Goal: Task Accomplishment & Management: Manage account settings

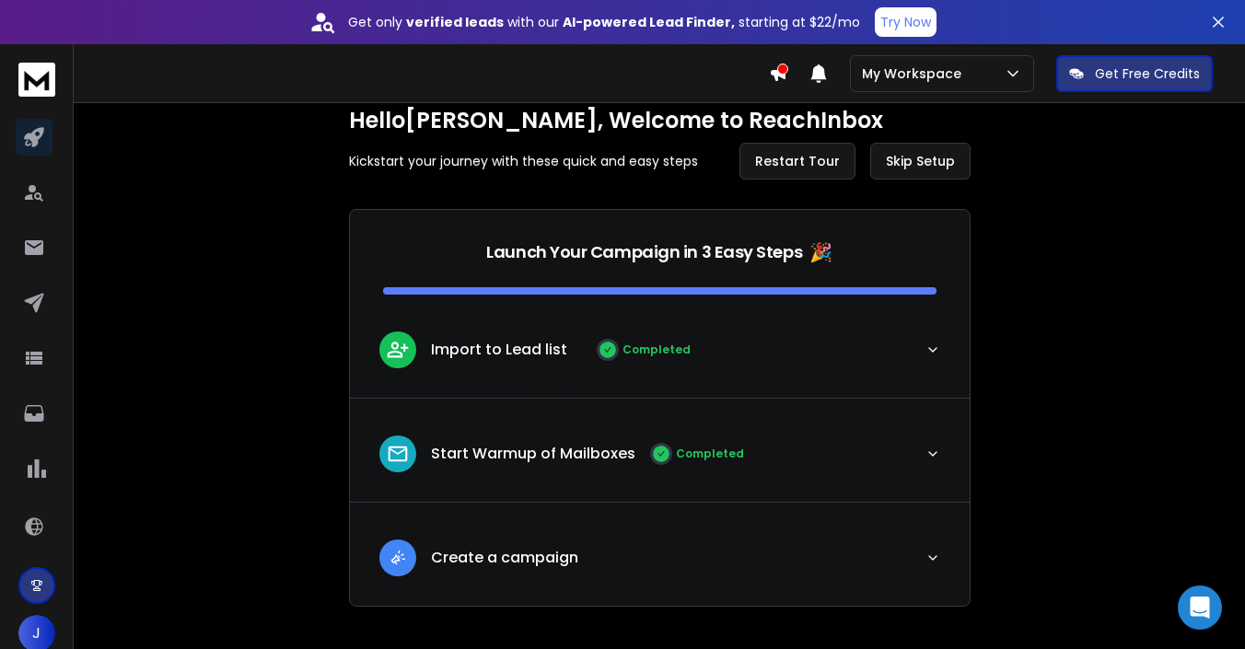
scroll to position [44, 0]
click at [32, 311] on icon at bounding box center [34, 303] width 22 height 22
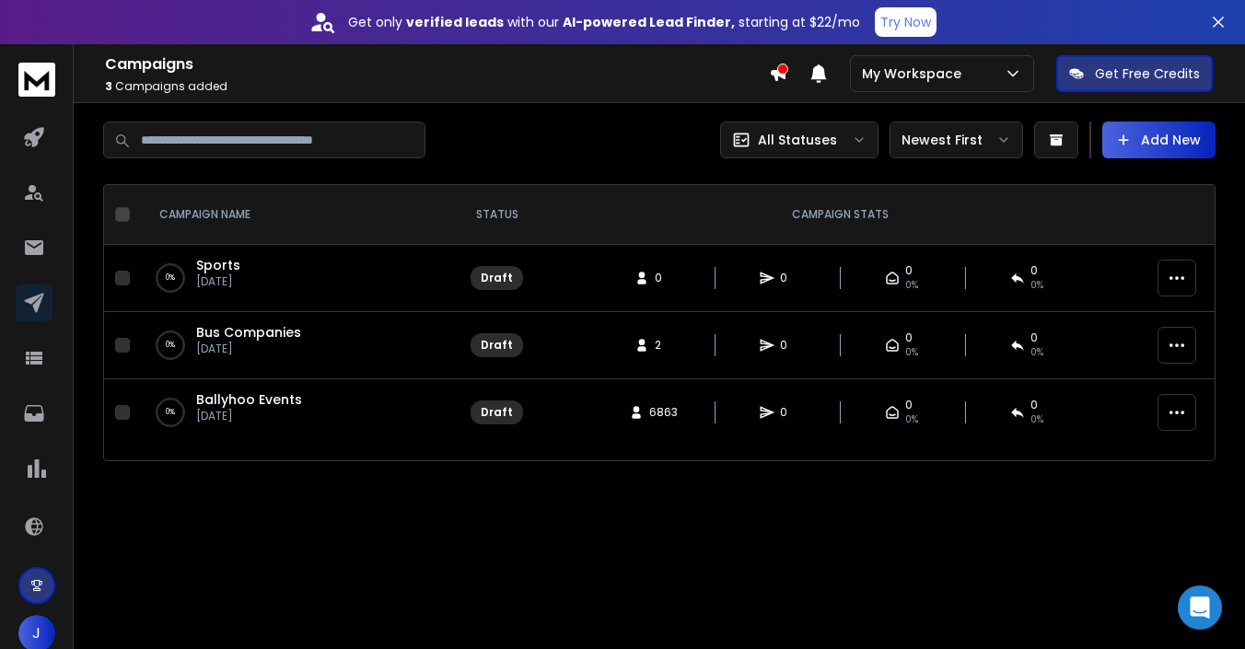
scroll to position [44, 0]
click at [219, 390] on span "Ballyhoo Events" at bounding box center [249, 399] width 106 height 18
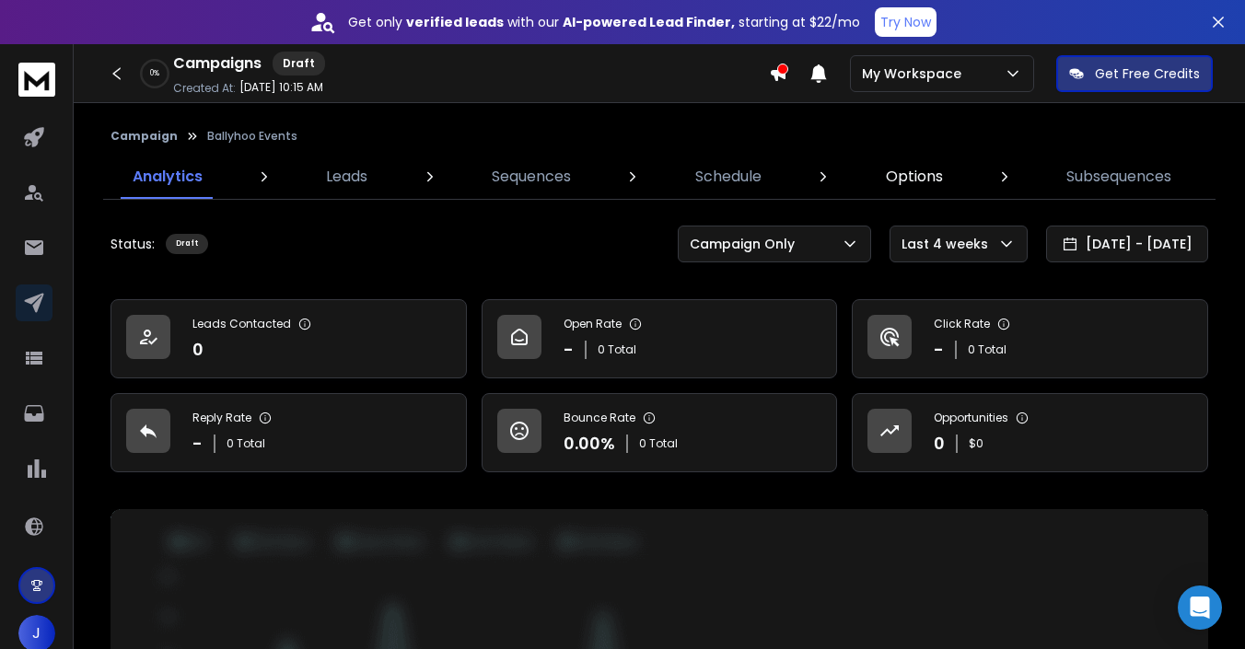
click at [899, 173] on p "Options" at bounding box center [914, 177] width 57 height 22
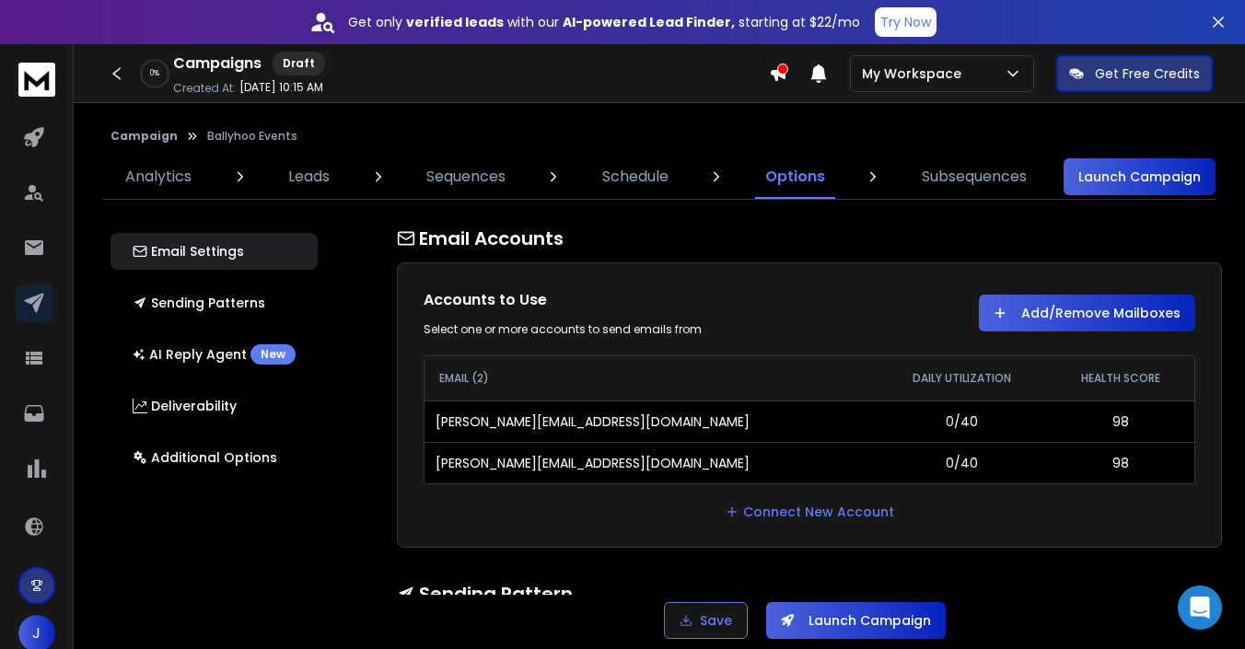
click at [1102, 319] on button "Add/Remove Mailboxes" at bounding box center [1087, 313] width 216 height 37
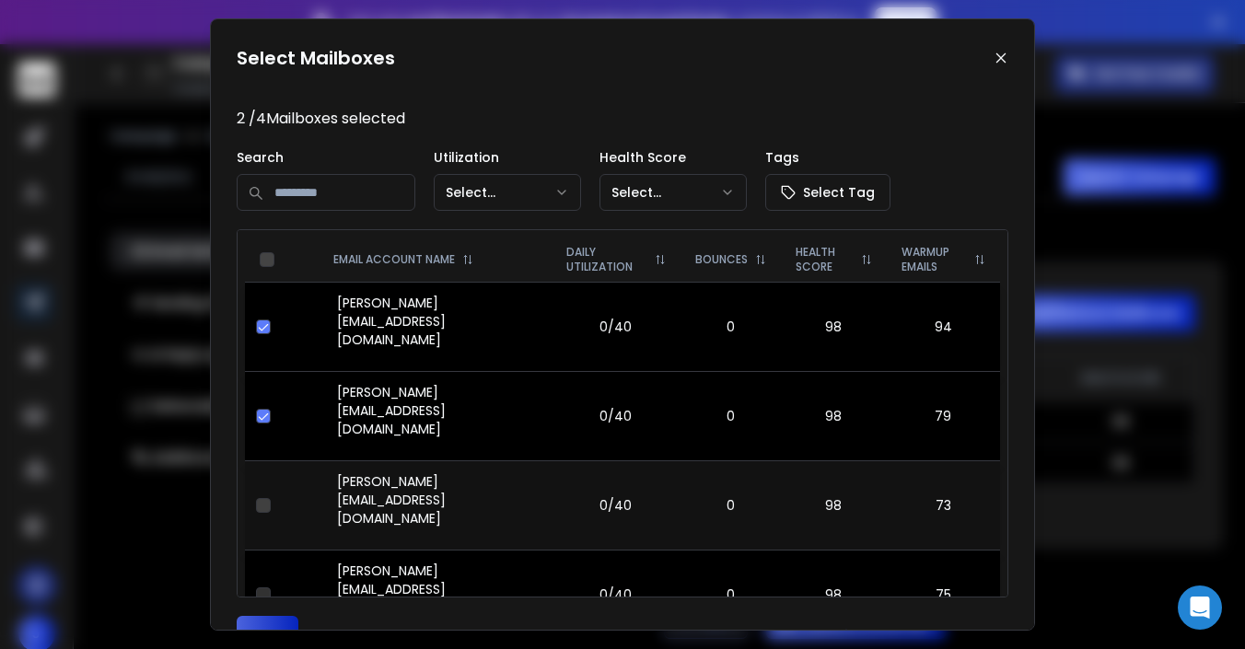
click at [264, 498] on button "button" at bounding box center [263, 505] width 15 height 15
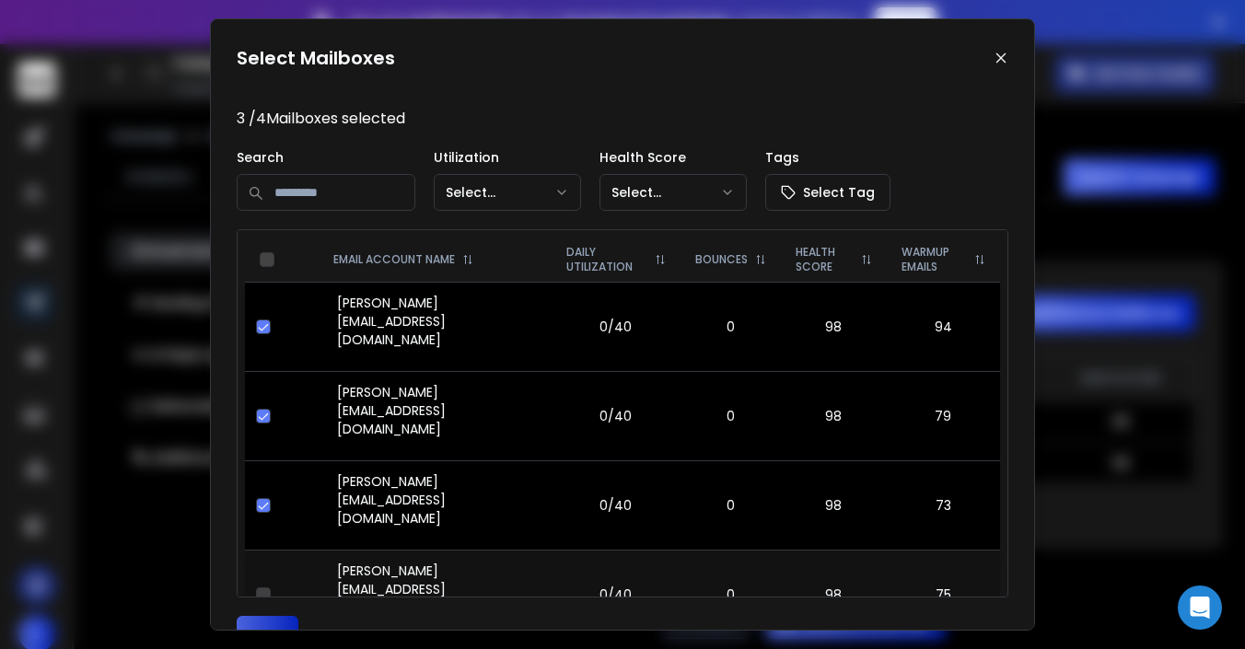
click at [267, 587] on button "button" at bounding box center [263, 594] width 15 height 15
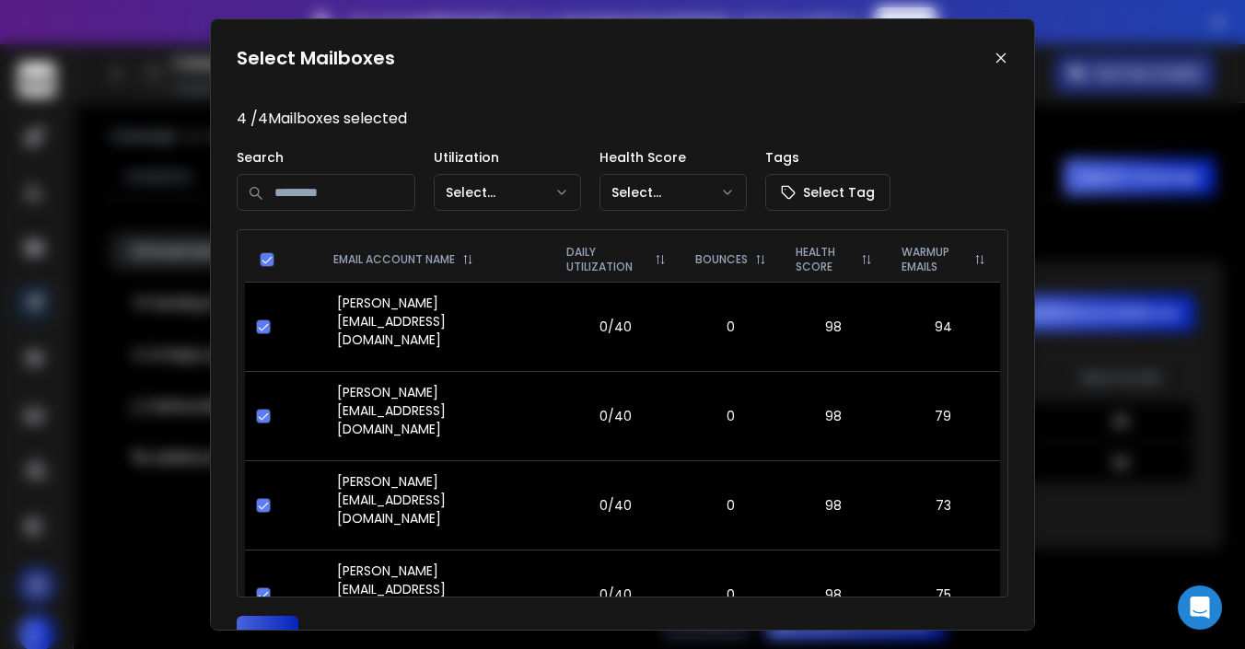
click at [272, 616] on button "Save" at bounding box center [268, 634] width 62 height 37
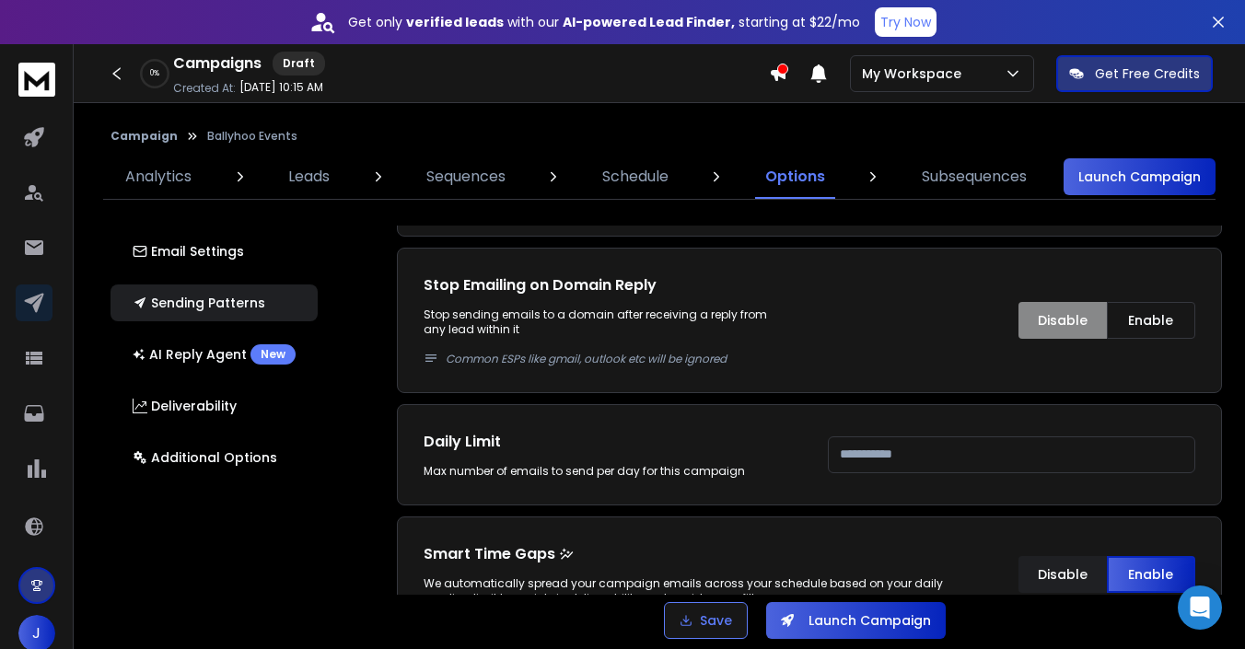
scroll to position [581, 0]
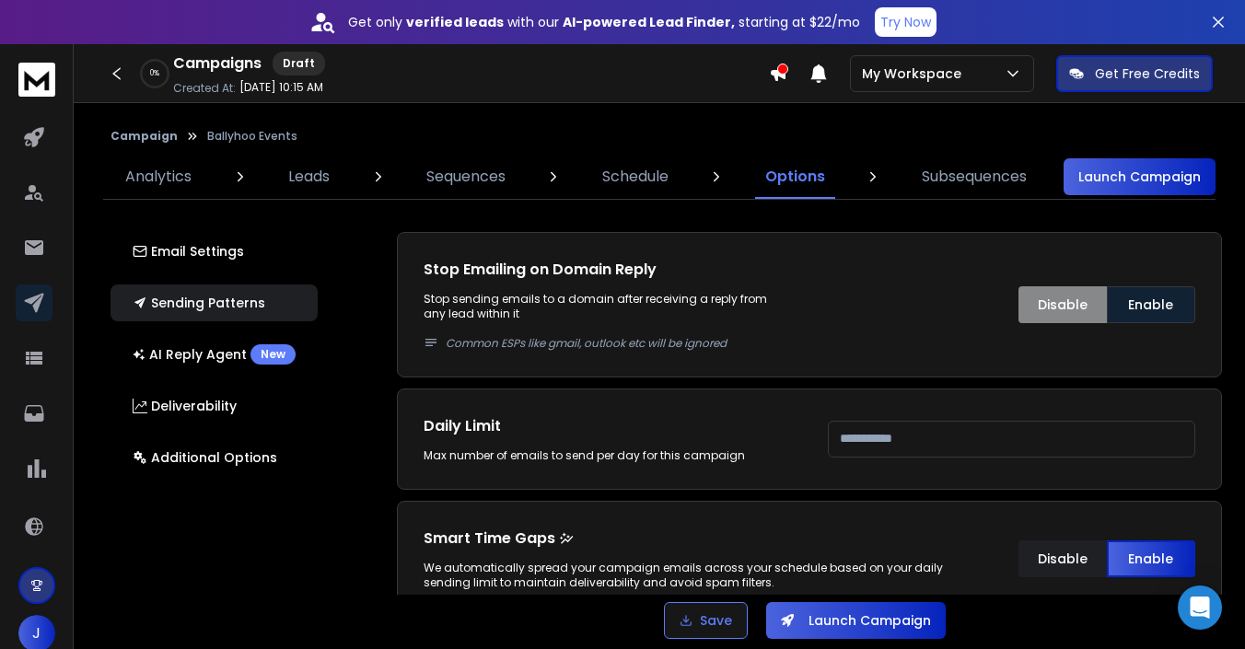
click at [1142, 310] on button "Enable" at bounding box center [1151, 304] width 88 height 37
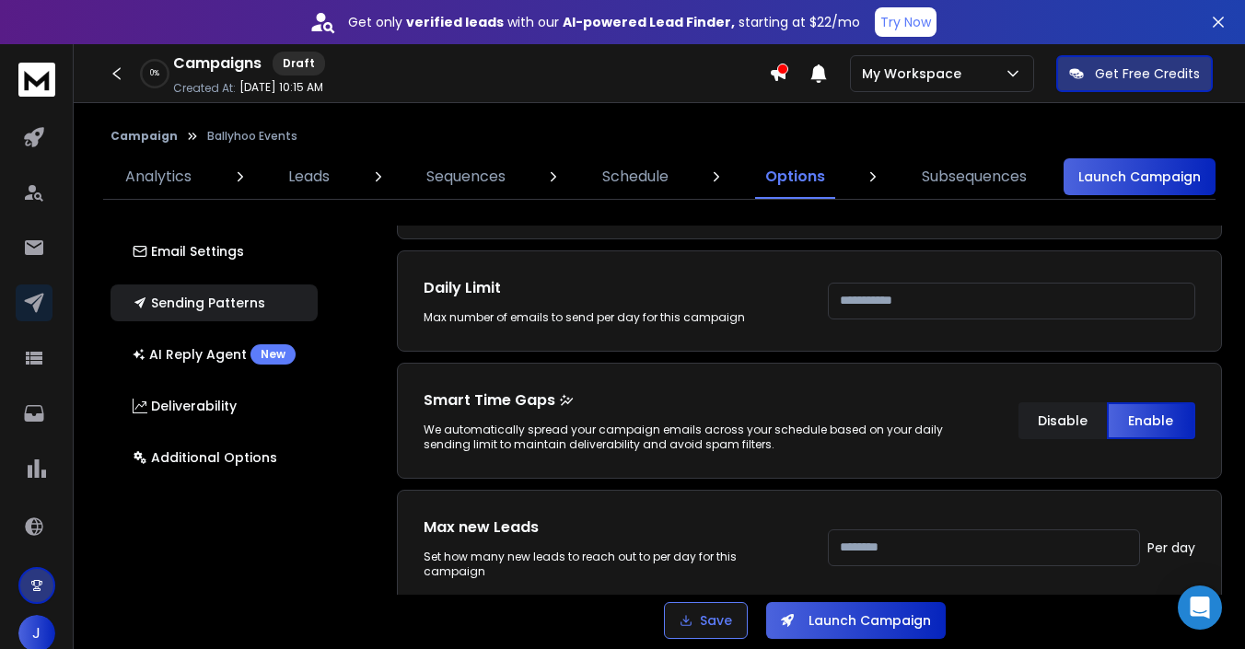
scroll to position [698, 0]
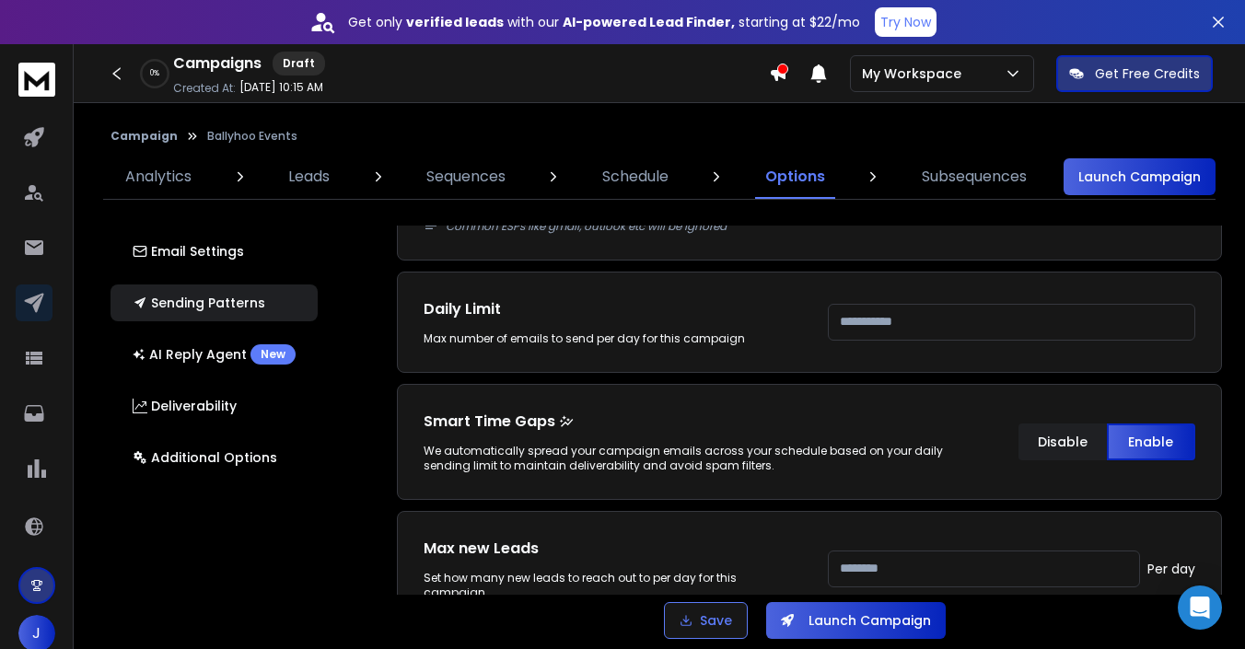
drag, startPoint x: 889, startPoint y: 324, endPoint x: 798, endPoint y: 323, distance: 91.1
click at [798, 323] on div "Daily Limit Max number of emails to send per day for this campaign ***" at bounding box center [808, 322] width 771 height 48
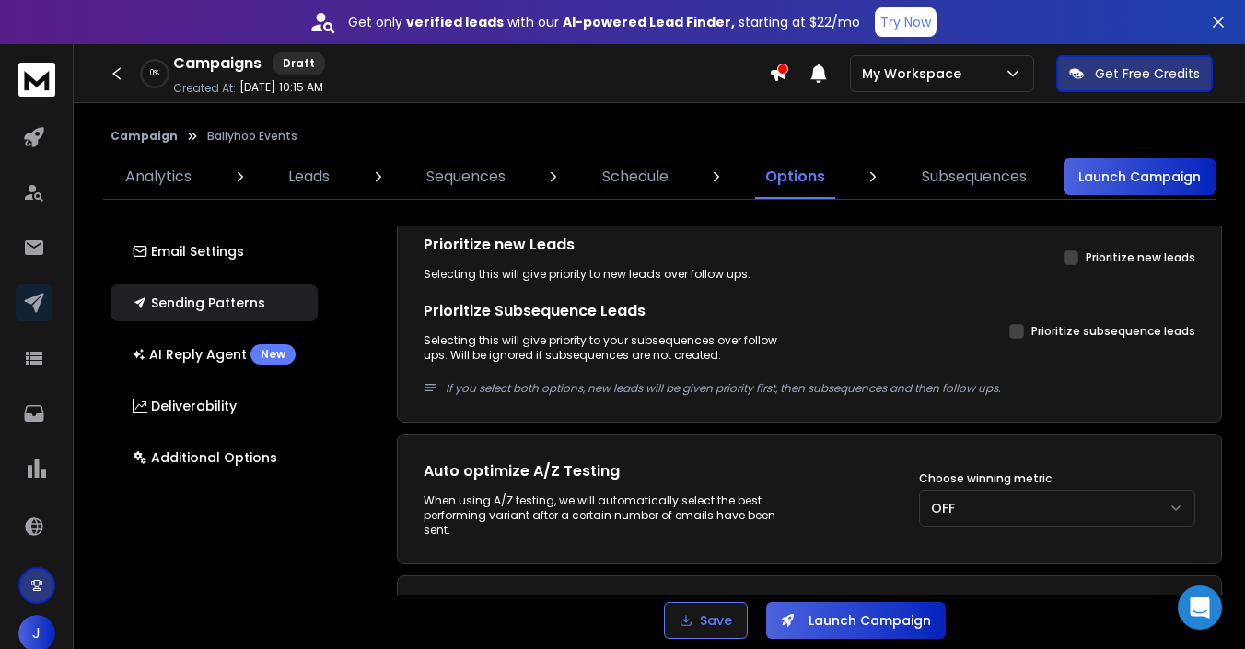
scroll to position [1084, 0]
type input "***"
drag, startPoint x: 1073, startPoint y: 257, endPoint x: 1057, endPoint y: 280, distance: 27.8
click at [1073, 257] on button "Prioritize new leads" at bounding box center [1070, 256] width 15 height 15
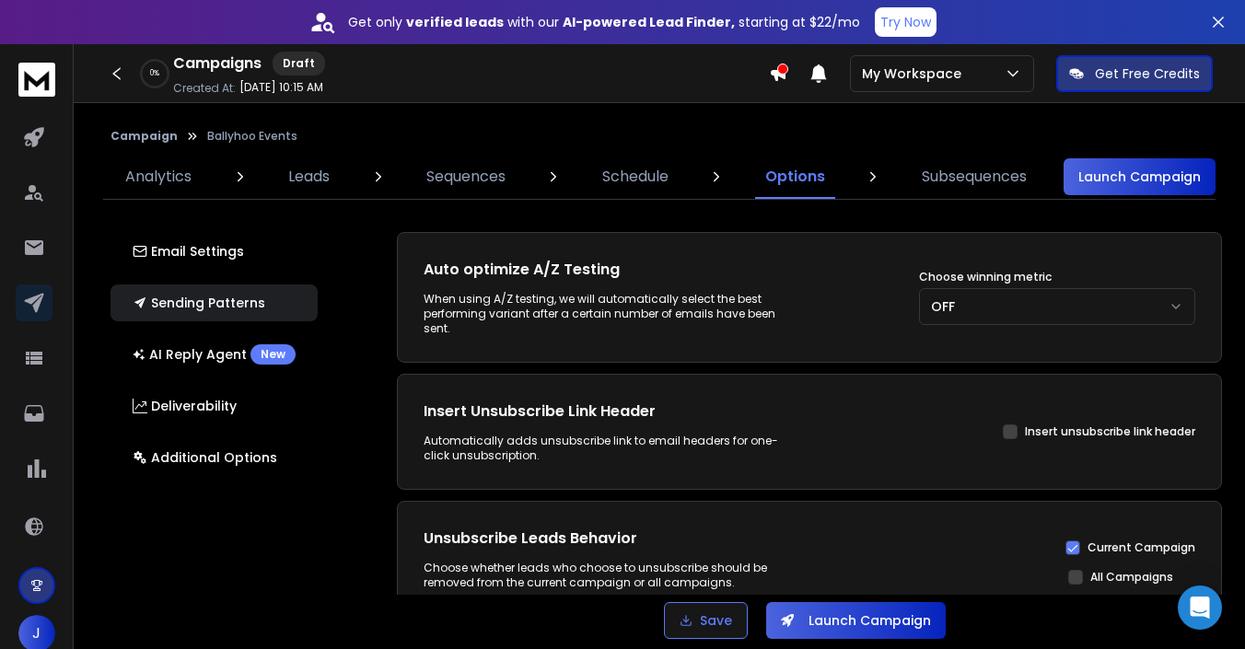
scroll to position [1269, 0]
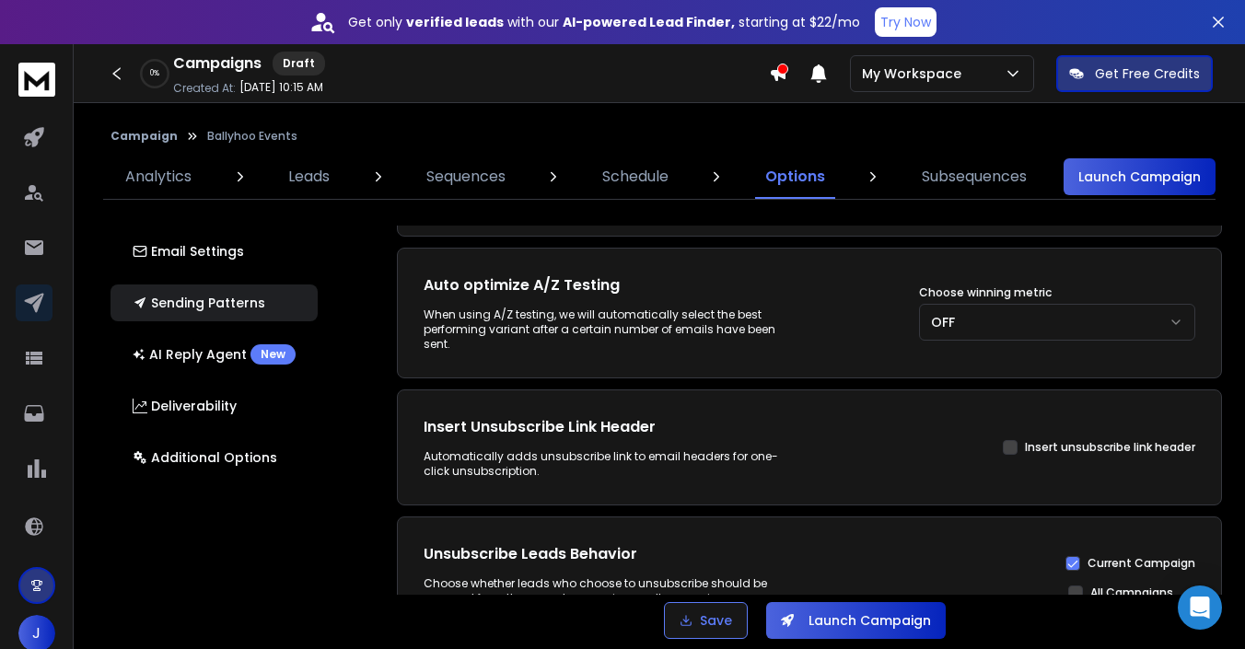
click at [1177, 317] on icon "button" at bounding box center [1175, 322] width 15 height 15
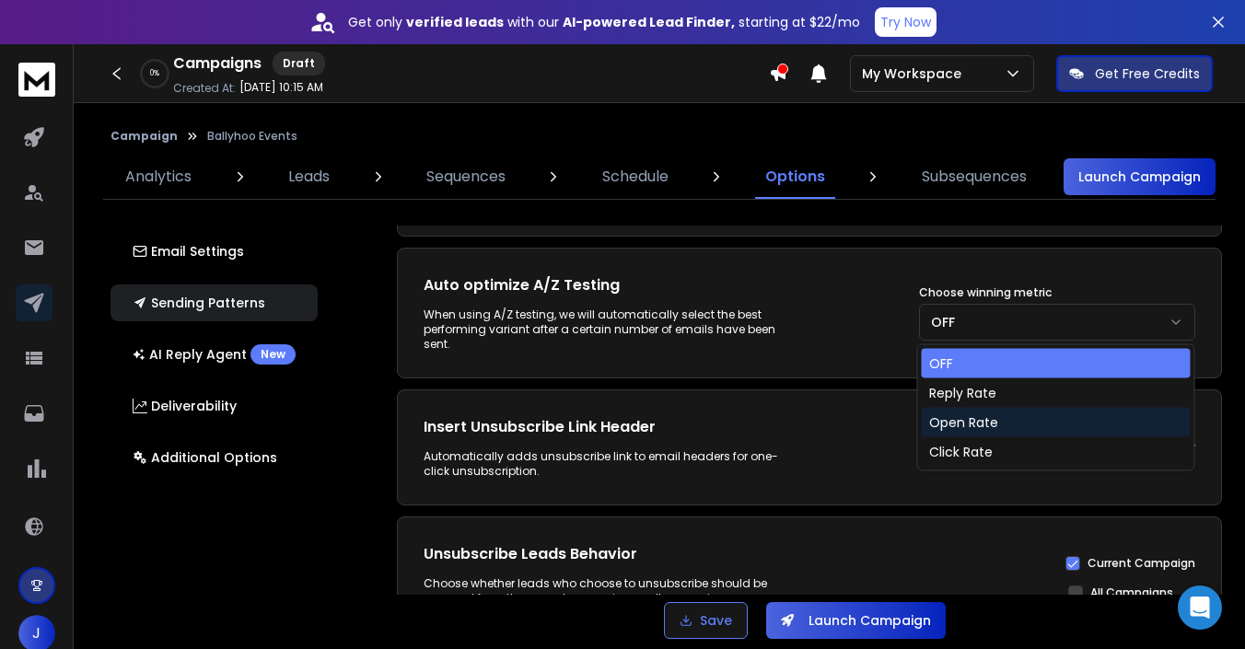
select select "*********"
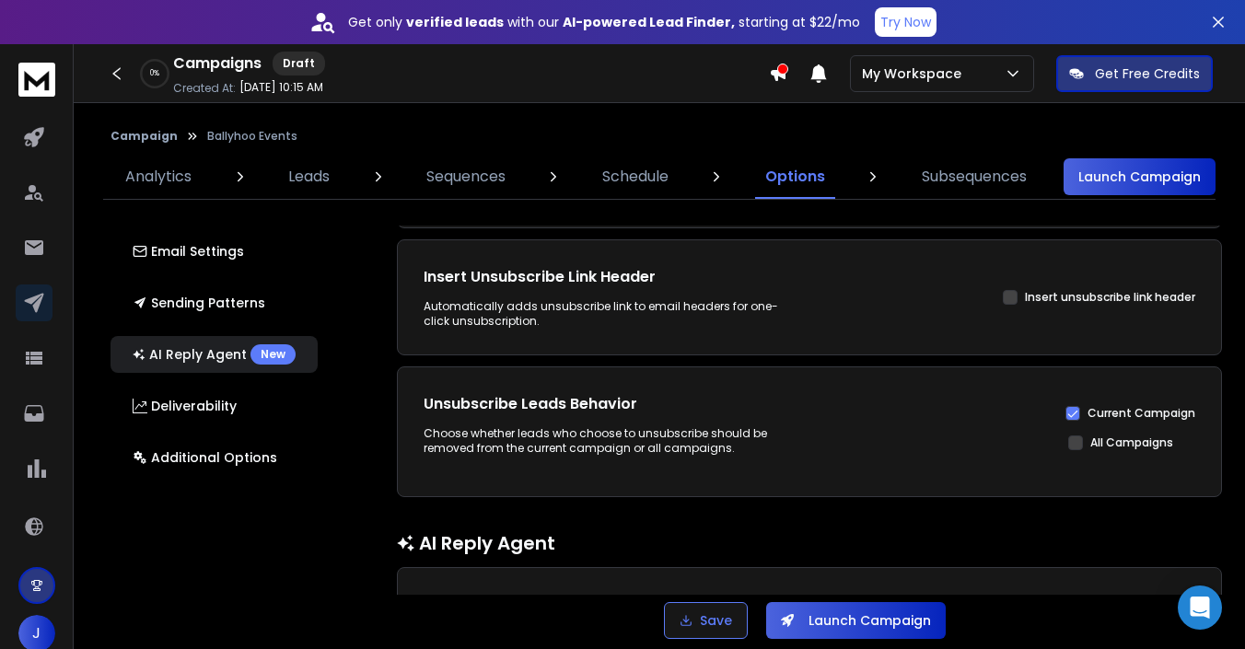
scroll to position [1425, 0]
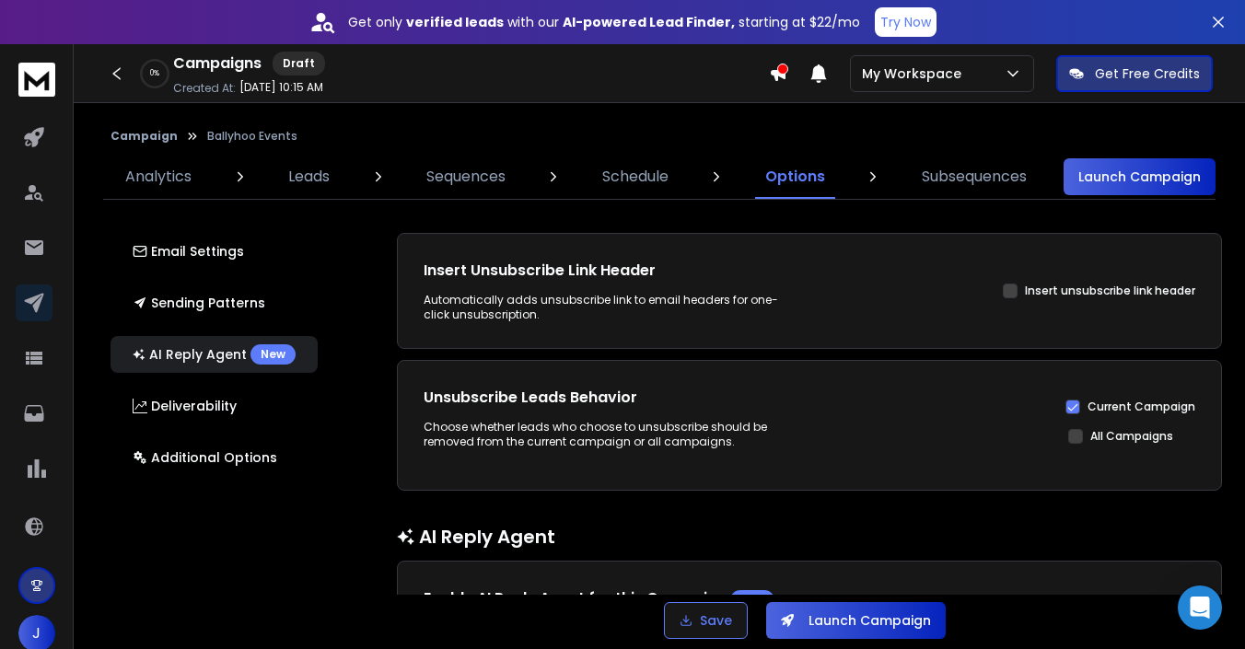
click at [1013, 288] on button "Insert unsubscribe link header" at bounding box center [1010, 291] width 15 height 15
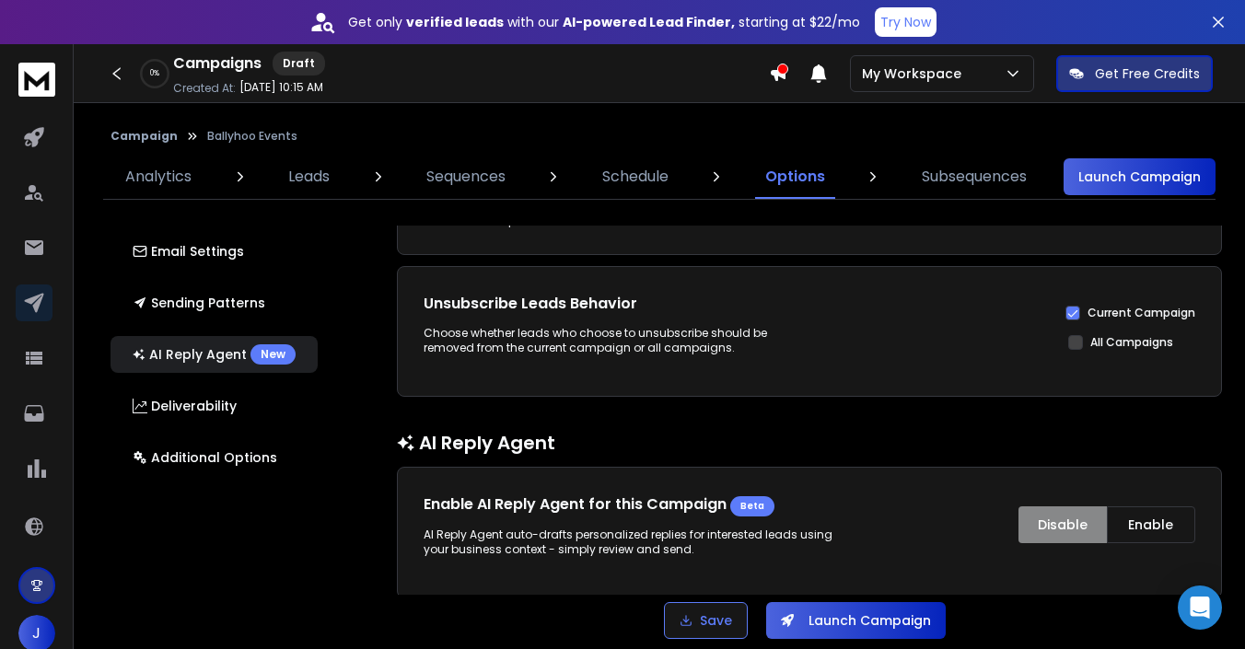
scroll to position [1518, 0]
click at [1070, 343] on button "All Campaigns" at bounding box center [1075, 343] width 15 height 15
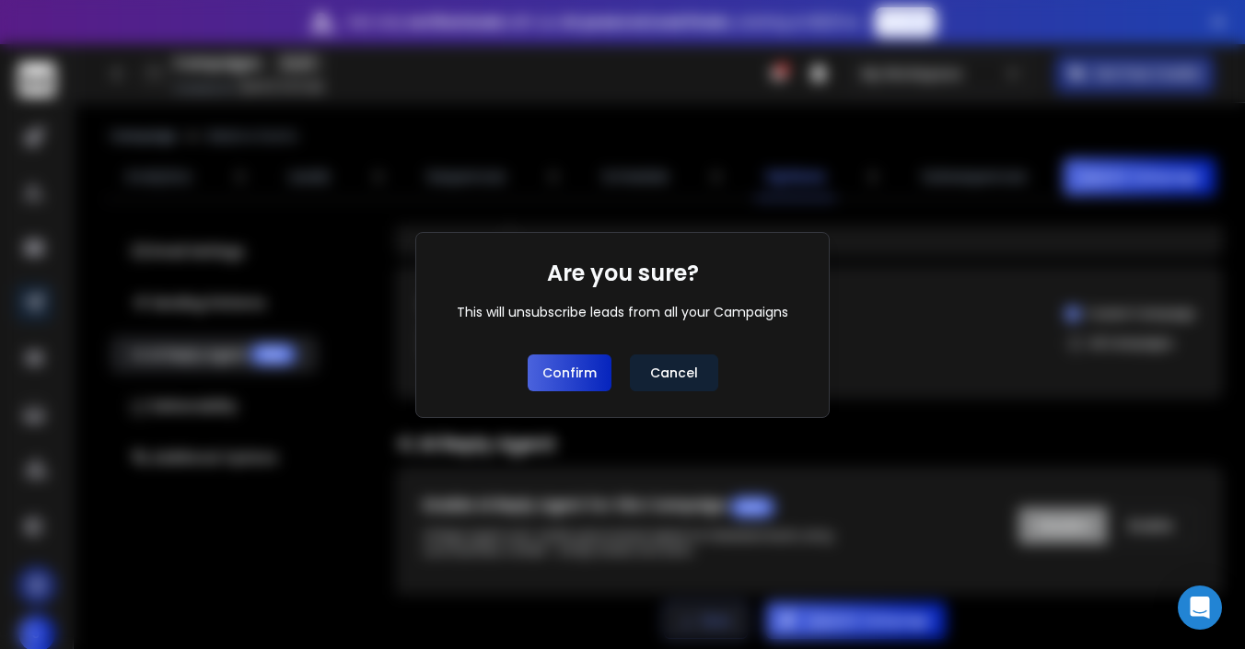
click at [576, 375] on button "Confirm" at bounding box center [570, 372] width 84 height 37
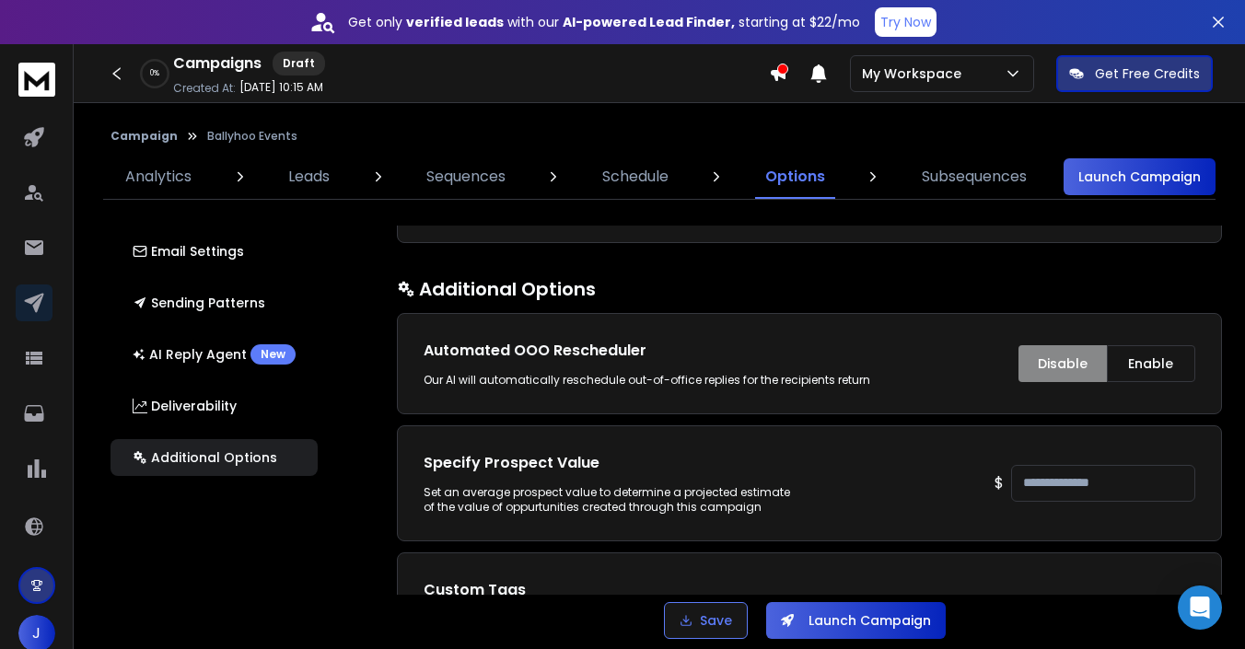
scroll to position [3129, 0]
click at [1130, 345] on button "Enable" at bounding box center [1151, 362] width 88 height 37
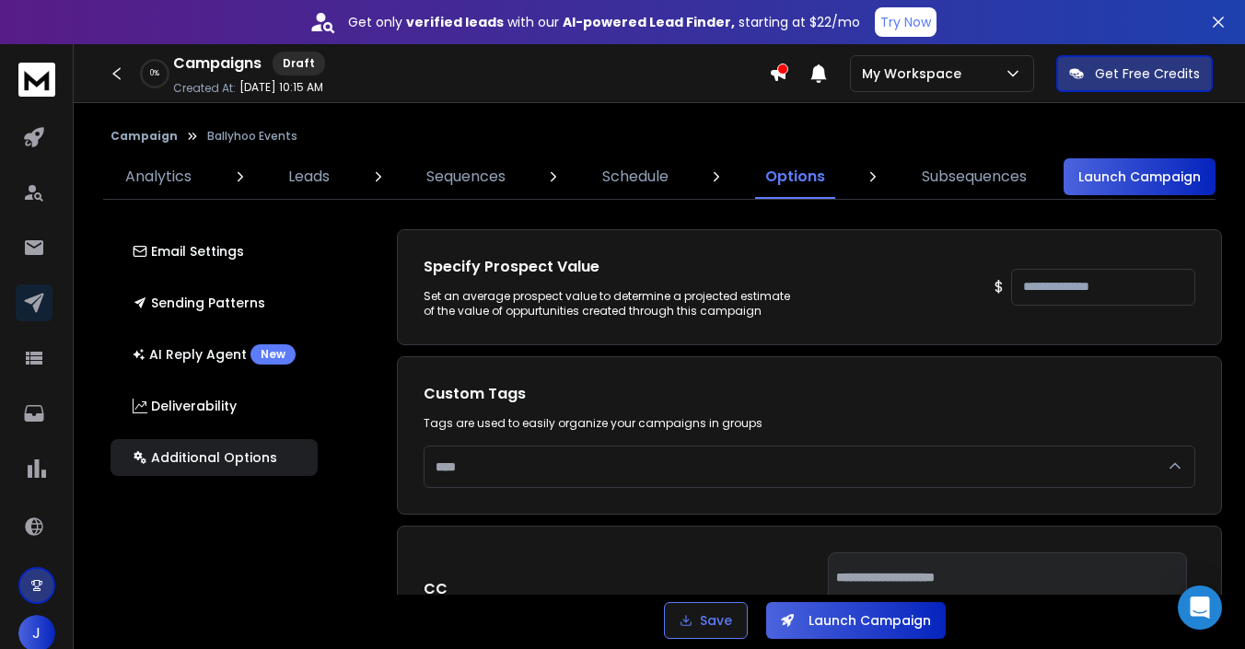
scroll to position [3501, 0]
click at [1039, 277] on input "***" at bounding box center [1103, 285] width 184 height 37
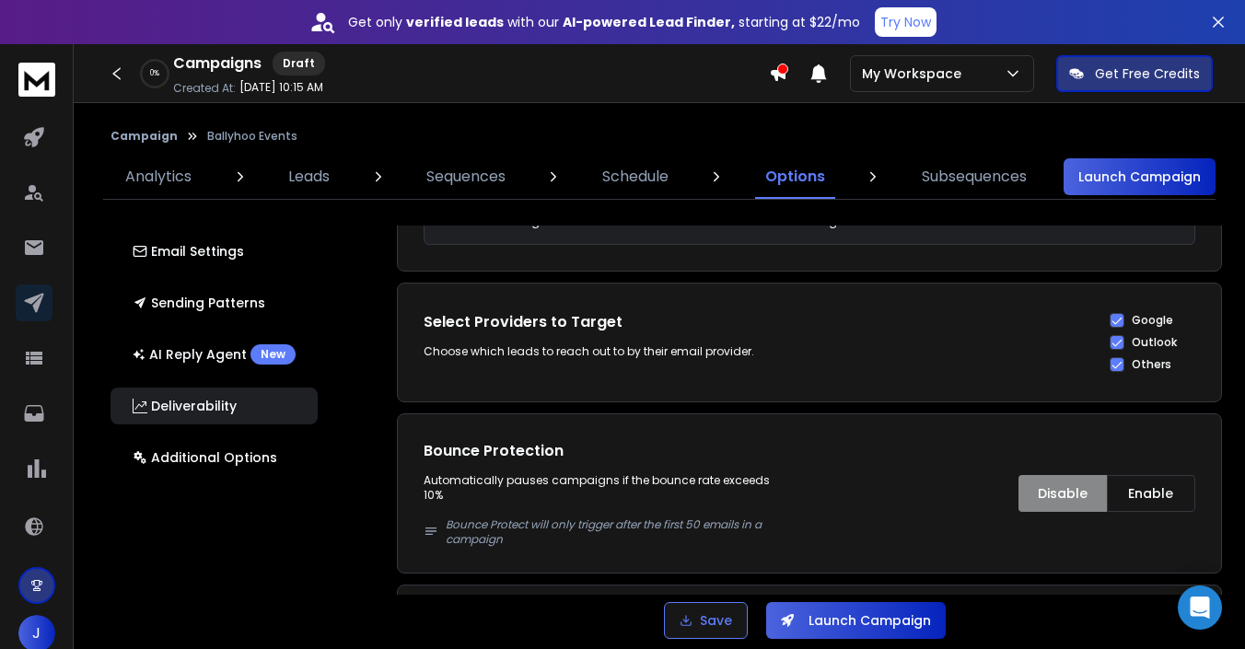
scroll to position [2525, 0]
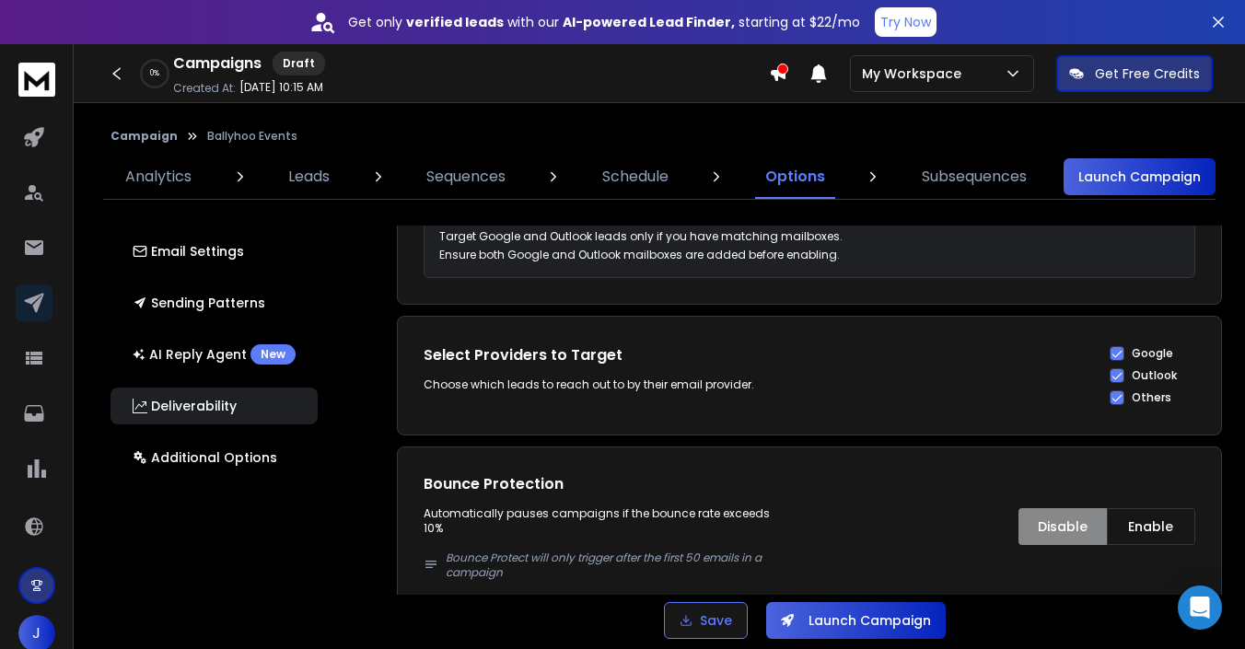
type input "****"
click at [1113, 395] on button "Others" at bounding box center [1116, 397] width 15 height 15
click at [1112, 397] on button "Others" at bounding box center [1116, 397] width 15 height 15
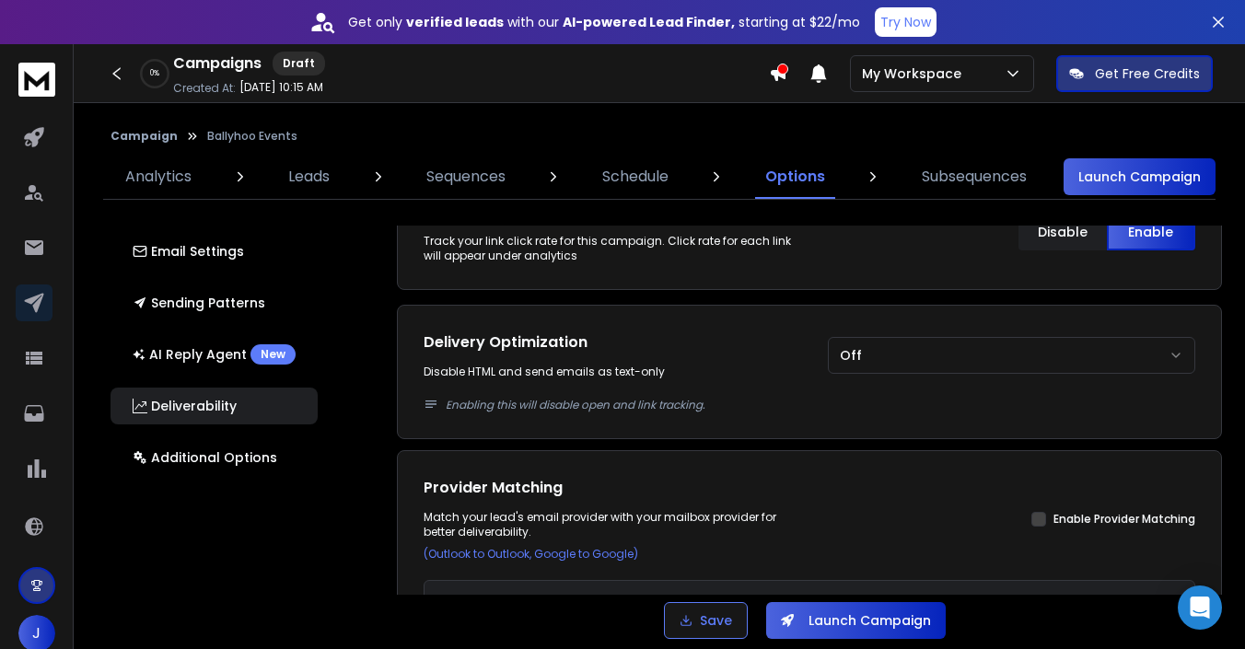
scroll to position [2124, 0]
click at [1177, 360] on icon "button" at bounding box center [1175, 357] width 15 height 15
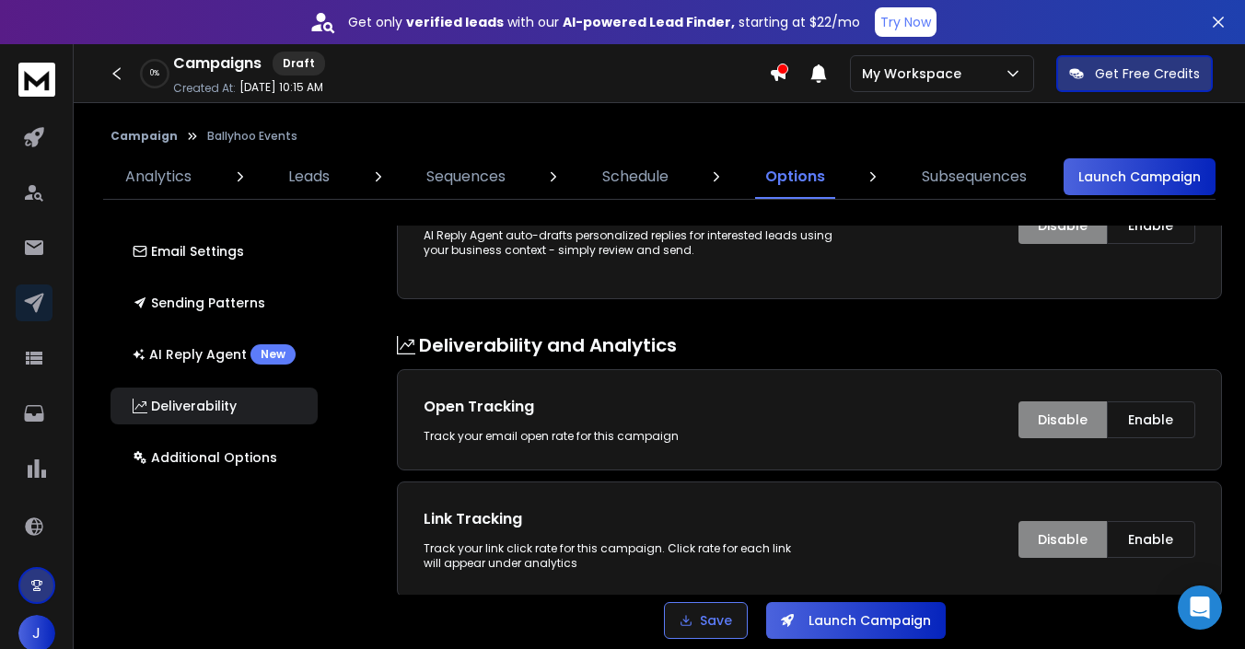
scroll to position [1798, 0]
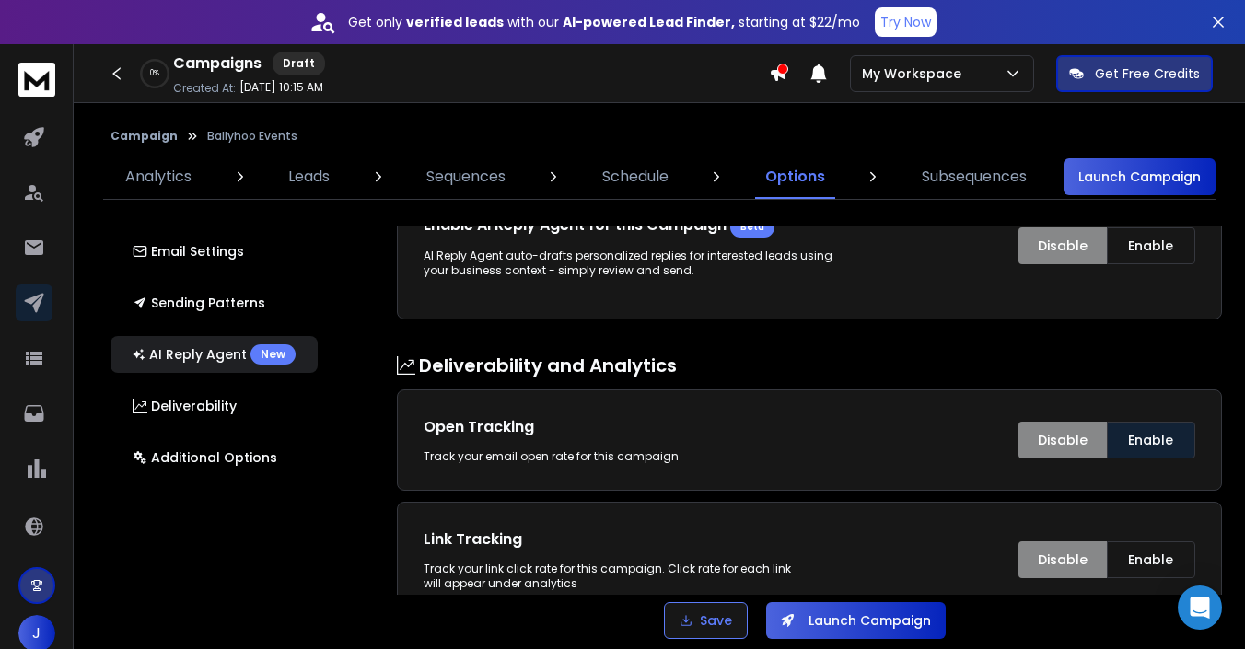
click at [1167, 447] on button "Enable" at bounding box center [1151, 440] width 88 height 37
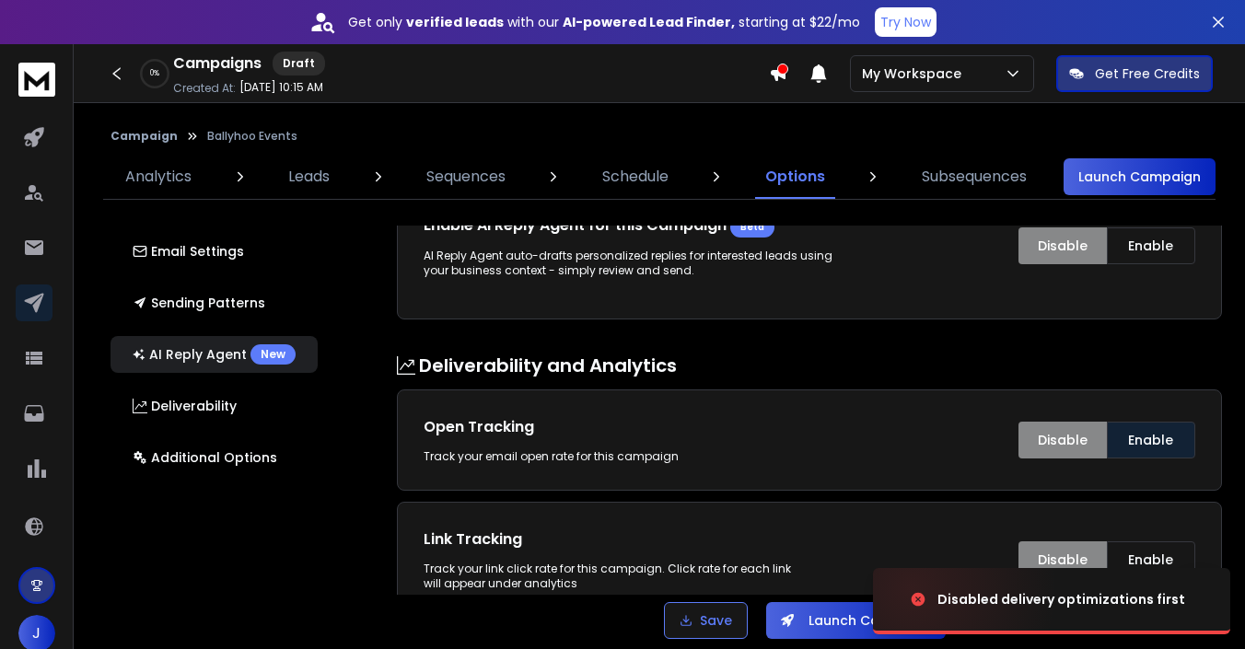
click at [1153, 433] on button "Enable" at bounding box center [1151, 440] width 88 height 37
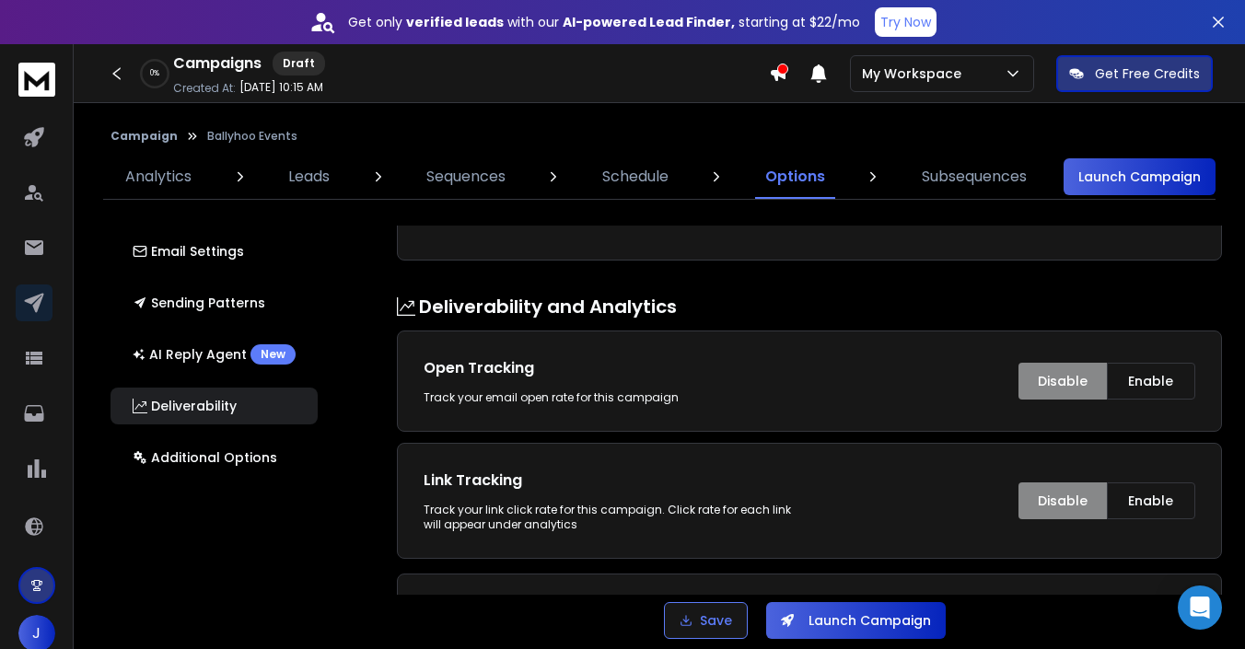
scroll to position [1861, 0]
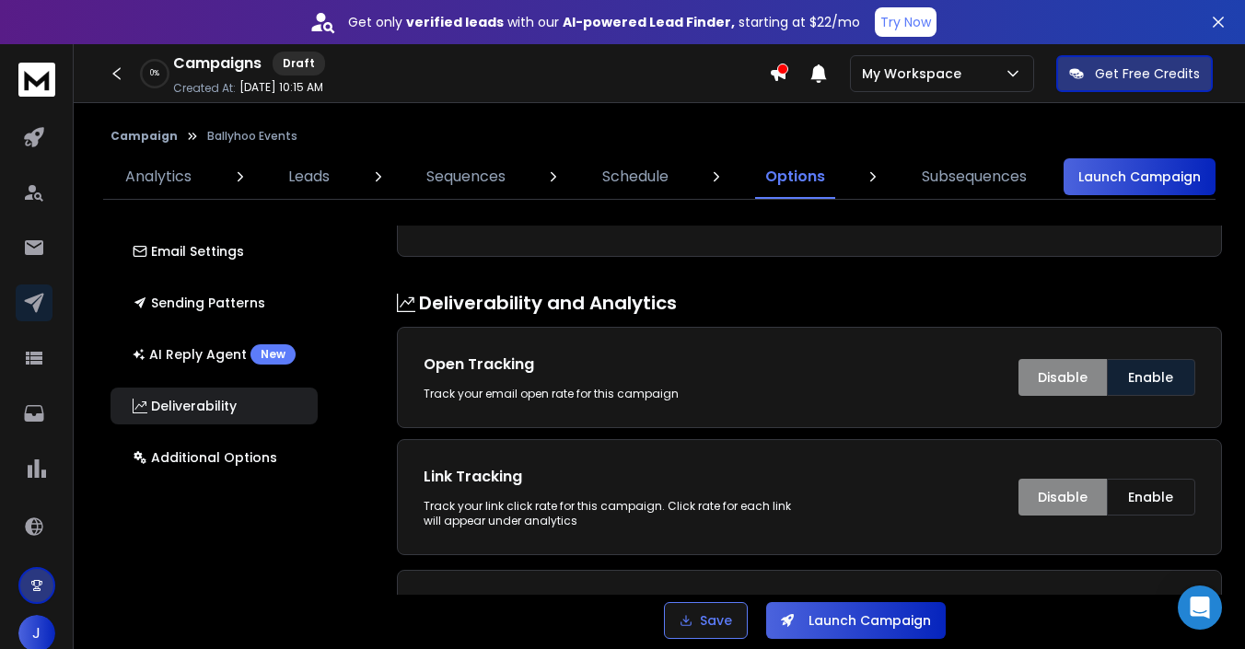
click at [1162, 381] on button "Enable" at bounding box center [1151, 377] width 88 height 37
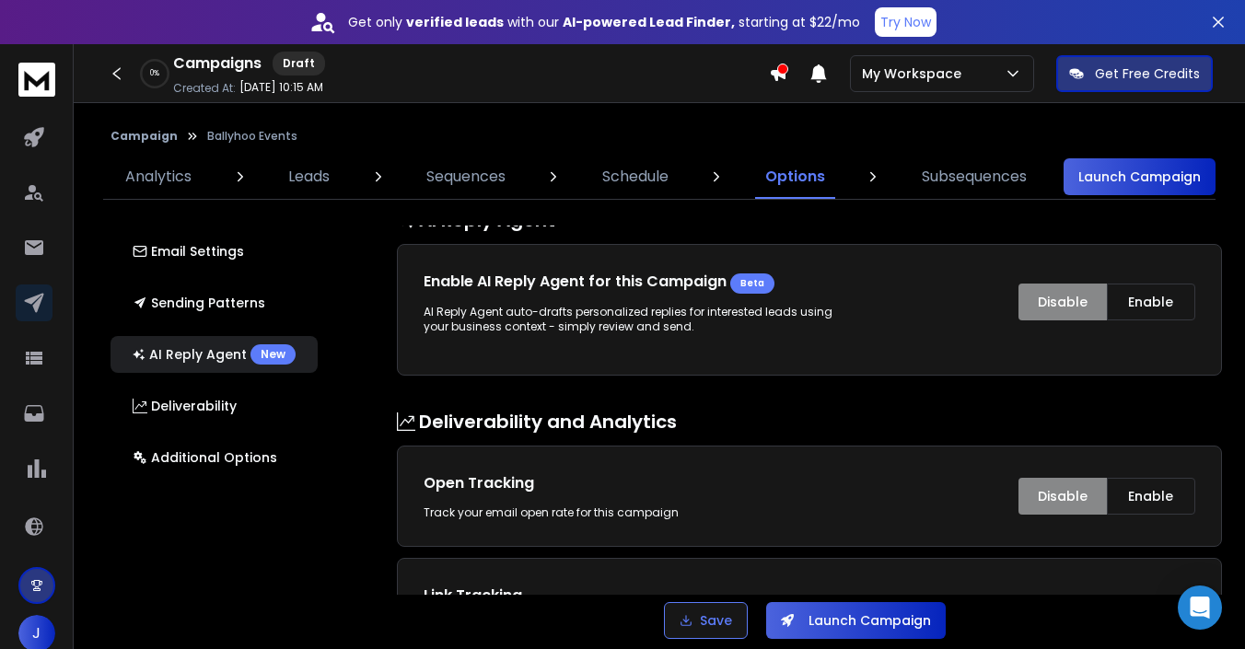
scroll to position [1740, 0]
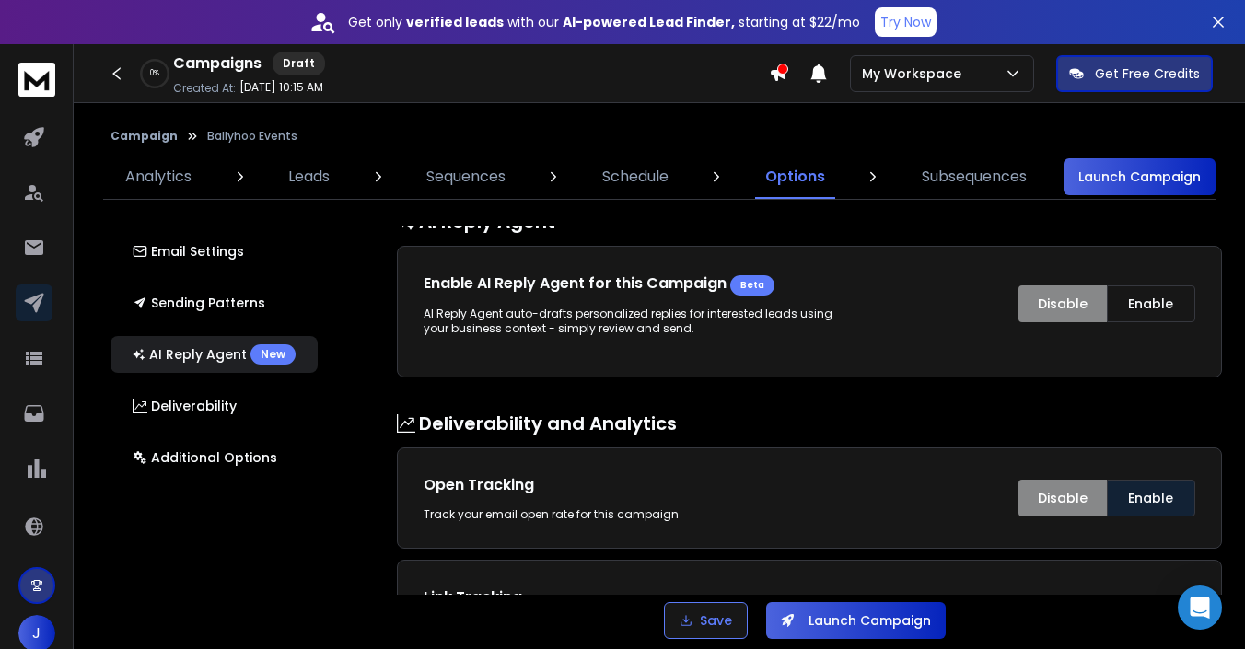
click at [1129, 492] on button "Enable" at bounding box center [1151, 498] width 88 height 37
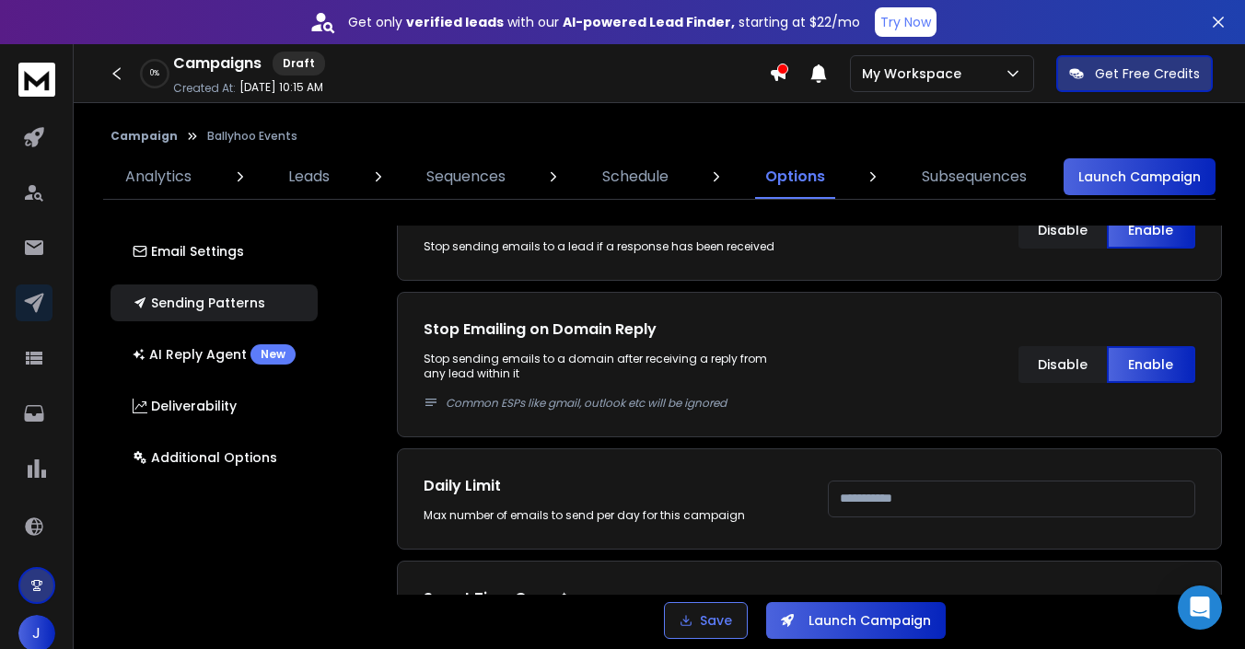
scroll to position [539, 0]
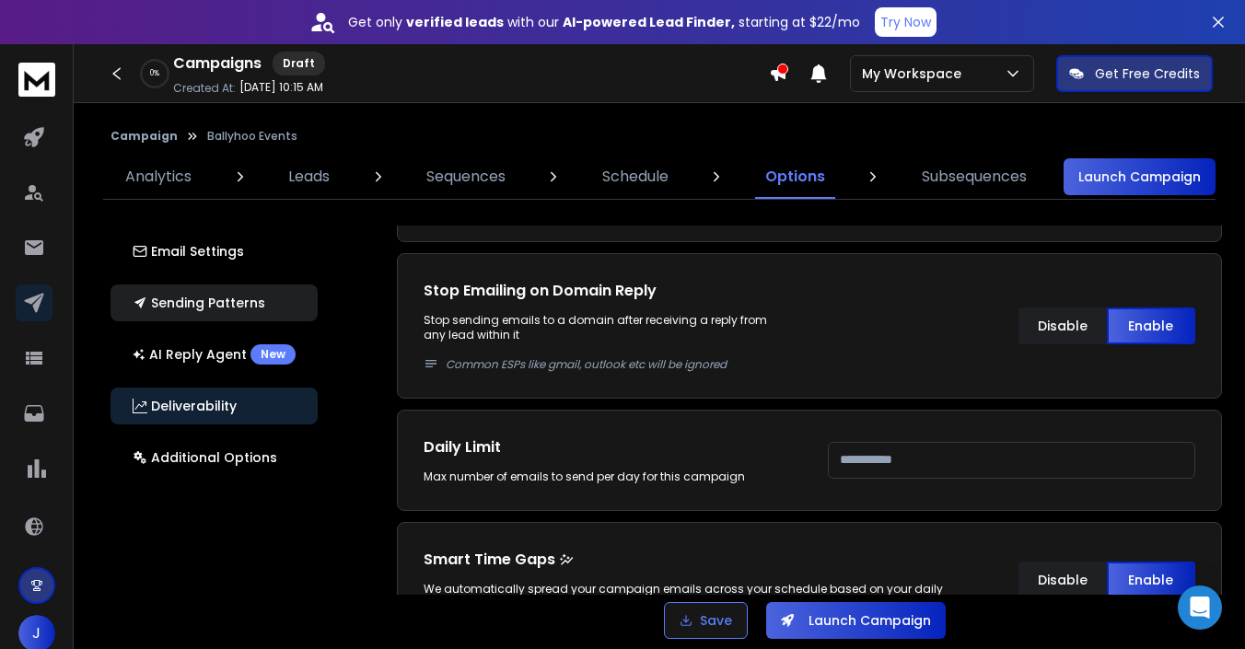
click at [177, 407] on p "Deliverability" at bounding box center [185, 406] width 104 height 18
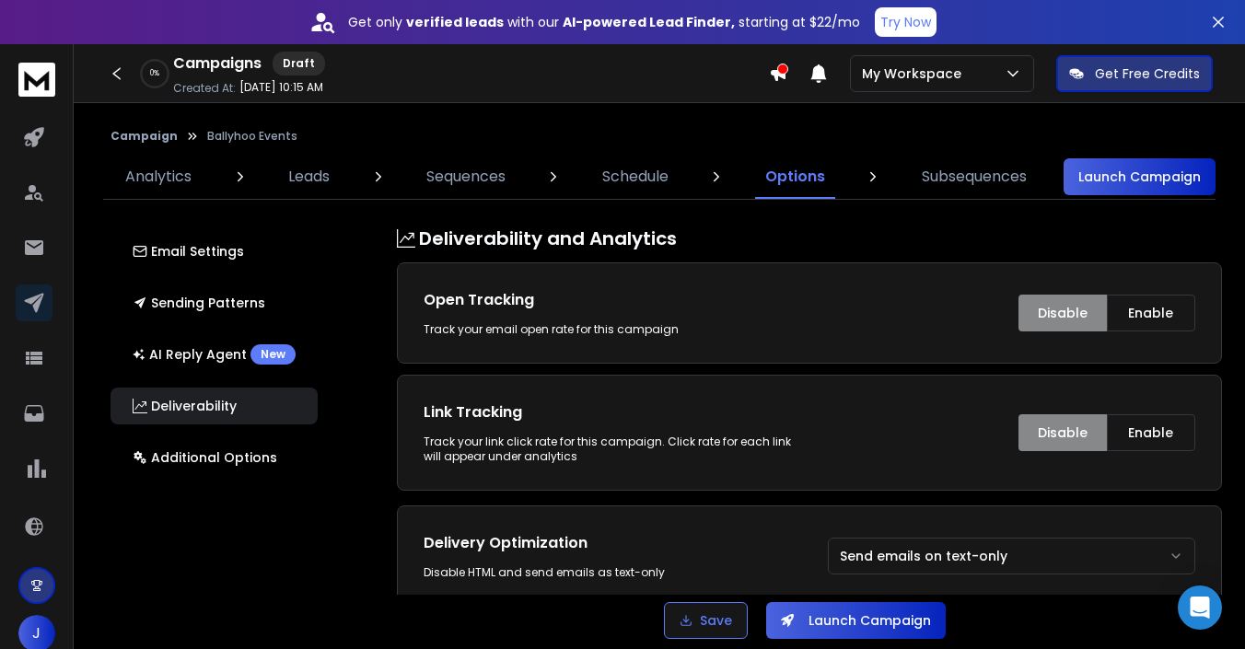
scroll to position [44, 1]
click at [1168, 556] on icon "button" at bounding box center [1175, 556] width 15 height 15
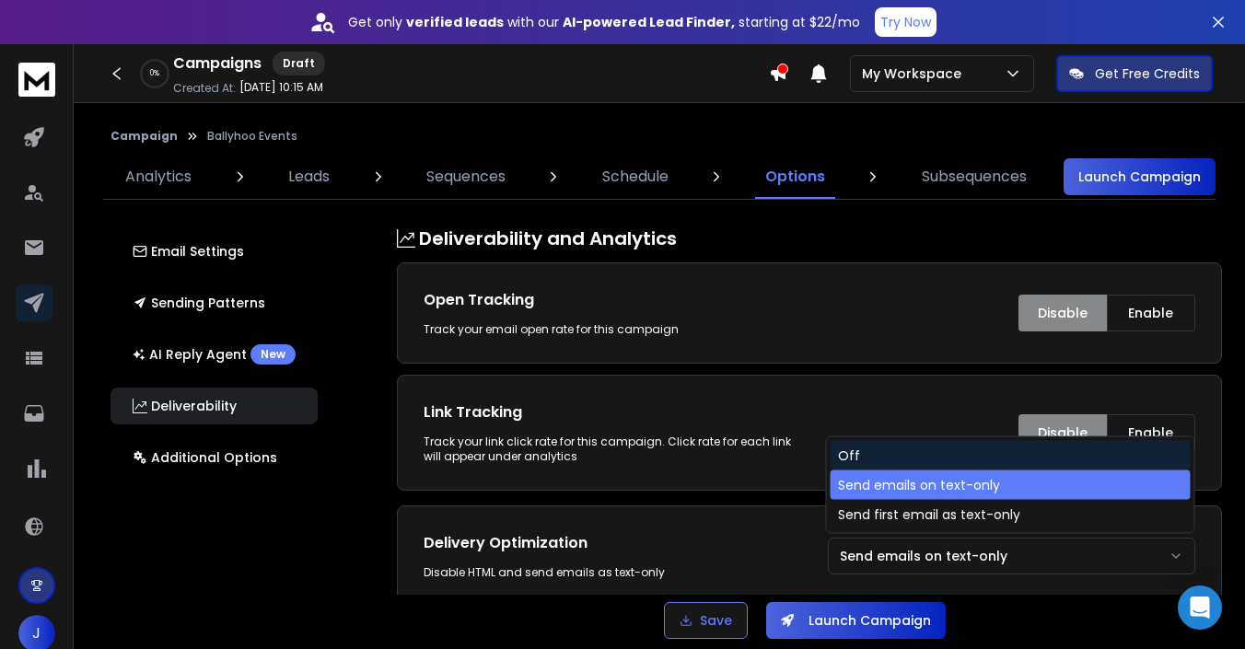
select select "*"
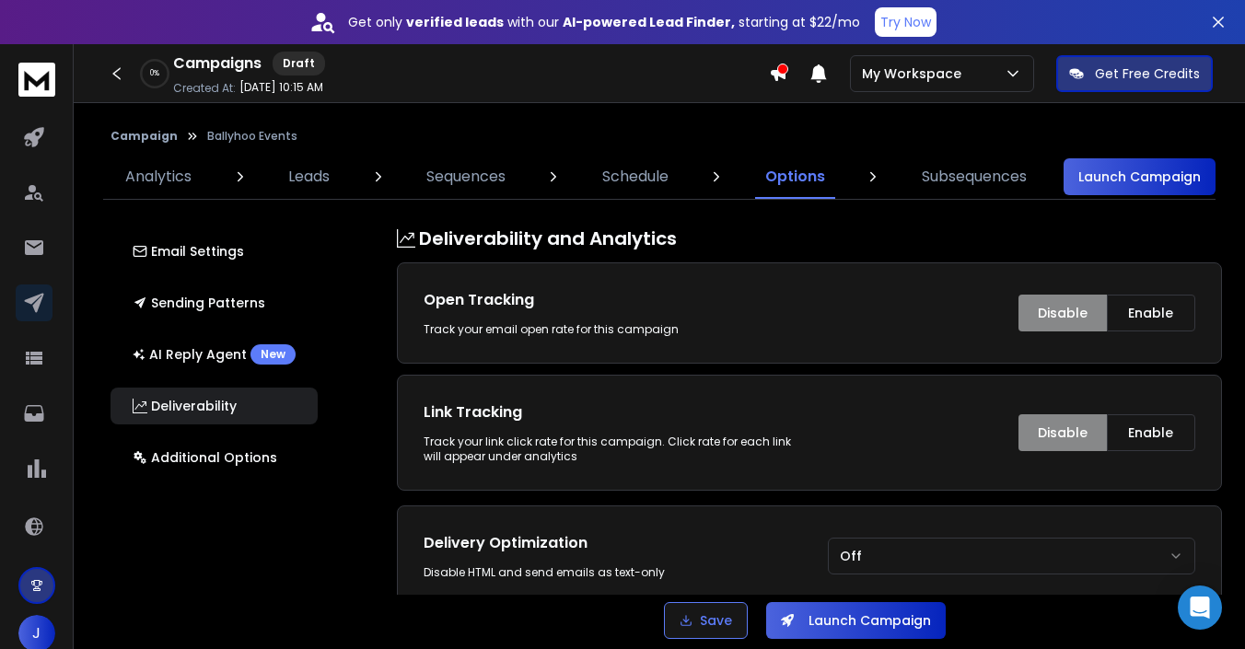
scroll to position [1923, 0]
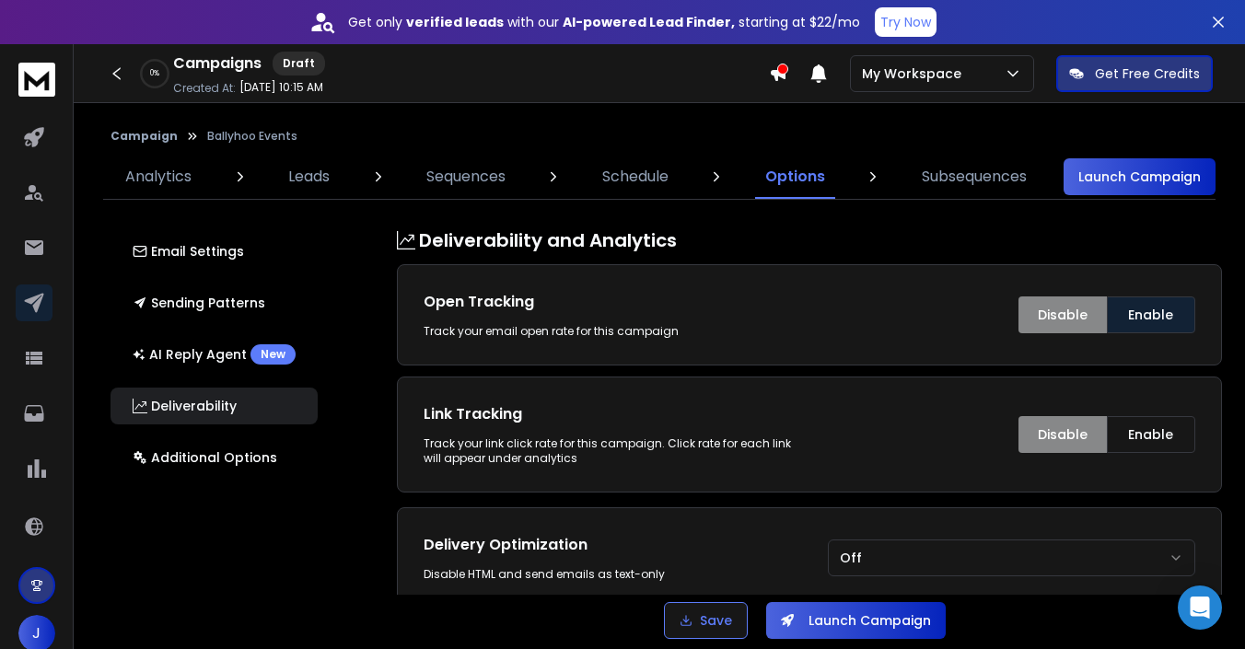
click at [1158, 324] on button "Enable" at bounding box center [1151, 314] width 88 height 37
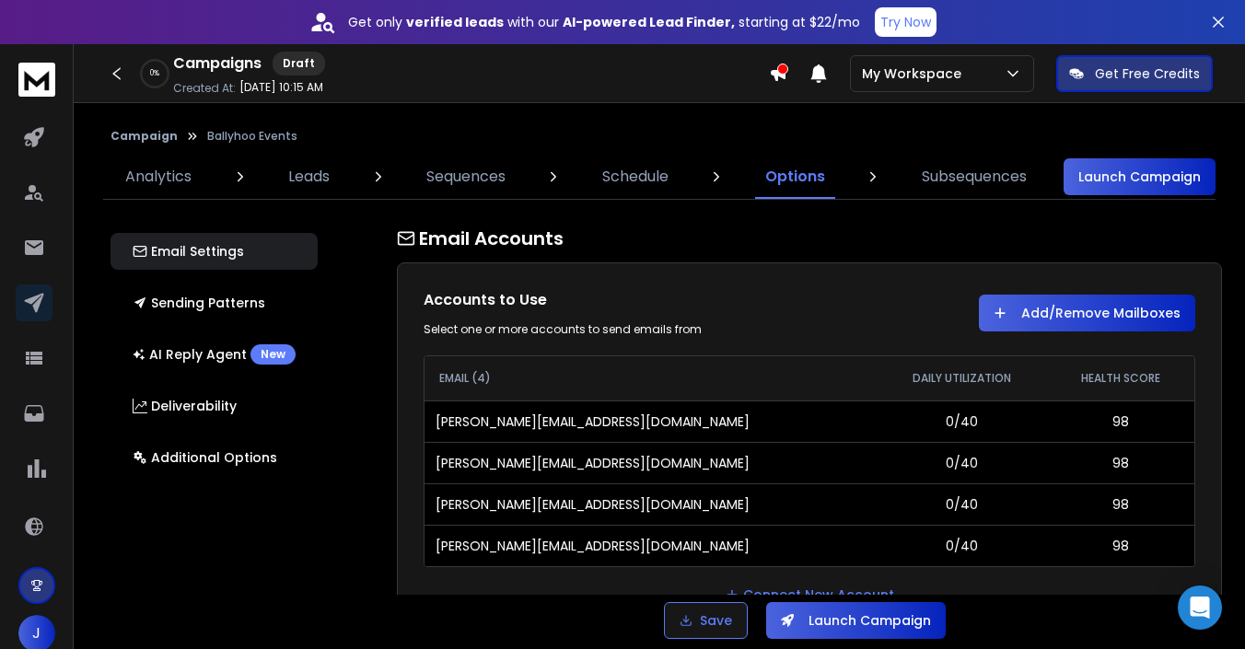
scroll to position [0, 0]
click at [621, 166] on p "Schedule" at bounding box center [635, 177] width 66 height 22
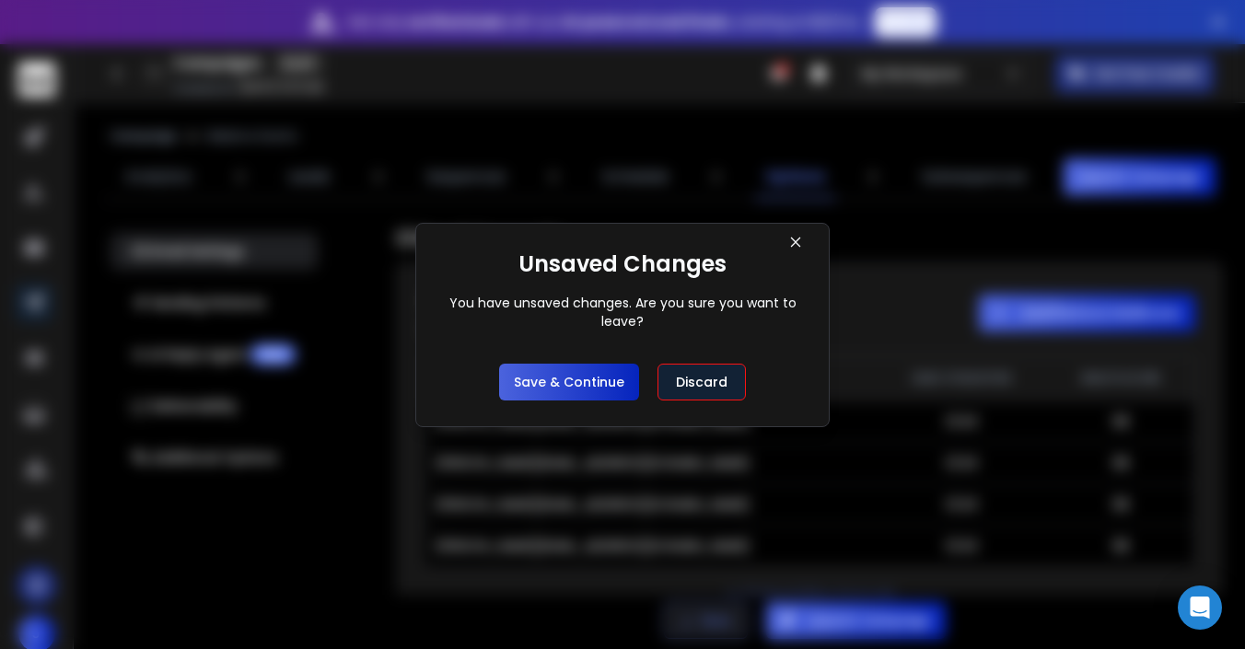
click at [571, 390] on button "Save & Continue" at bounding box center [569, 382] width 140 height 37
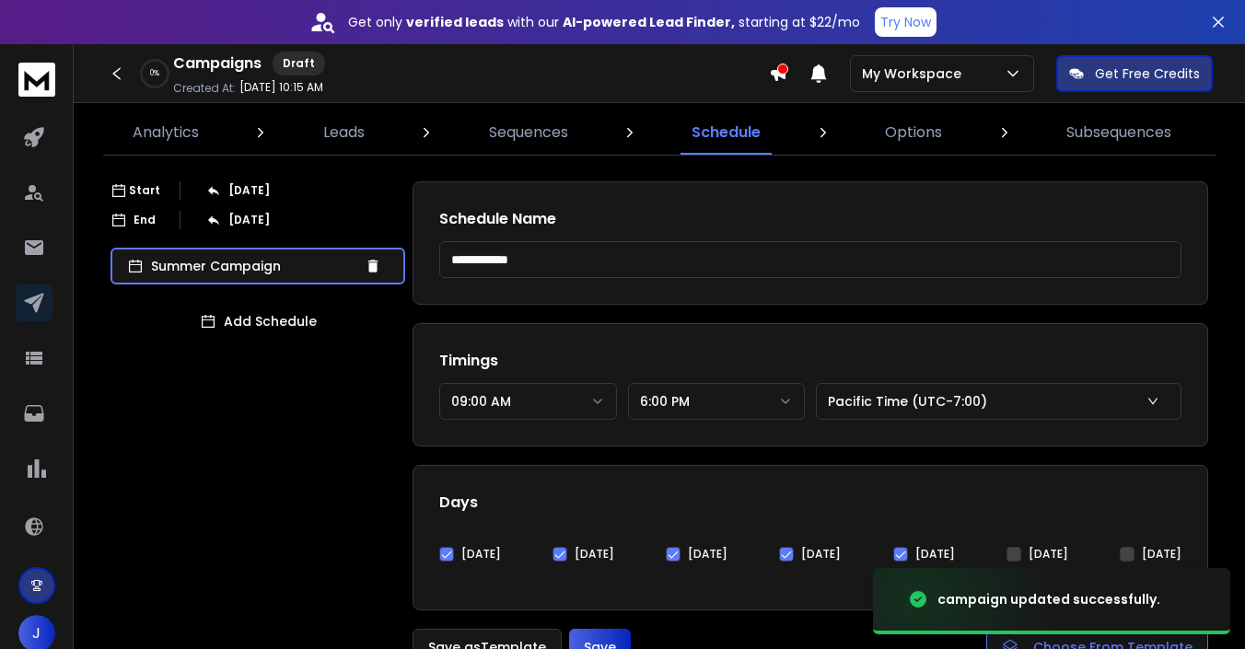
type input "**********"
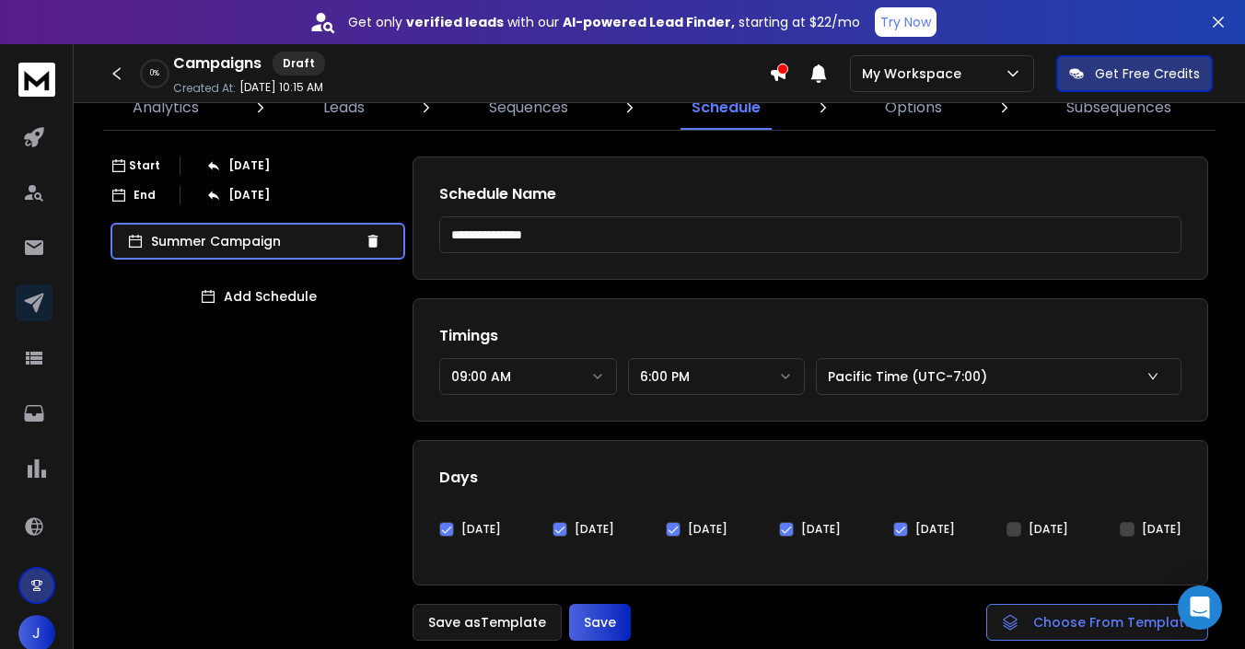
scroll to position [68, 0]
click at [1120, 529] on button "Sunday" at bounding box center [1126, 530] width 15 height 15
click at [591, 620] on button "Save" at bounding box center [600, 623] width 62 height 37
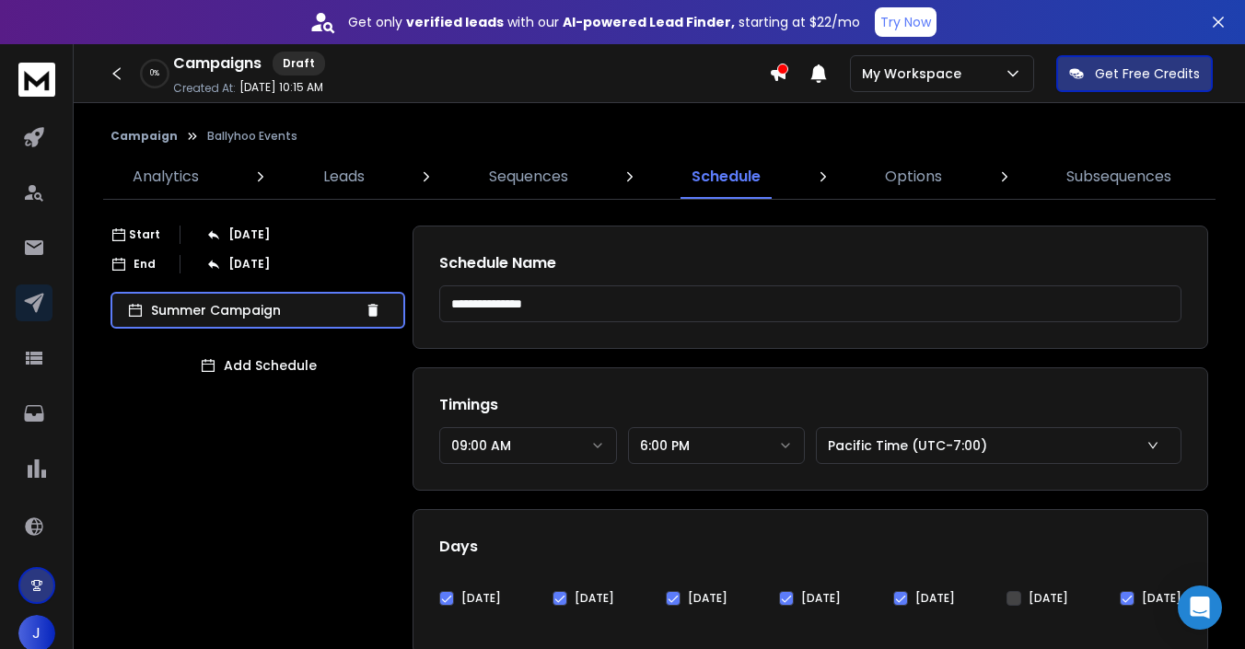
scroll to position [0, 0]
click at [1084, 178] on p "Subsequences" at bounding box center [1118, 177] width 105 height 22
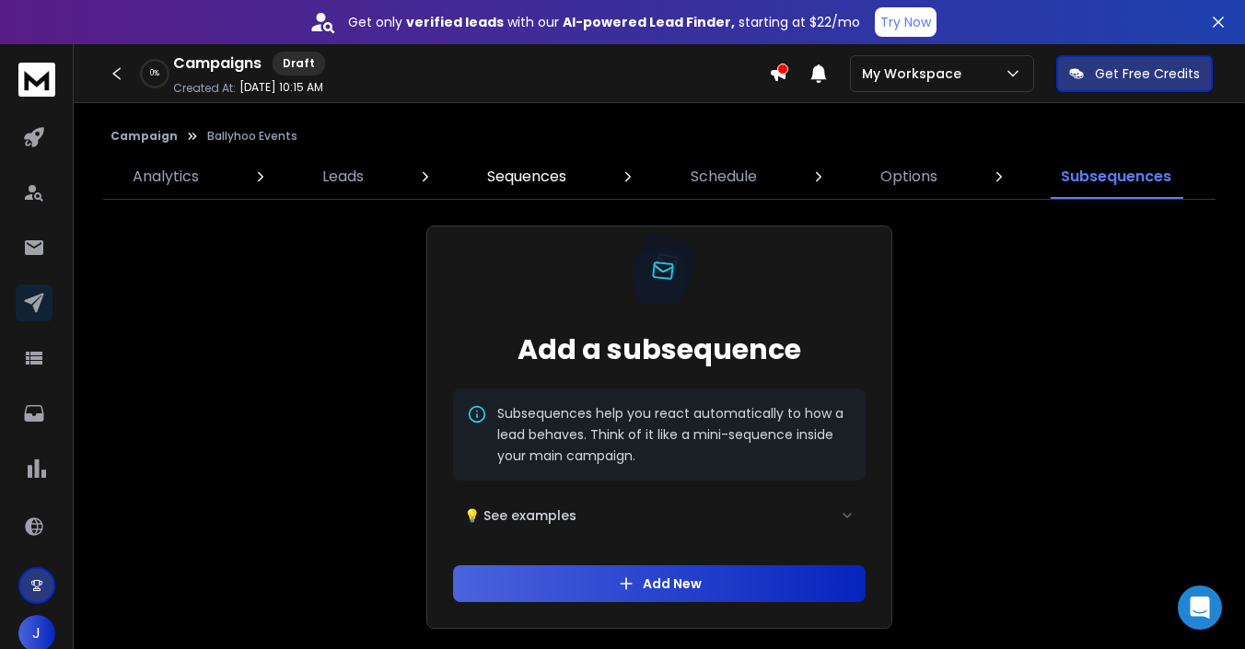
click at [527, 180] on p "Sequences" at bounding box center [526, 177] width 79 height 22
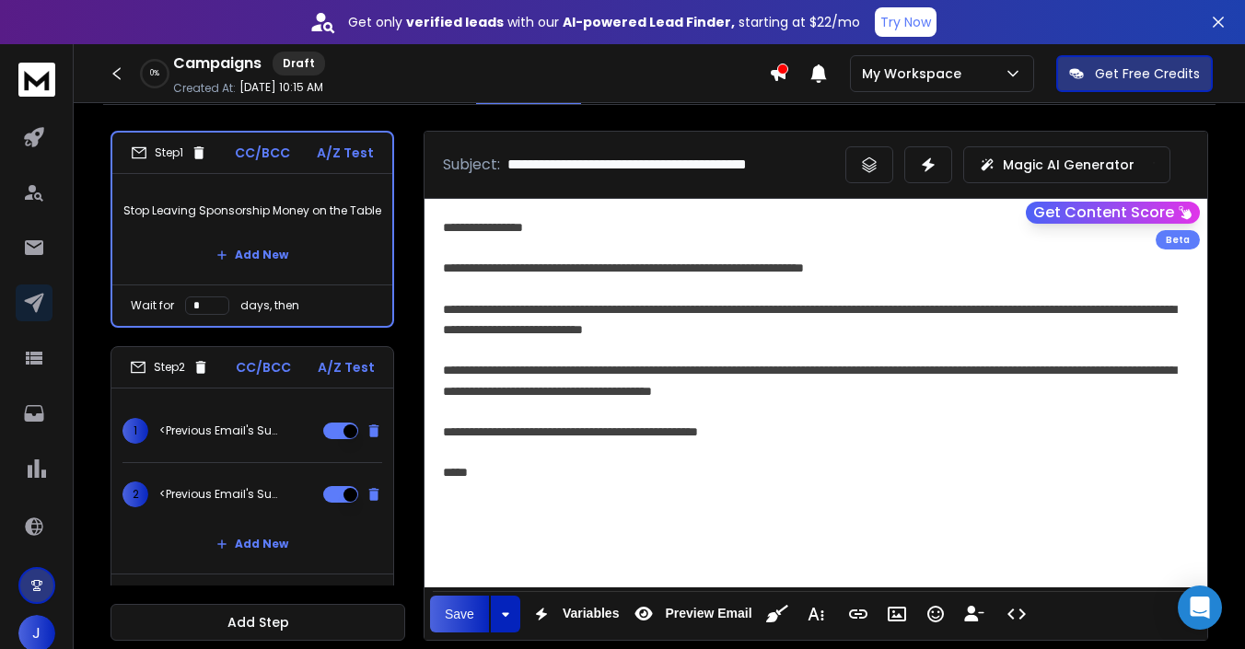
scroll to position [94, 0]
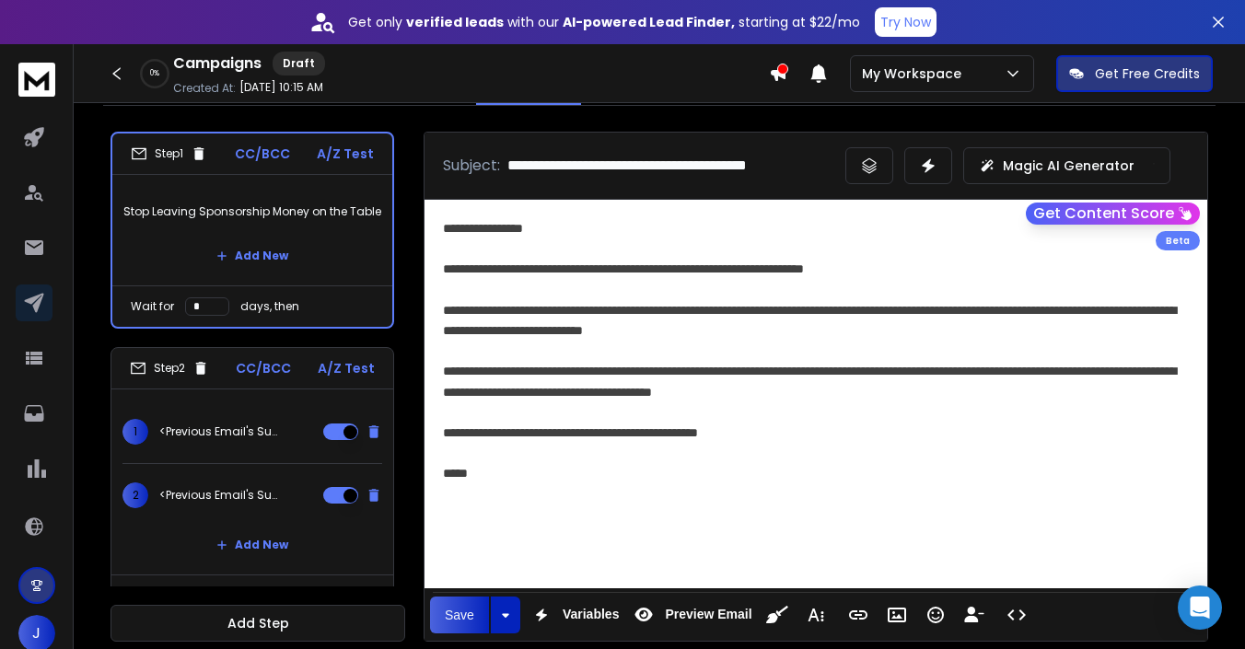
click at [687, 170] on input "**********" at bounding box center [666, 166] width 319 height 22
click at [344, 158] on p "A/Z Test" at bounding box center [345, 154] width 57 height 18
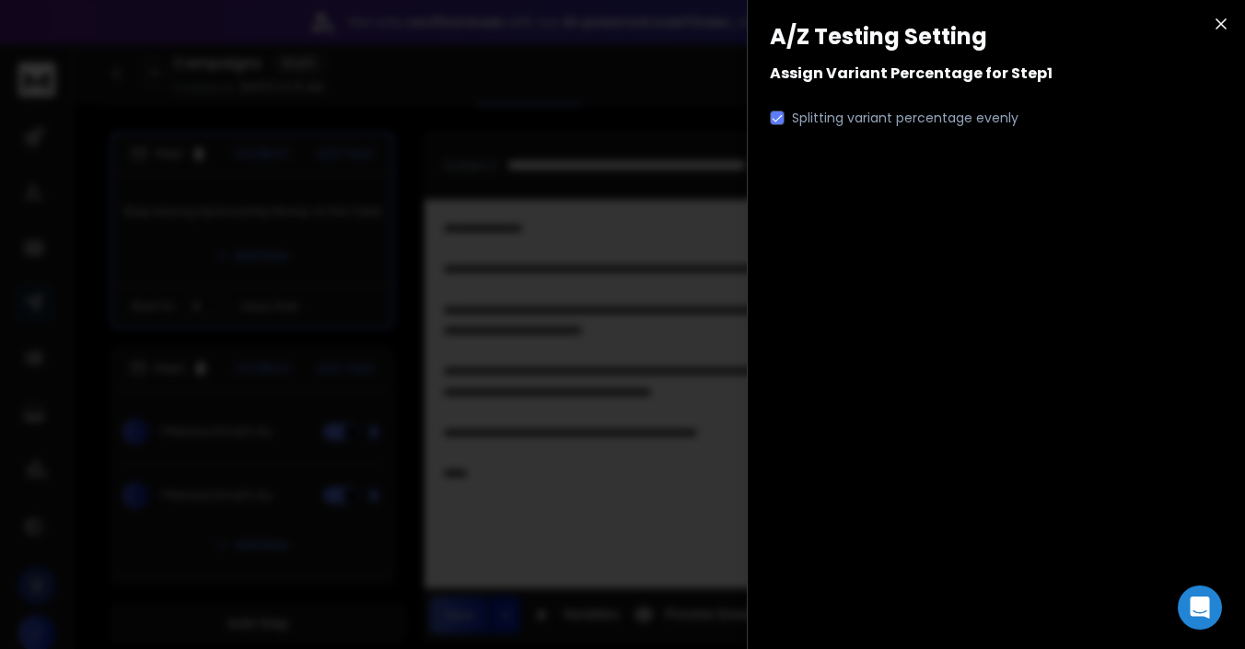
click at [1224, 21] on icon "button" at bounding box center [1220, 23] width 9 height 9
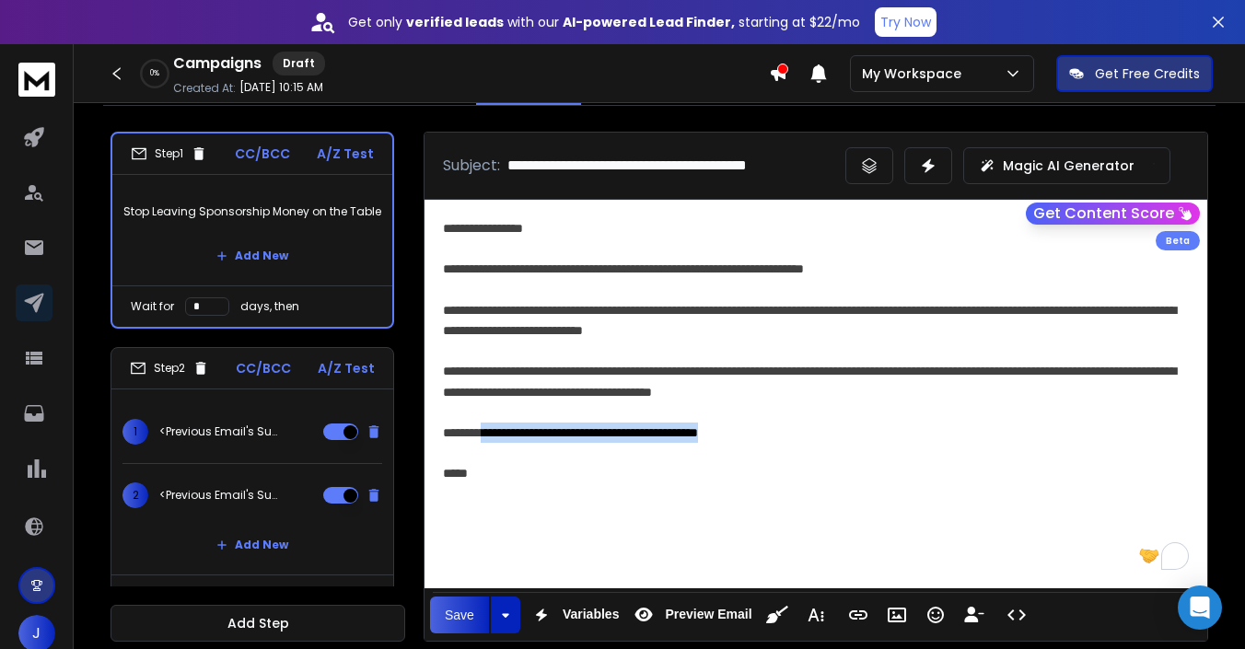
drag, startPoint x: 790, startPoint y: 431, endPoint x: 490, endPoint y: 431, distance: 300.1
click at [490, 431] on div "**********" at bounding box center [816, 433] width 746 height 20
click at [841, 439] on div "**********" at bounding box center [816, 433] width 746 height 20
drag, startPoint x: 837, startPoint y: 437, endPoint x: 597, endPoint y: 425, distance: 240.6
click at [597, 425] on div "**********" at bounding box center [816, 433] width 746 height 20
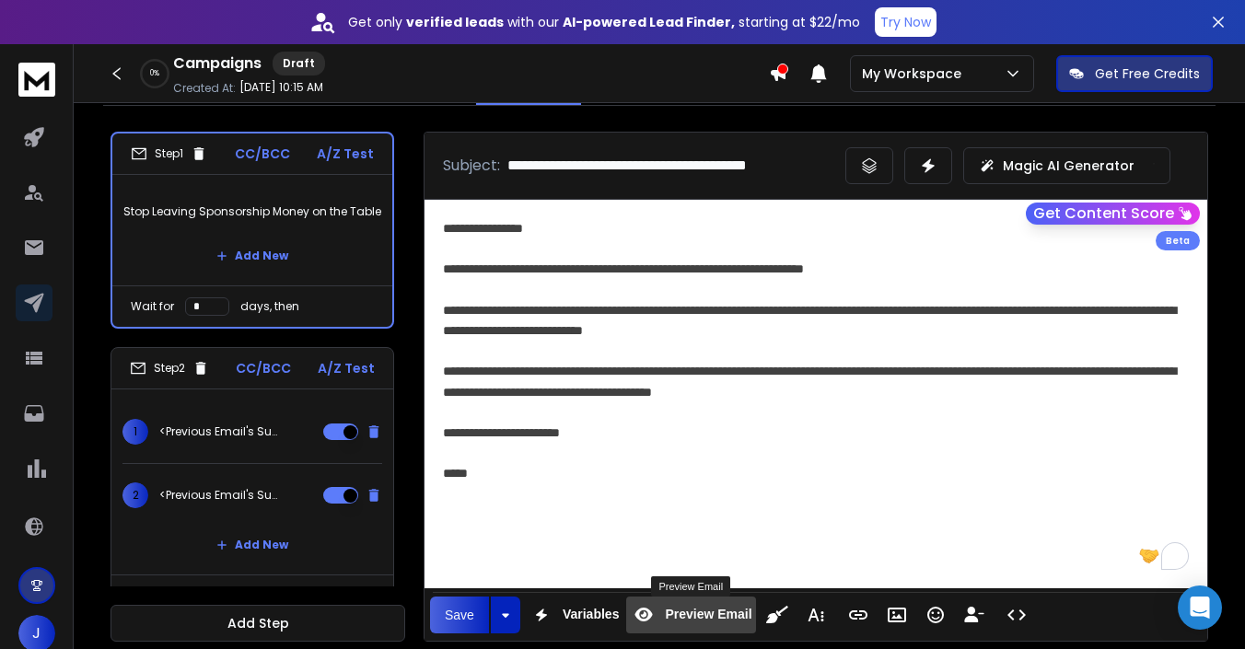
click at [725, 622] on div "Preview Email" at bounding box center [690, 614] width 129 height 30
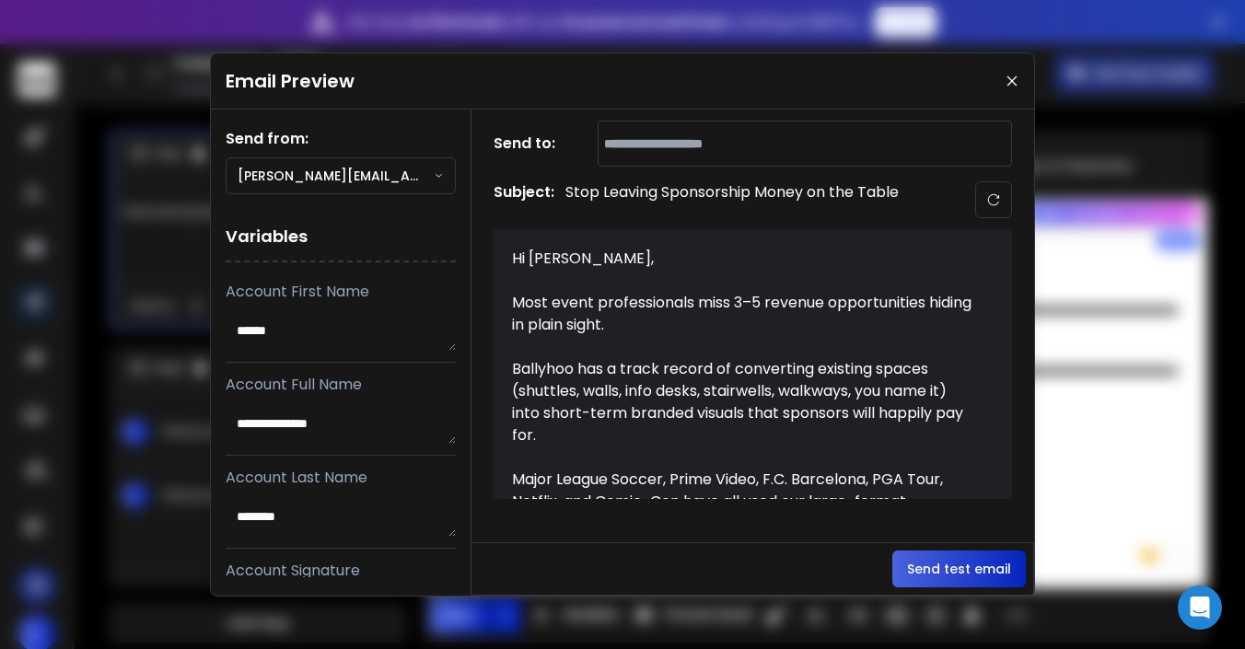
scroll to position [0, 0]
click at [1017, 81] on icon at bounding box center [1011, 81] width 15 height 15
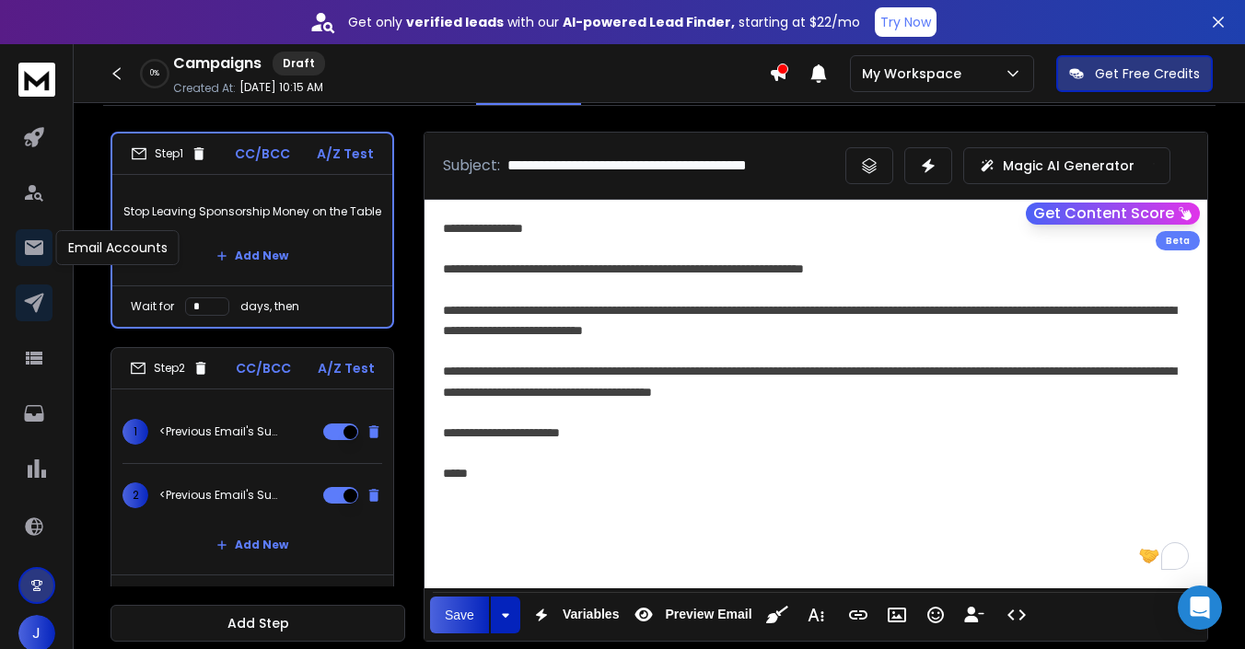
click at [31, 248] on icon at bounding box center [34, 247] width 18 height 15
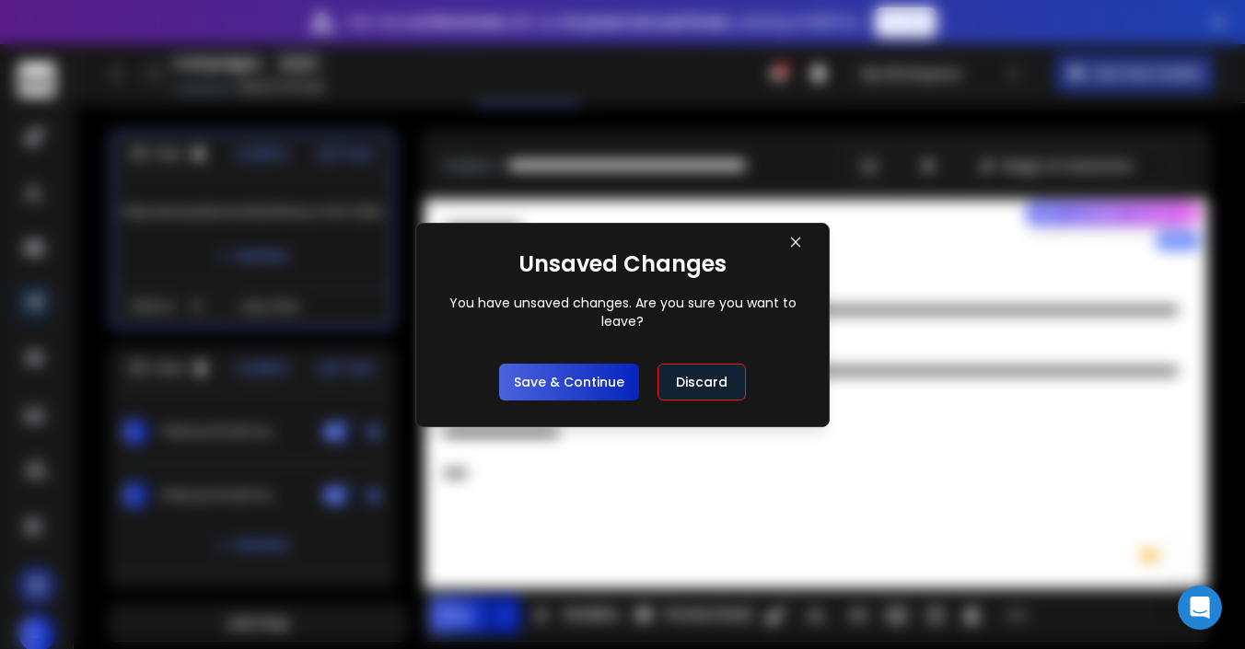
click at [601, 391] on button "Save & Continue" at bounding box center [569, 382] width 140 height 37
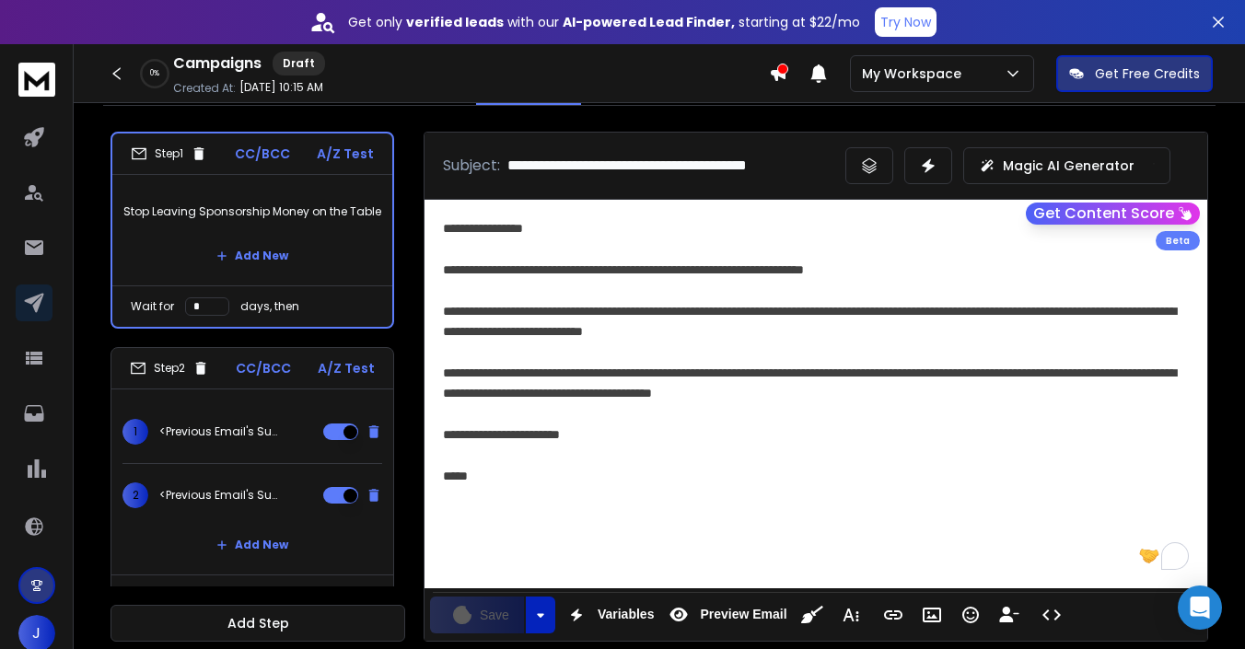
scroll to position [44, 0]
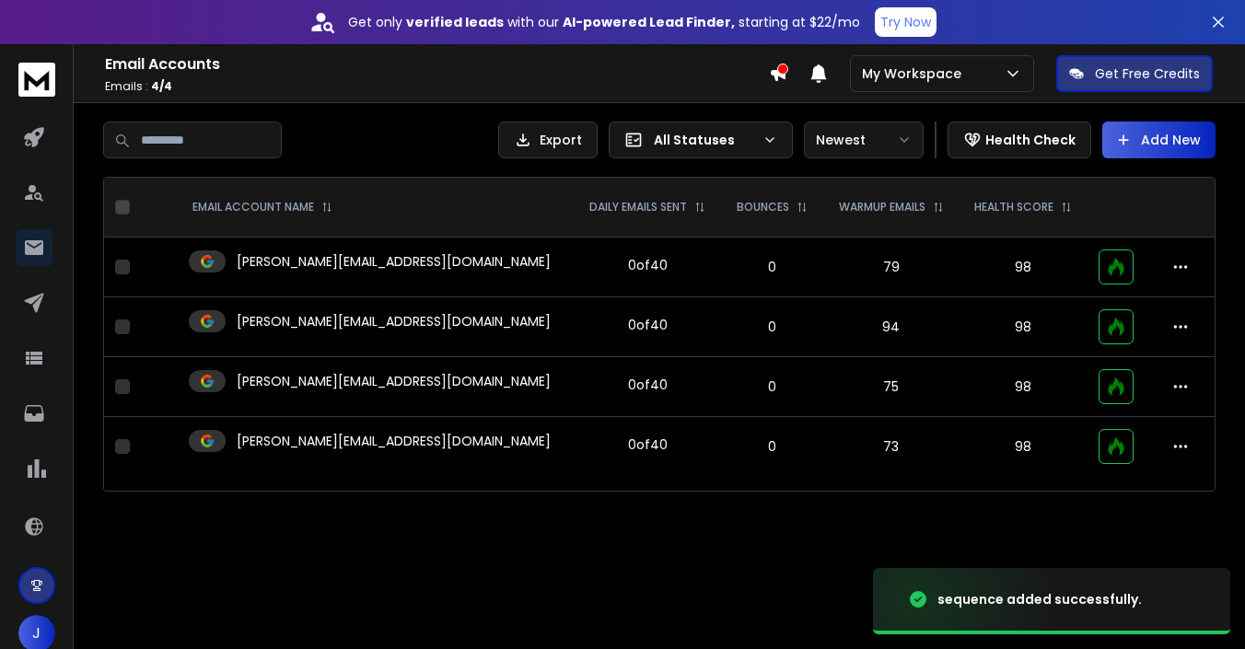
click at [296, 252] on p "carson@ballyhoo-graphics.com" at bounding box center [394, 261] width 314 height 18
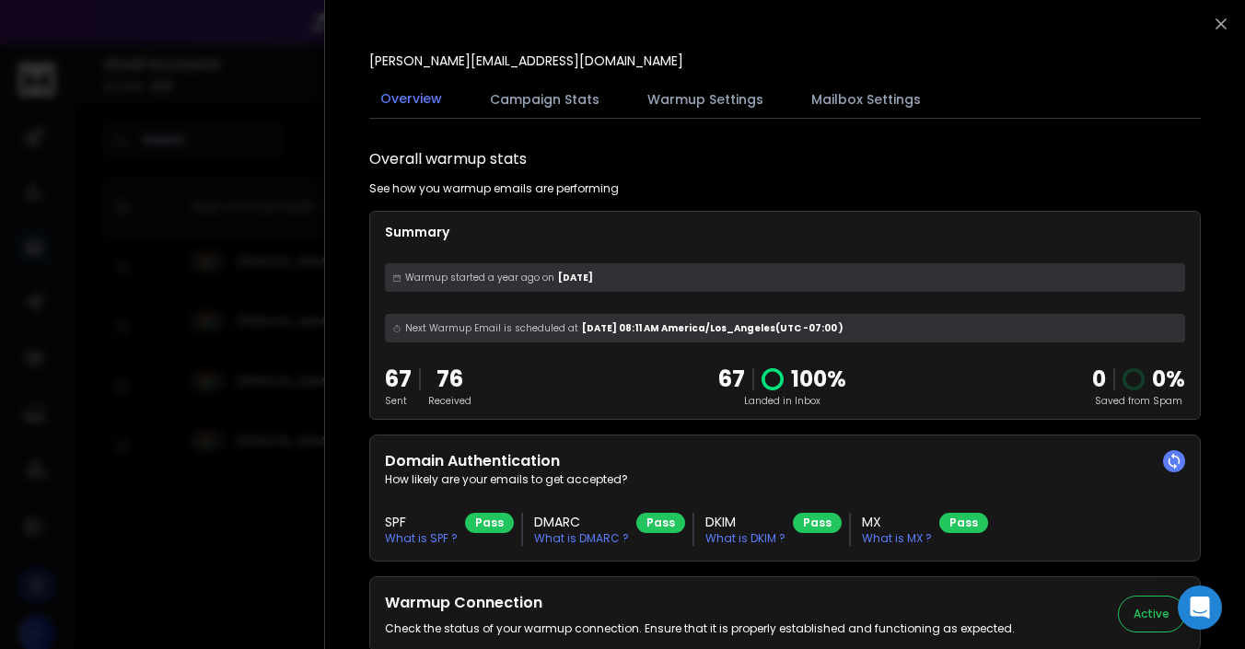
scroll to position [0, 0]
click at [864, 105] on button "Mailbox Settings" at bounding box center [866, 99] width 132 height 41
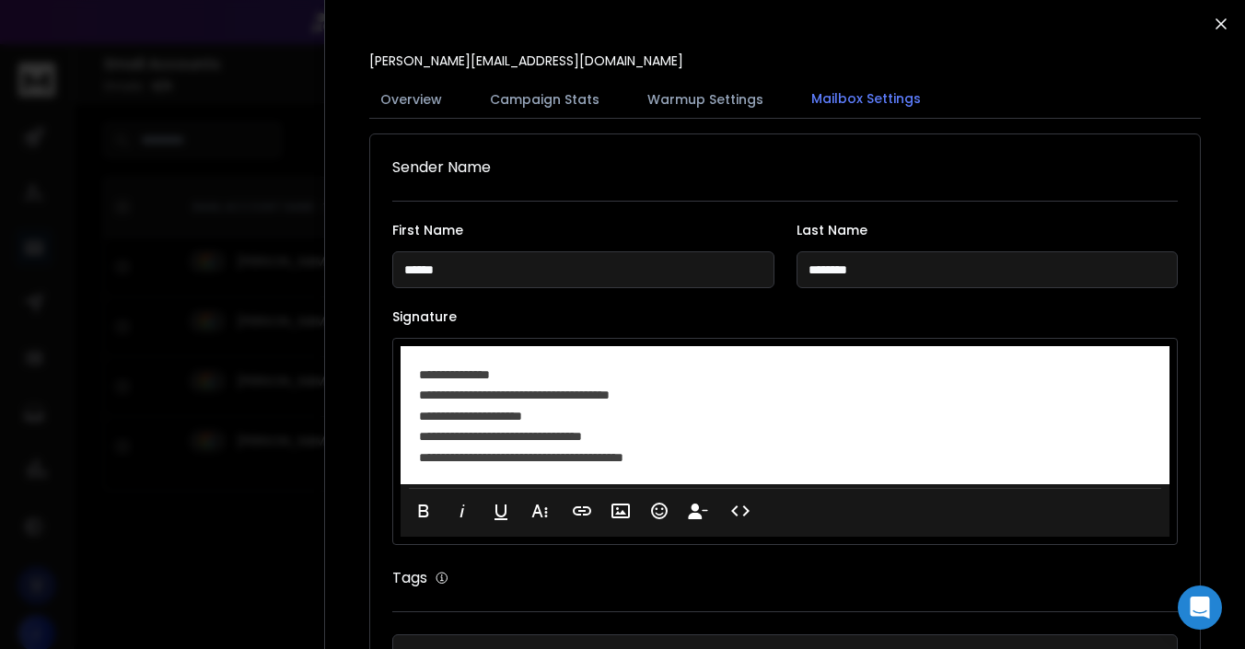
click at [1222, 21] on icon "button" at bounding box center [1221, 24] width 18 height 18
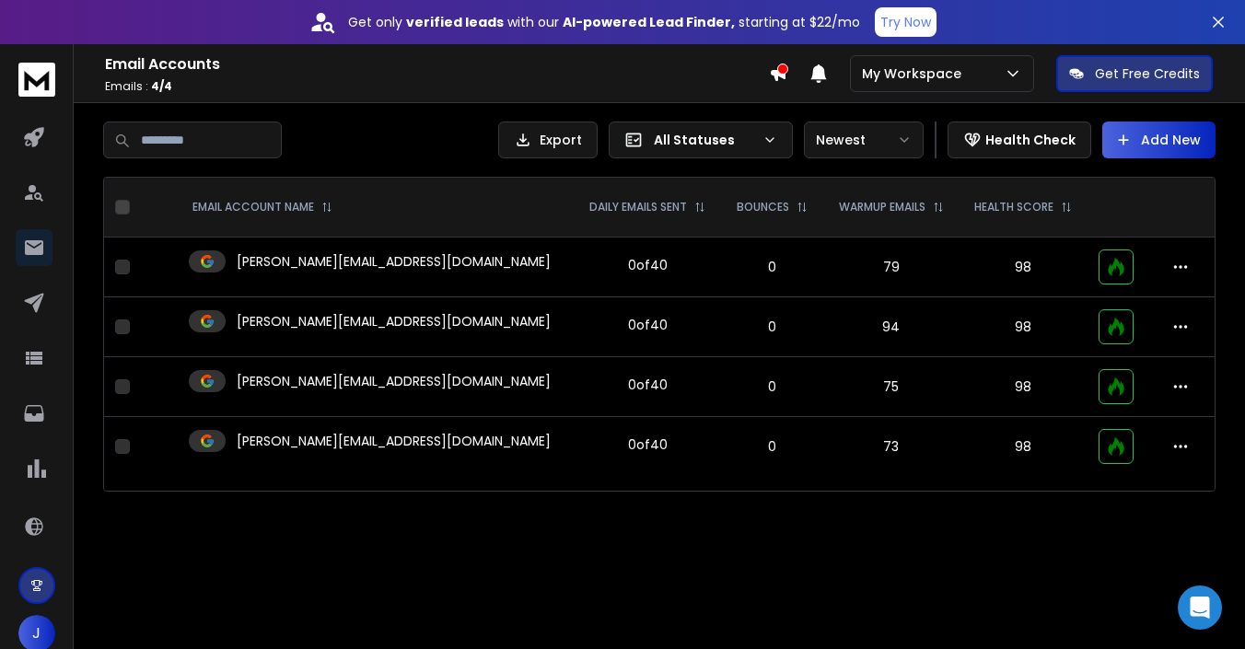
click at [311, 372] on p "jeff@ballyhoo-graphics.com" at bounding box center [394, 381] width 314 height 18
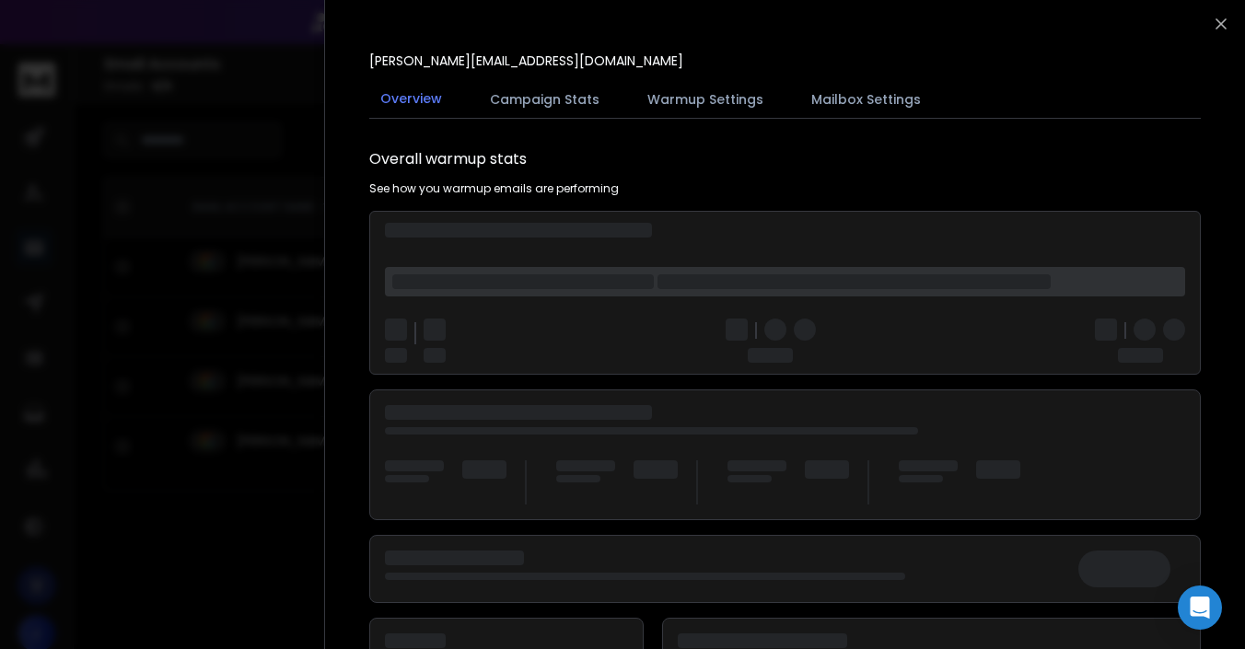
click at [877, 99] on button "Mailbox Settings" at bounding box center [866, 99] width 132 height 41
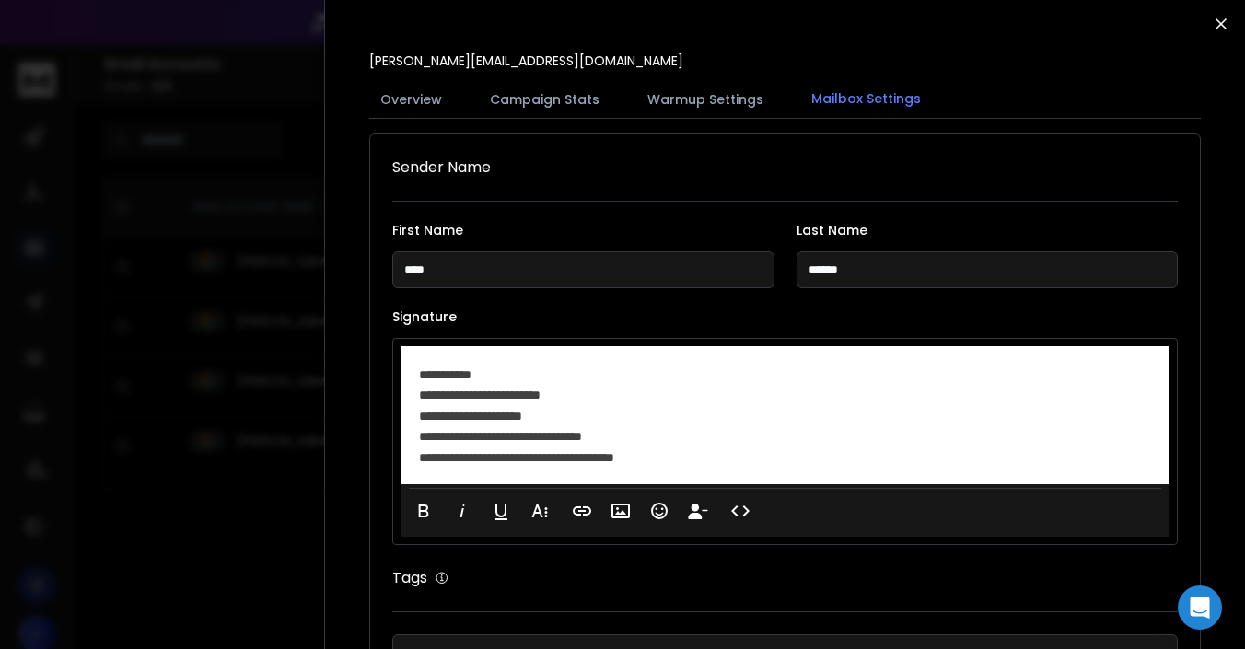
click at [1212, 24] on icon "button" at bounding box center [1221, 24] width 18 height 18
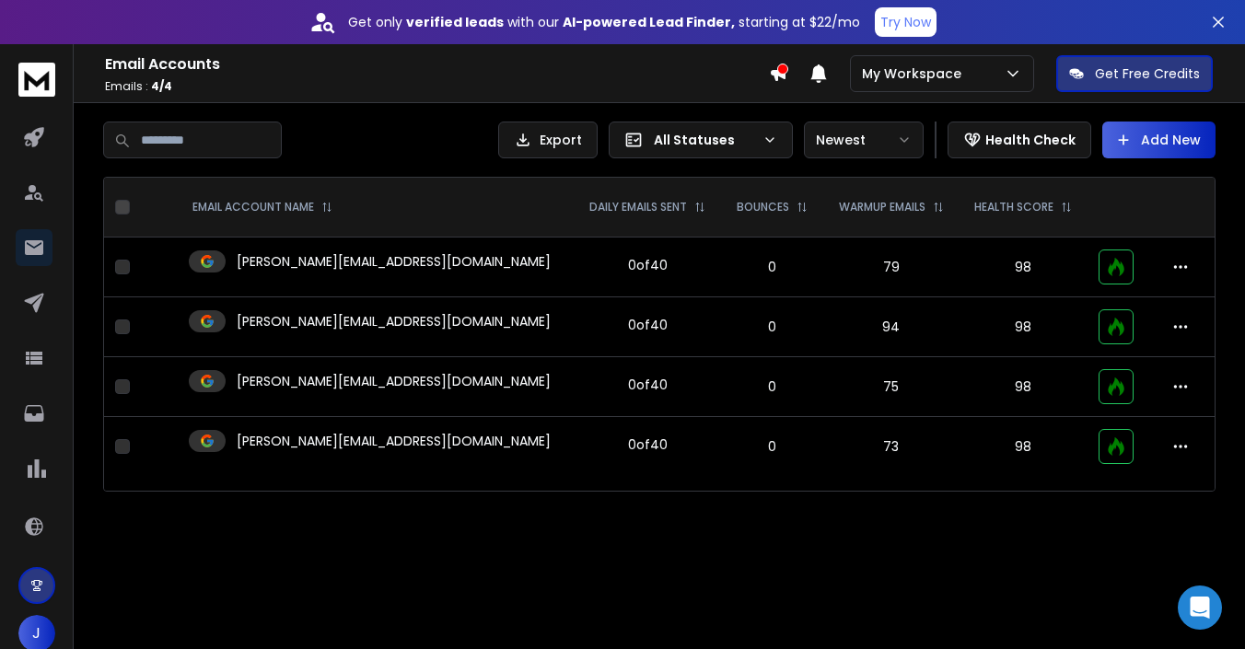
click at [420, 252] on p "carson@ballyhoo-graphics.com" at bounding box center [394, 261] width 314 height 18
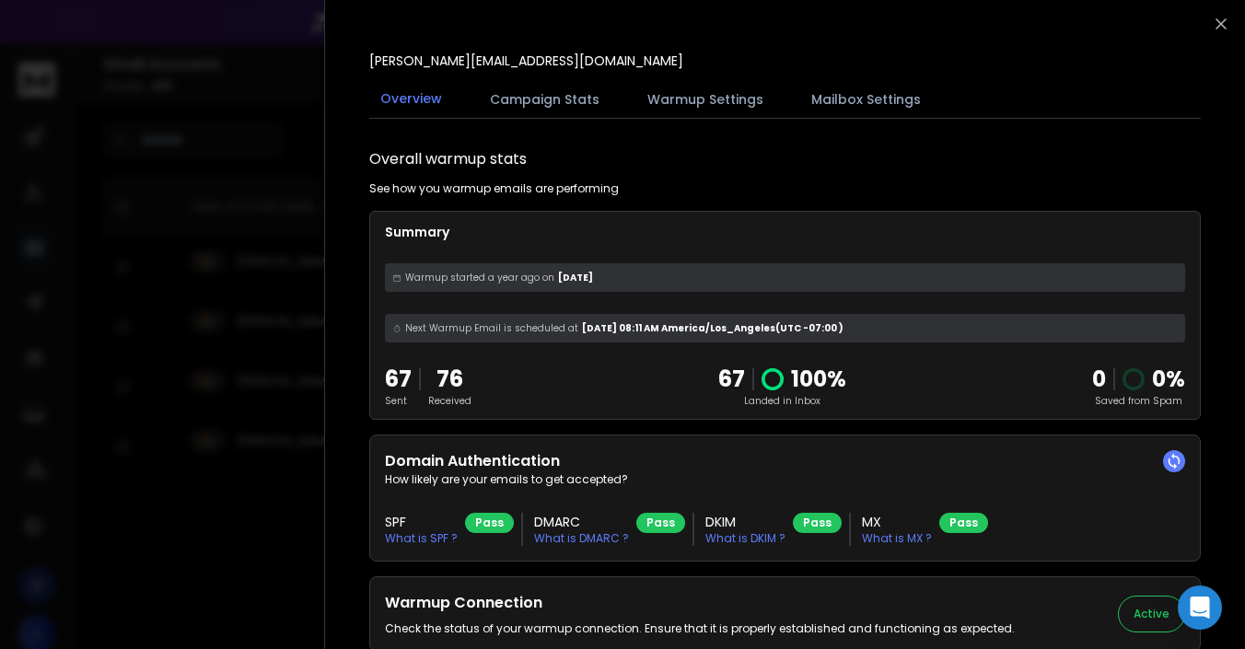
click at [869, 105] on button "Mailbox Settings" at bounding box center [866, 99] width 132 height 41
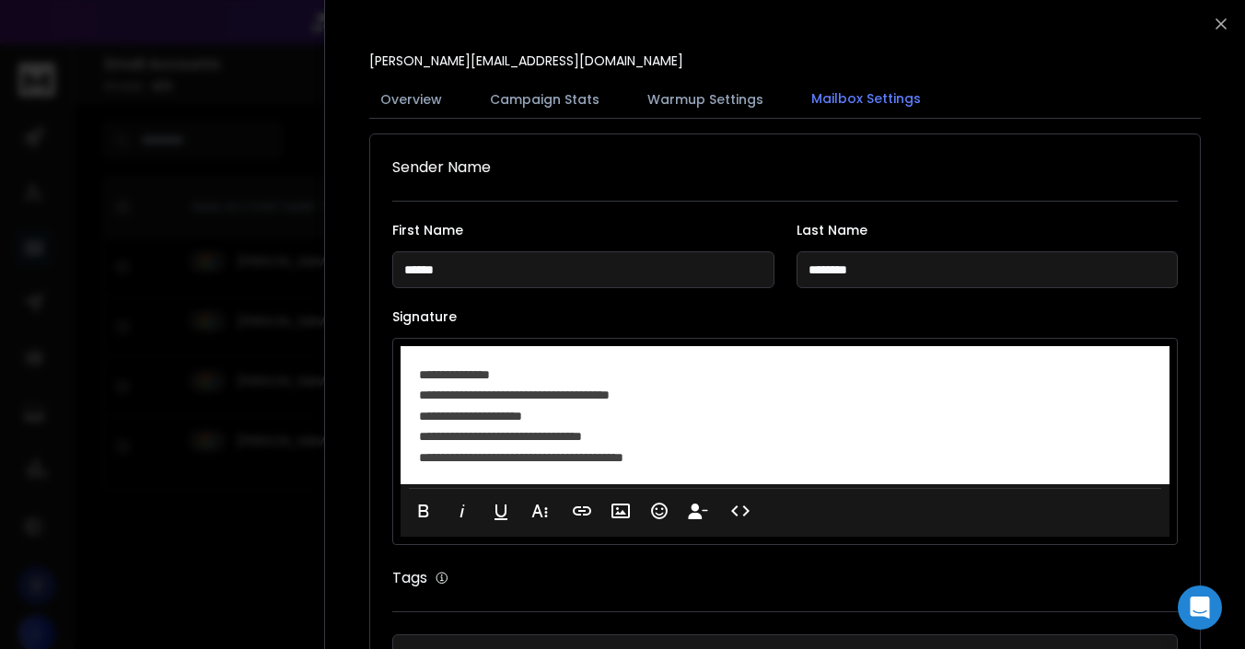
click at [1225, 24] on div "**********" at bounding box center [784, 324] width 921 height 649
click at [1220, 23] on icon "button" at bounding box center [1221, 24] width 18 height 18
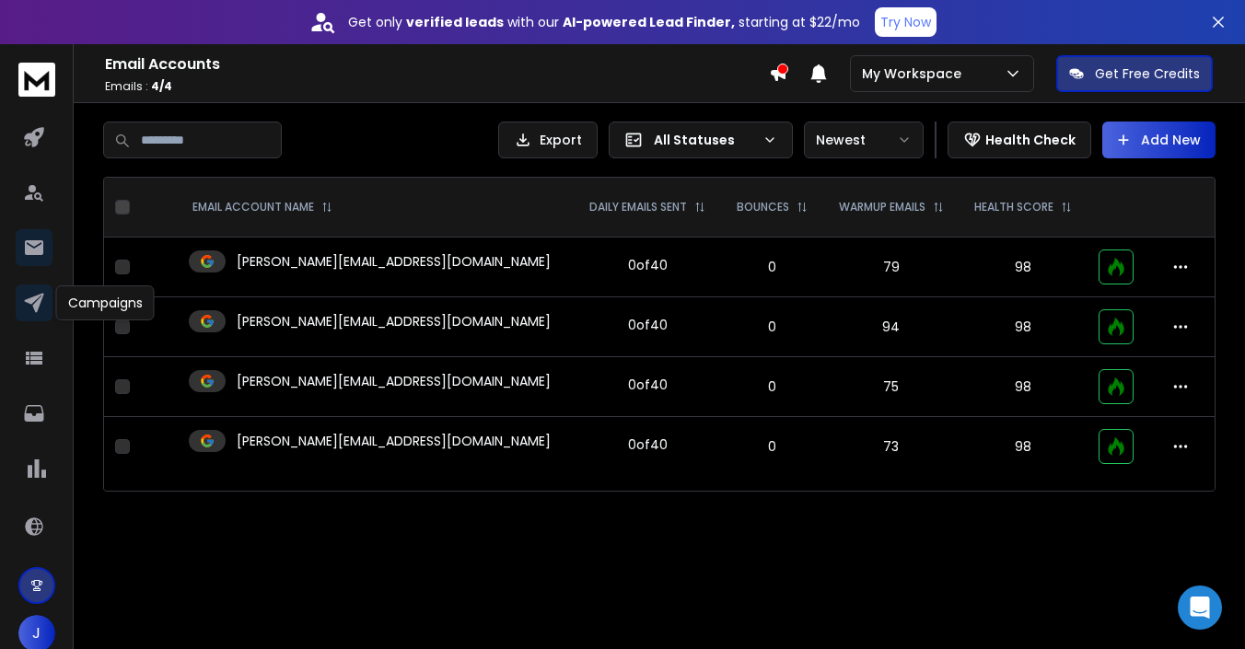
click at [31, 305] on icon at bounding box center [34, 303] width 22 height 22
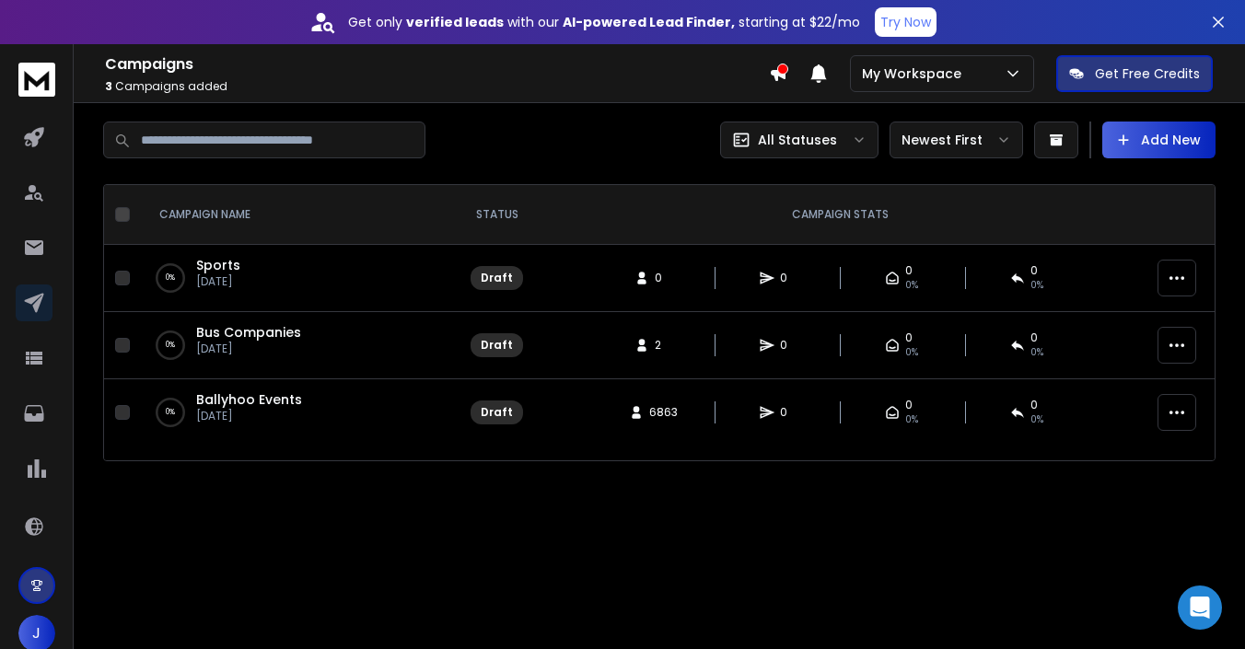
click at [249, 402] on span "Ballyhoo Events" at bounding box center [249, 399] width 106 height 18
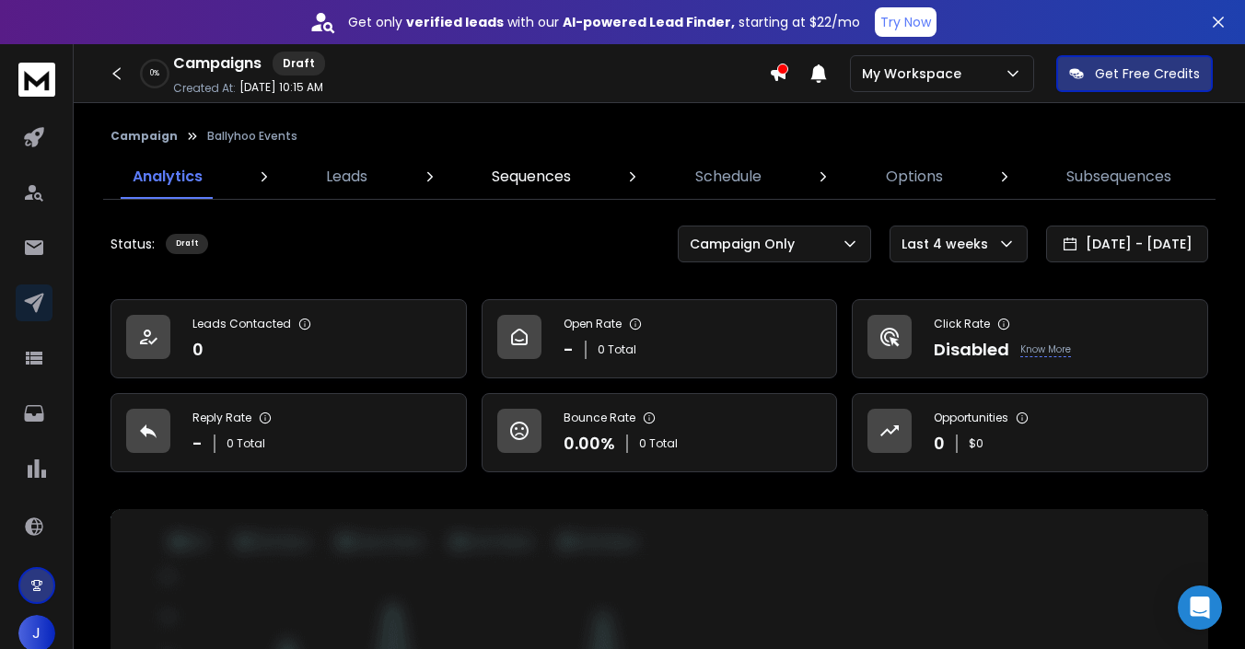
click at [544, 179] on p "Sequences" at bounding box center [531, 177] width 79 height 22
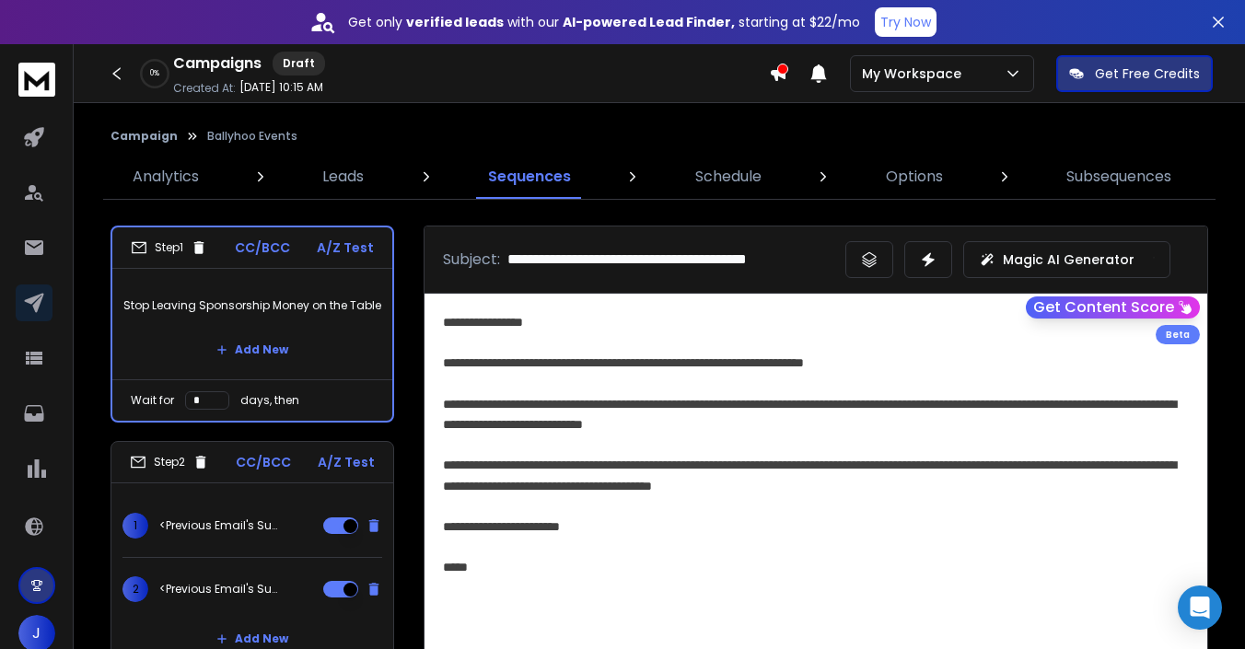
click at [627, 528] on div "**********" at bounding box center [816, 526] width 746 height 20
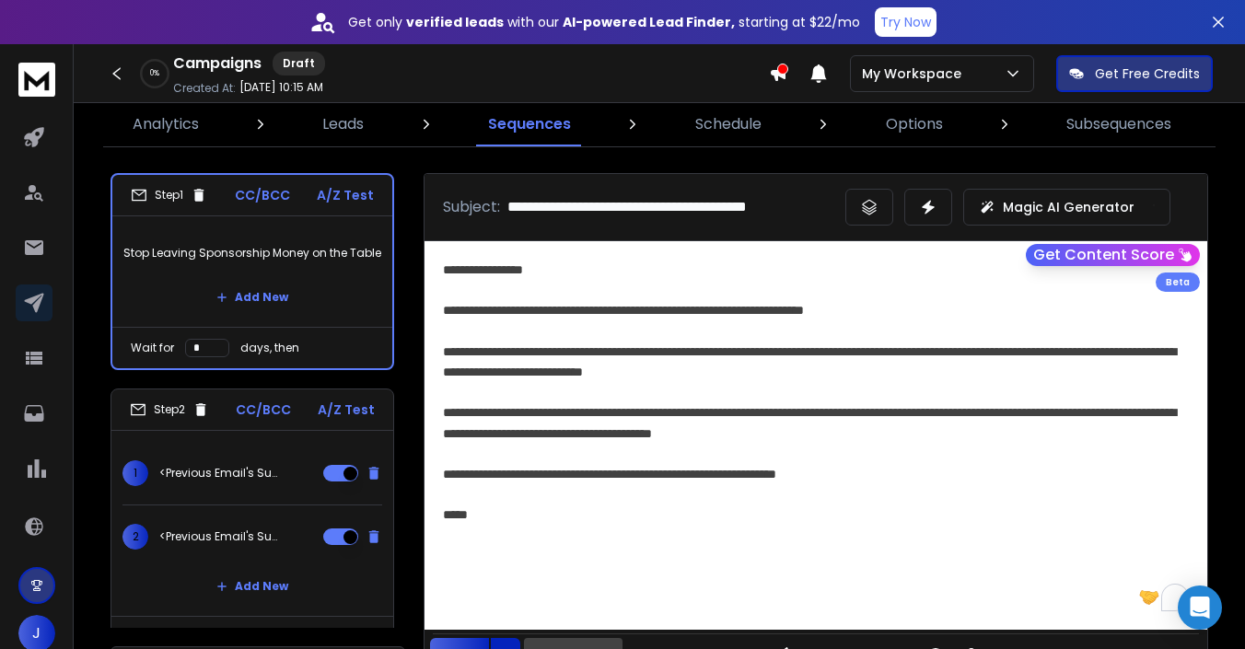
scroll to position [83, 1]
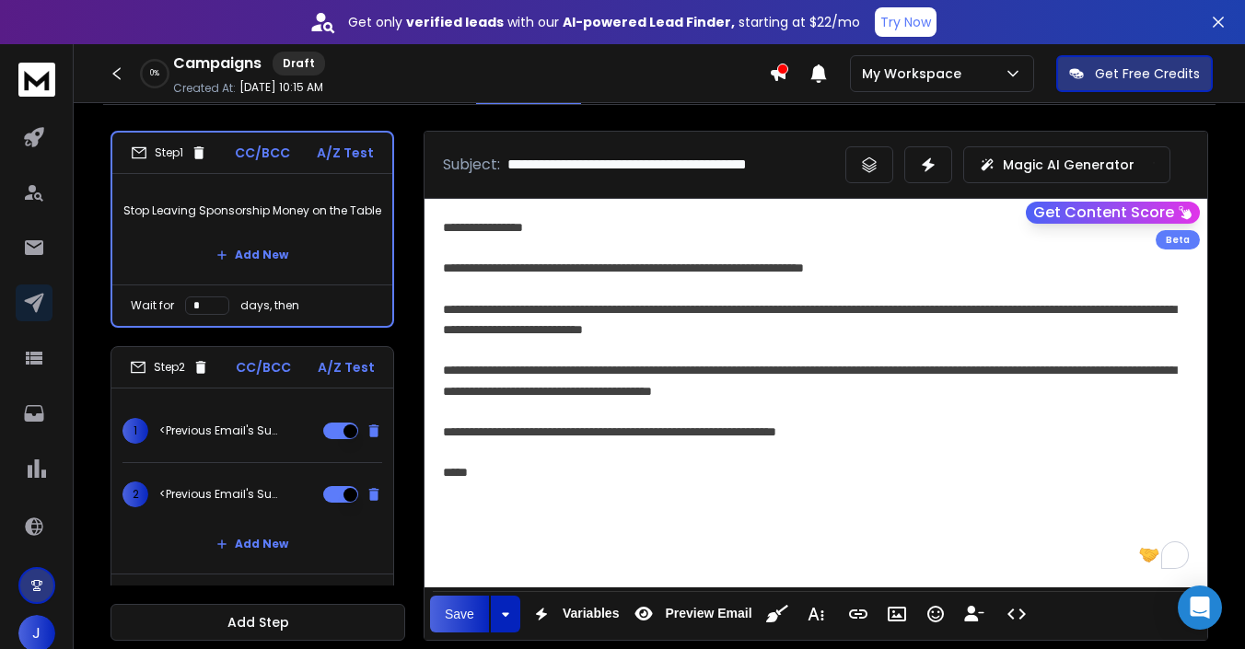
click at [597, 429] on div "**********" at bounding box center [816, 432] width 746 height 20
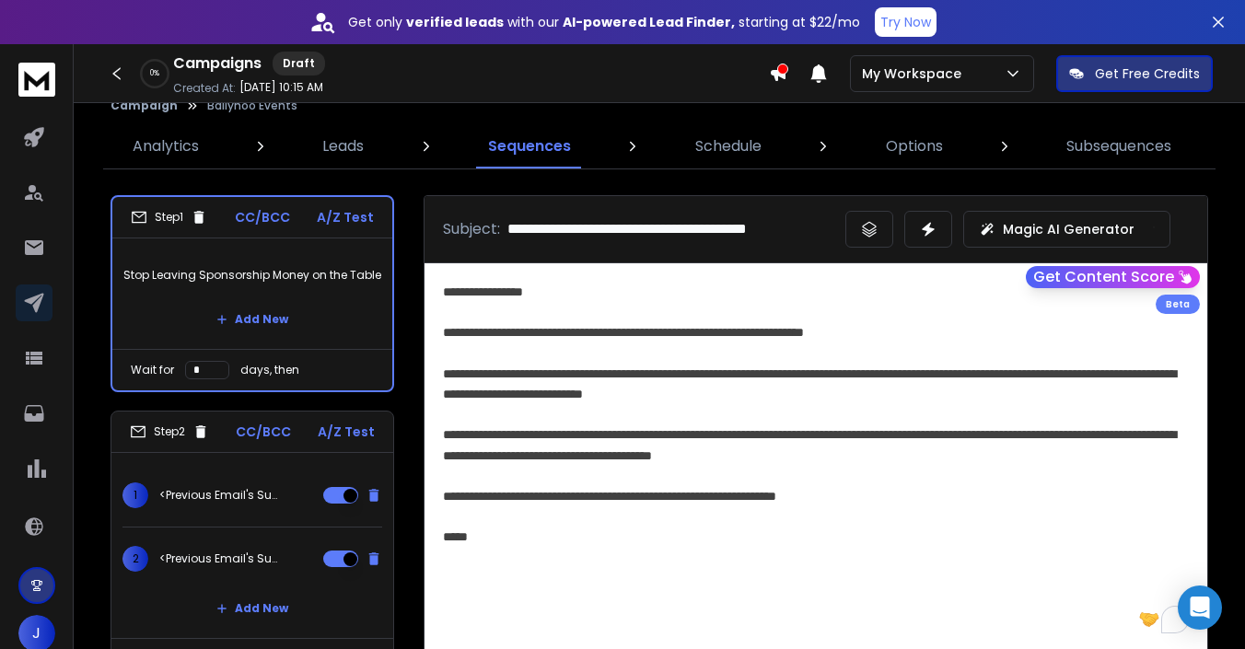
scroll to position [29, 0]
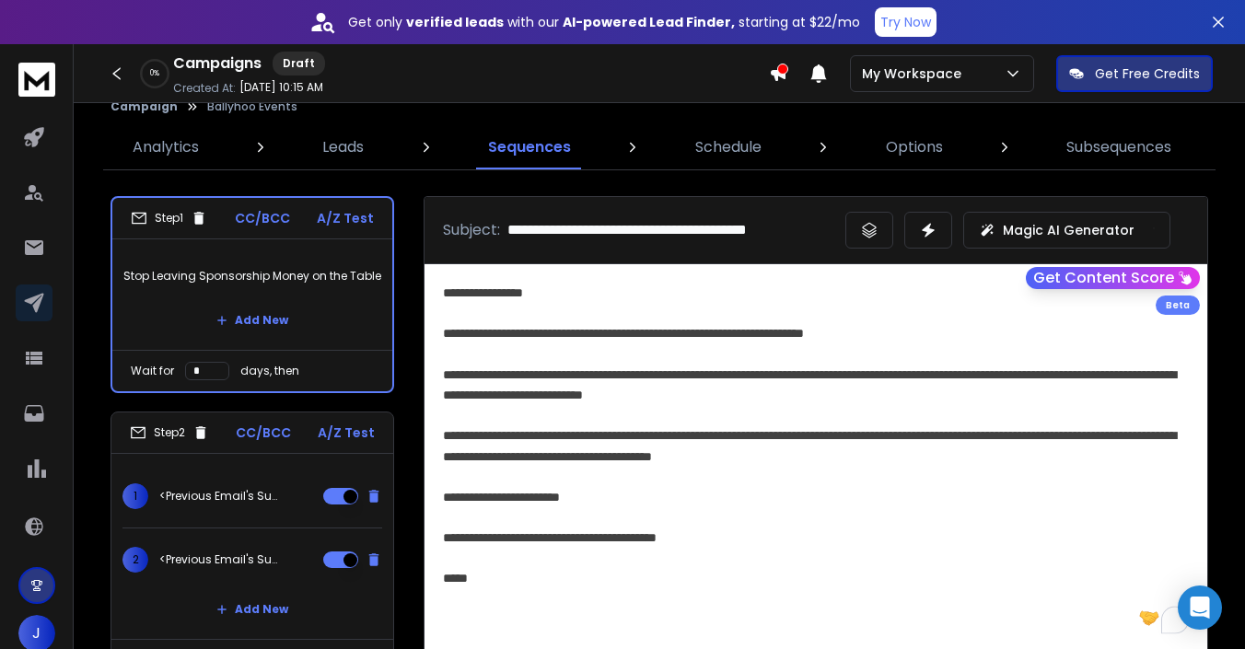
click at [1115, 292] on div "**********" at bounding box center [816, 293] width 746 height 20
click at [1112, 284] on button "Get Content Score" at bounding box center [1113, 278] width 174 height 22
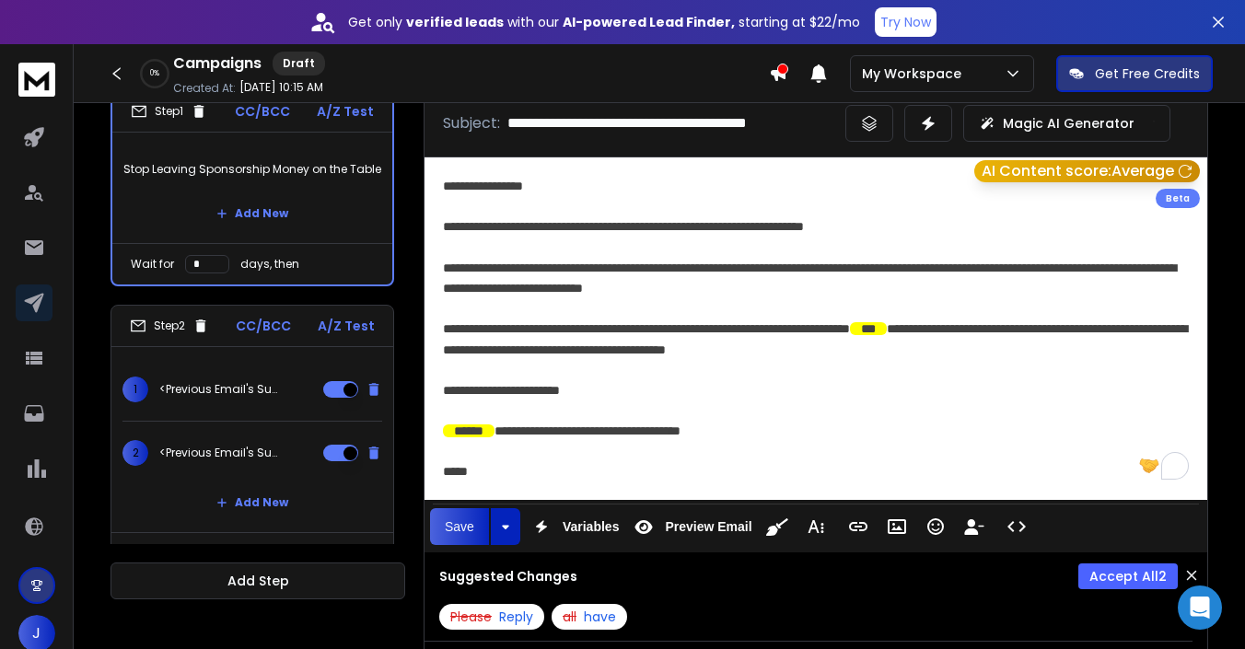
scroll to position [141, 0]
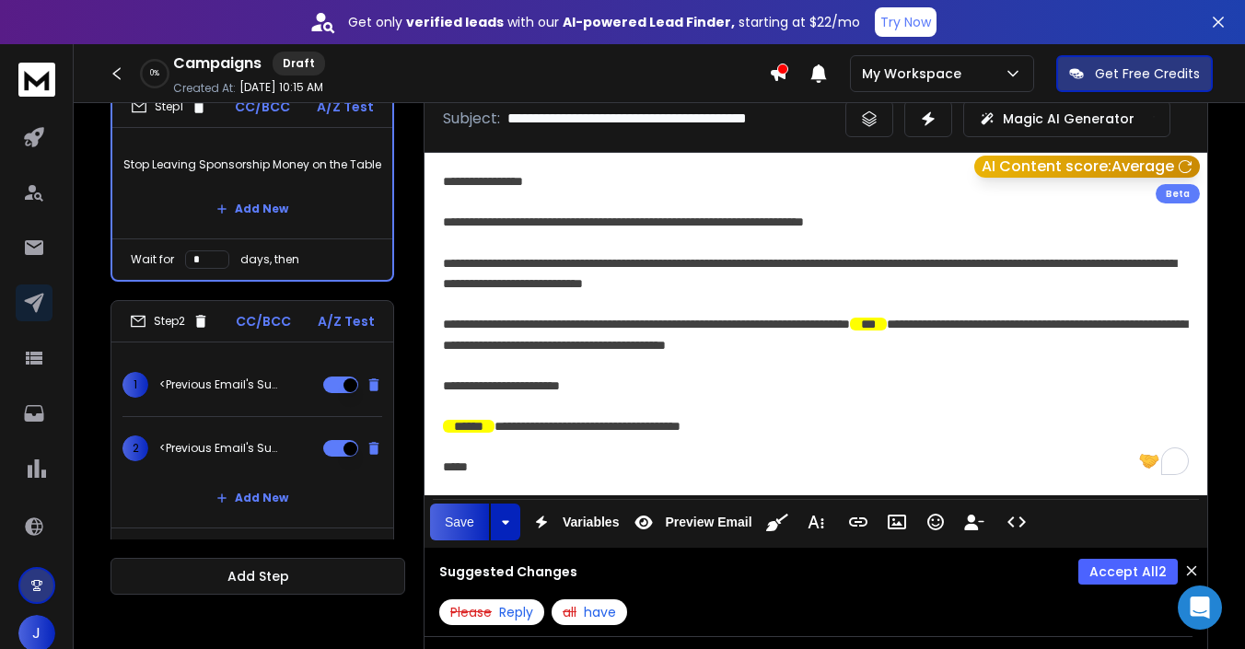
click at [504, 609] on span "Reply" at bounding box center [516, 612] width 34 height 18
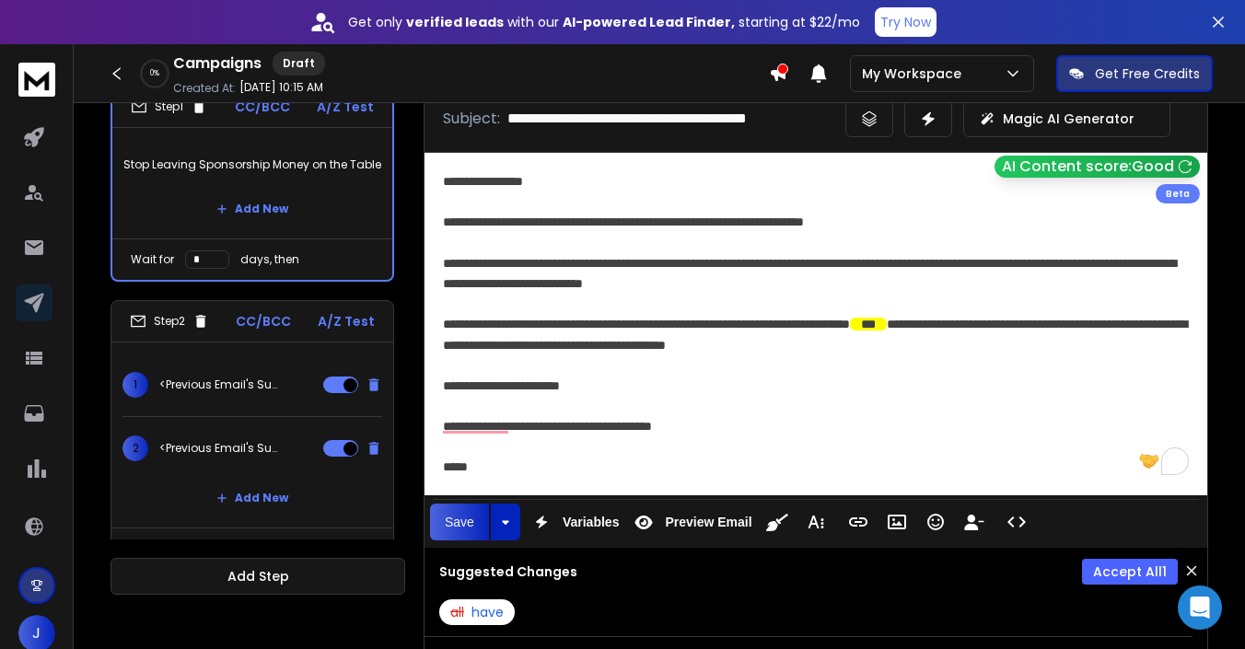
click at [471, 610] on div "all have" at bounding box center [476, 612] width 75 height 26
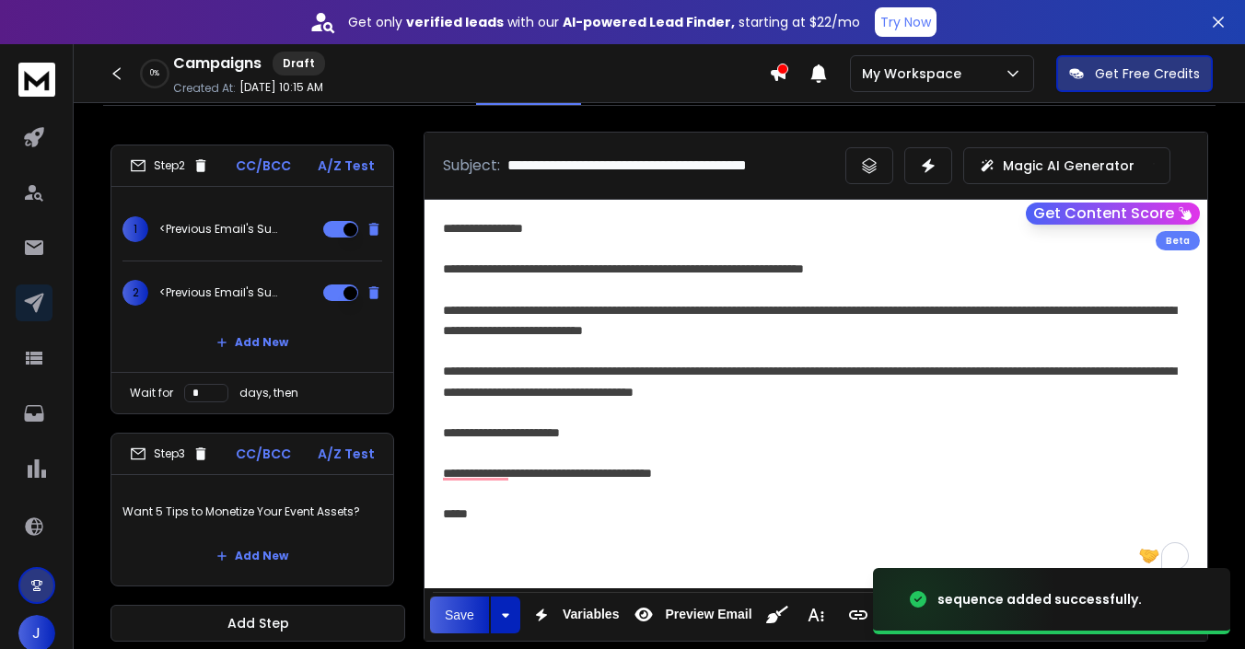
scroll to position [203, 0]
click at [267, 195] on div "1 <Previous Email's Subject> 2 <Previous Email's Subject> Add New" at bounding box center [252, 279] width 282 height 185
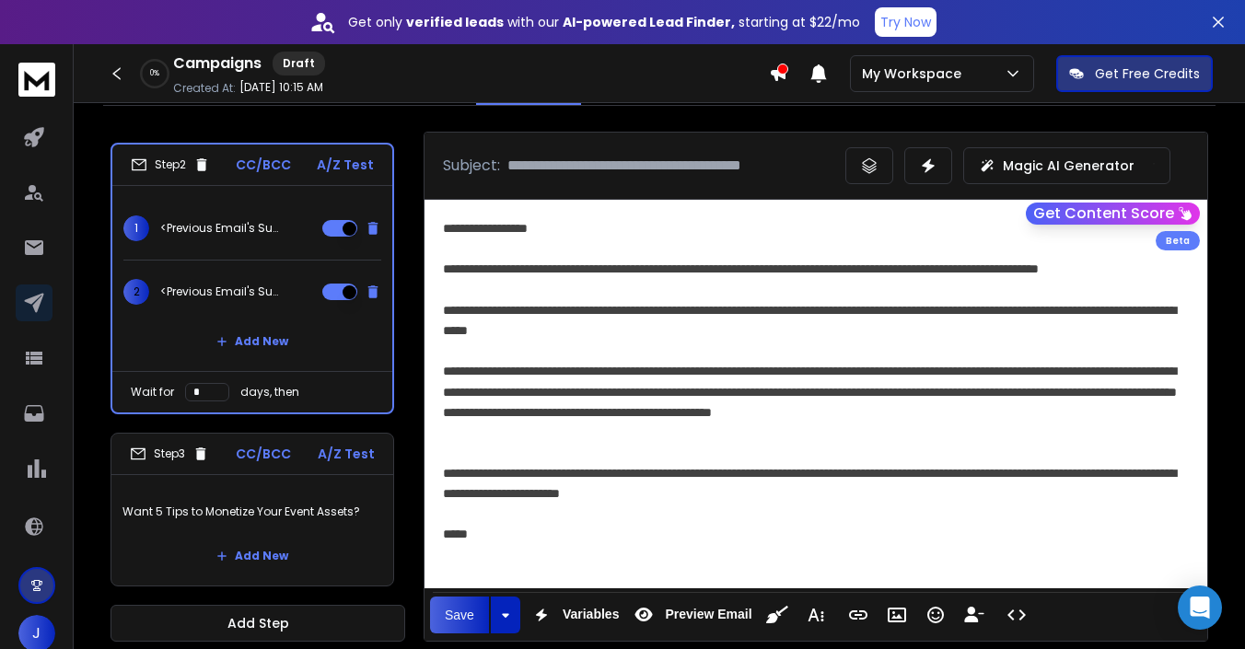
click at [1113, 219] on button "Get Content Score" at bounding box center [1113, 214] width 174 height 22
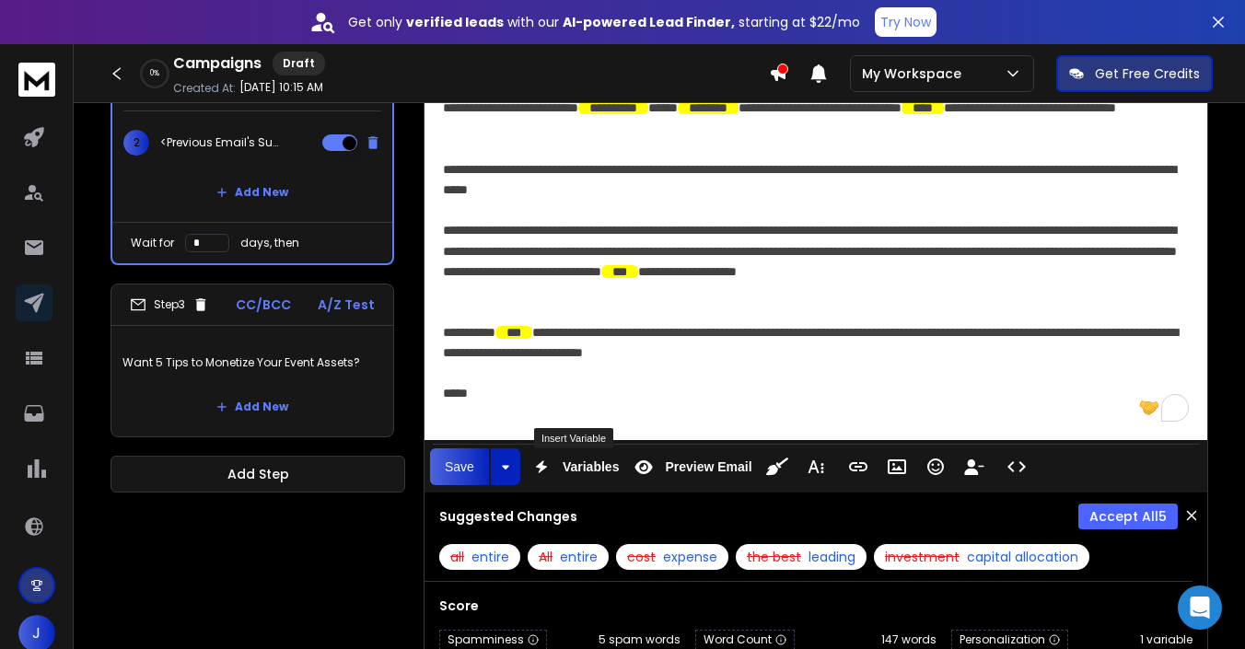
scroll to position [248, 0]
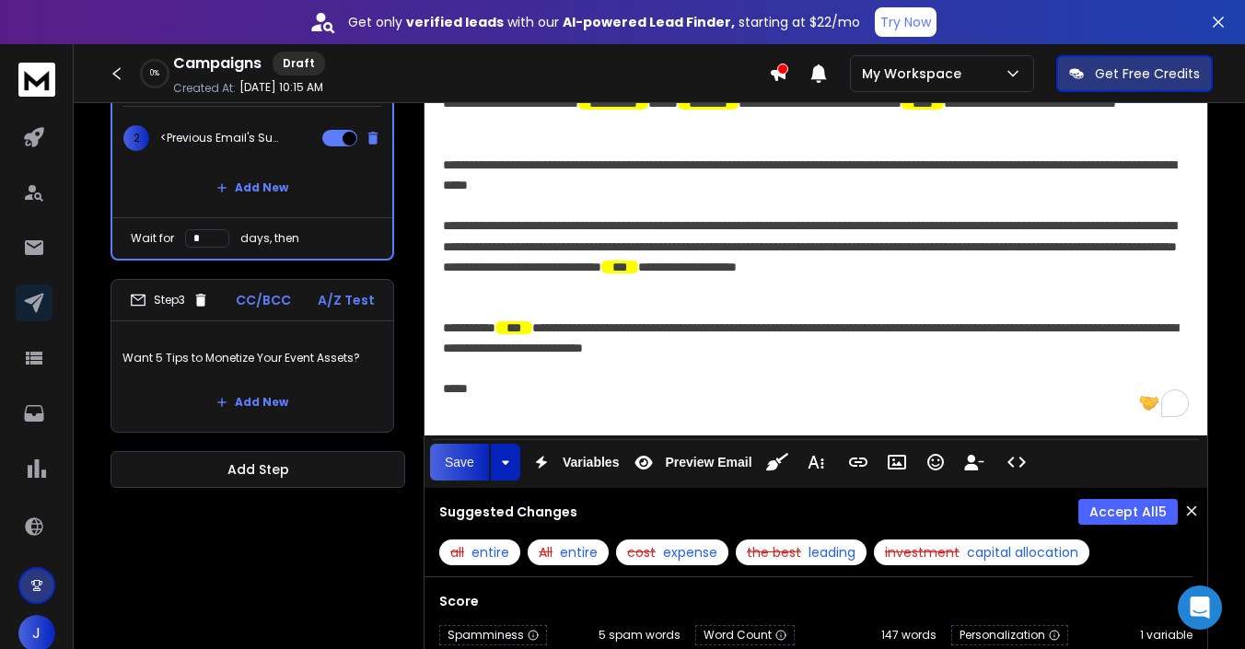
click at [481, 552] on span "entire" at bounding box center [490, 552] width 38 height 18
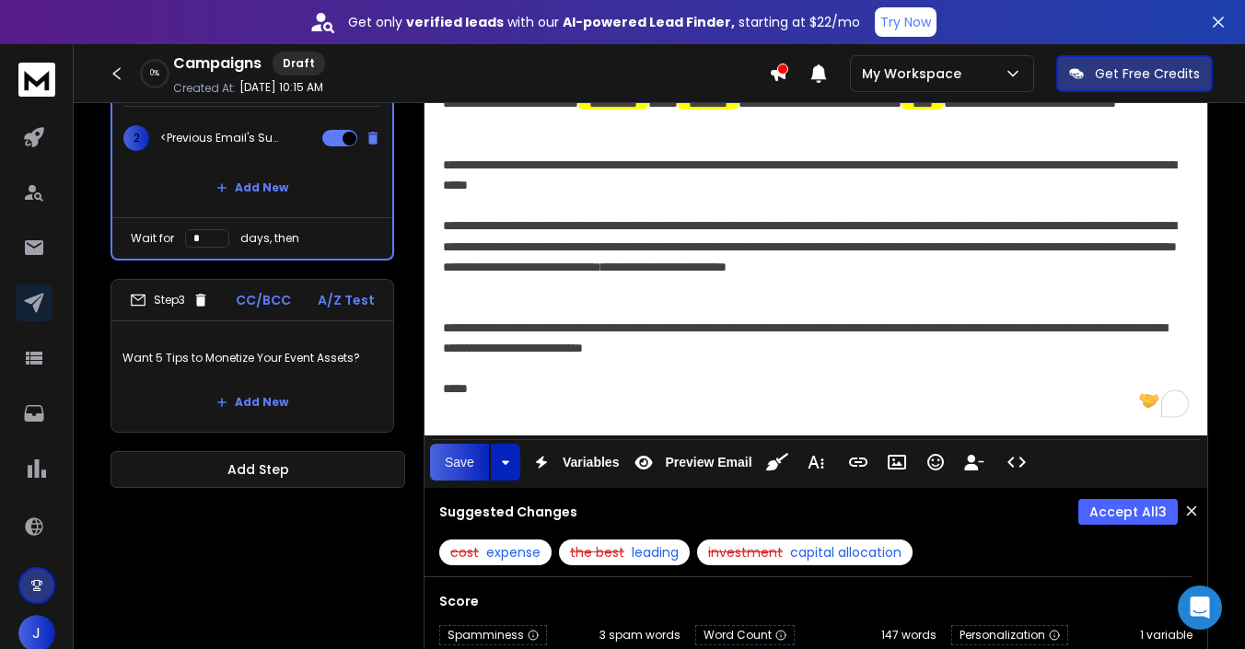
click at [523, 551] on span "expense" at bounding box center [513, 552] width 54 height 18
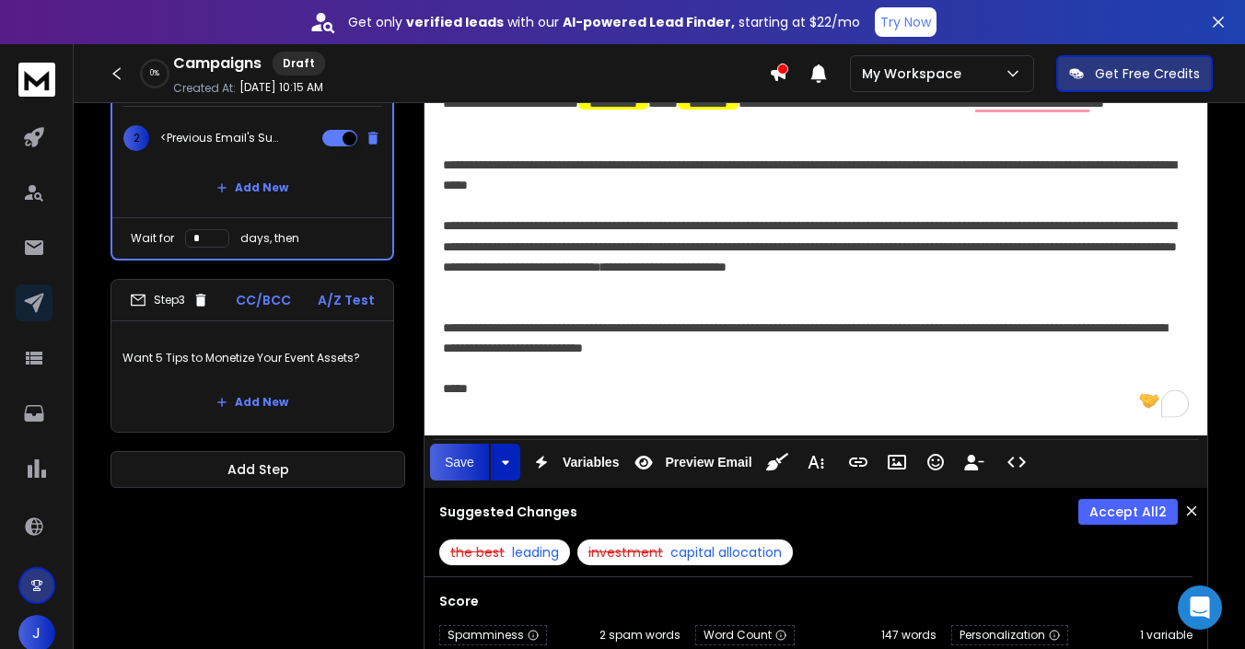
click at [539, 555] on span "leading" at bounding box center [535, 552] width 47 height 18
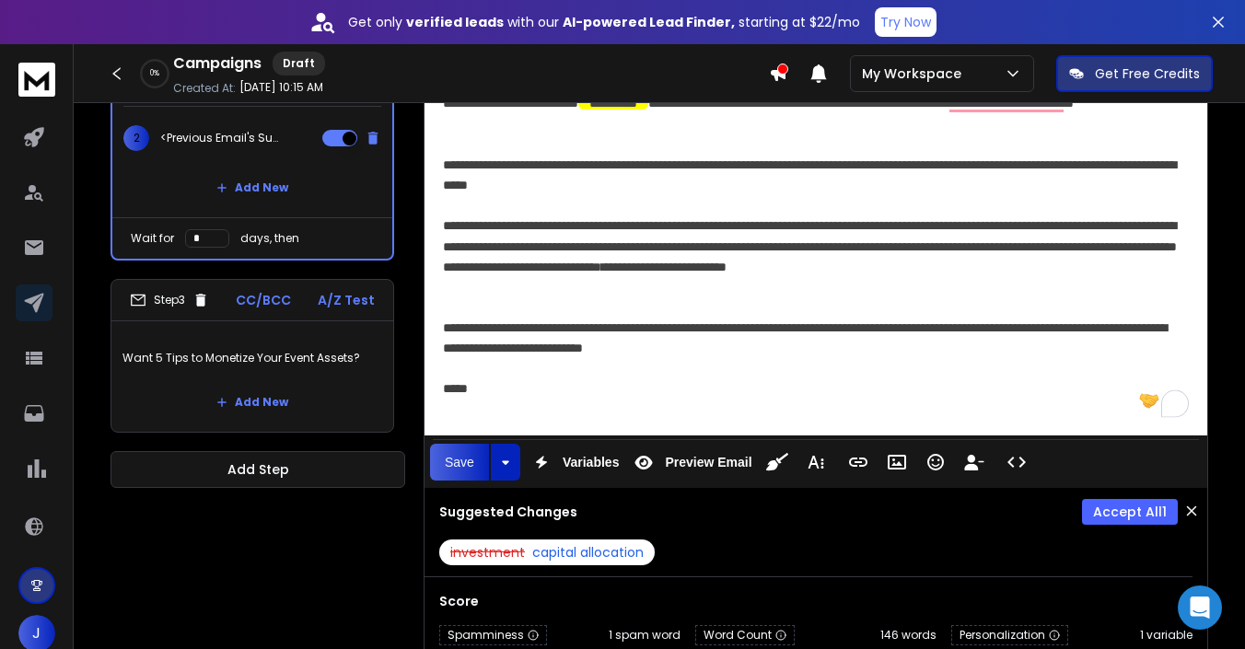
click at [605, 556] on span "capital allocation" at bounding box center [587, 552] width 111 height 18
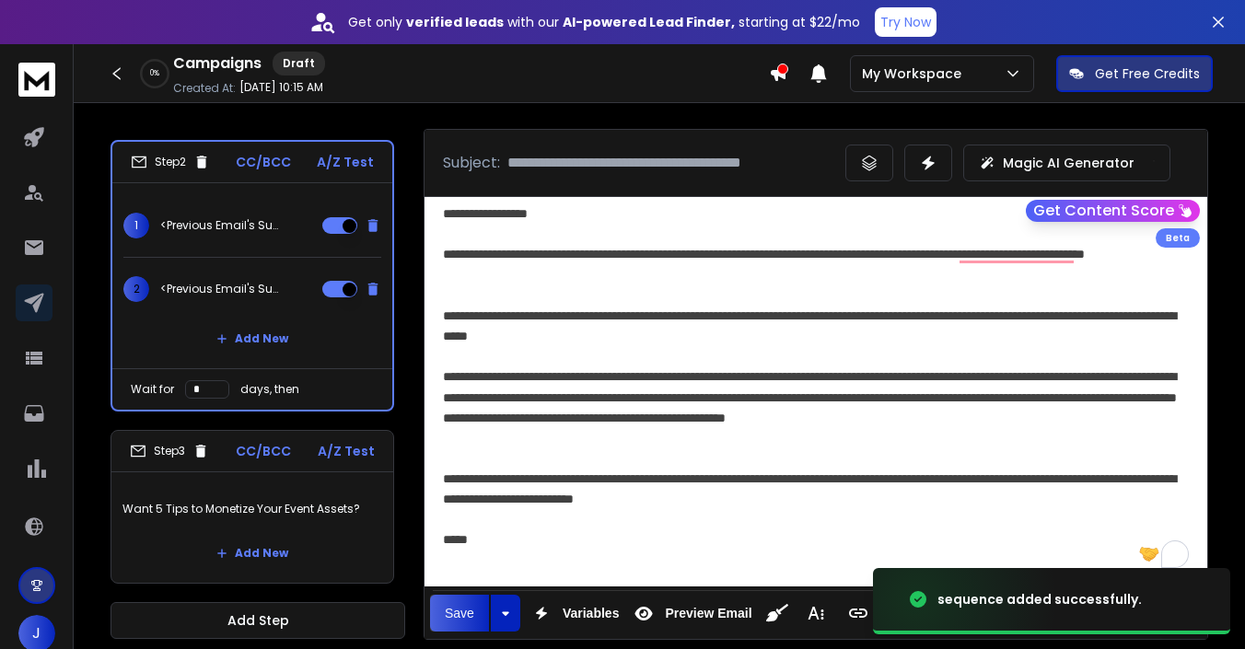
scroll to position [95, 0]
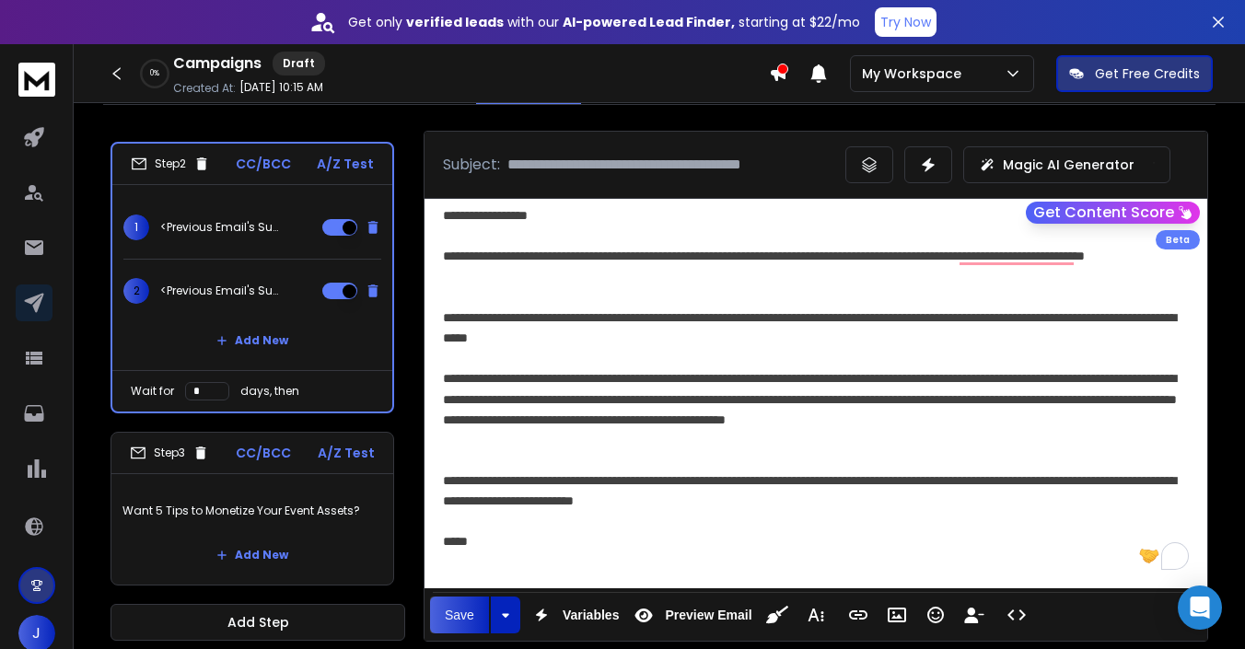
click at [168, 513] on p "Want 5 Tips to Monetize Your Event Assets?" at bounding box center [252, 511] width 260 height 52
type input "**********"
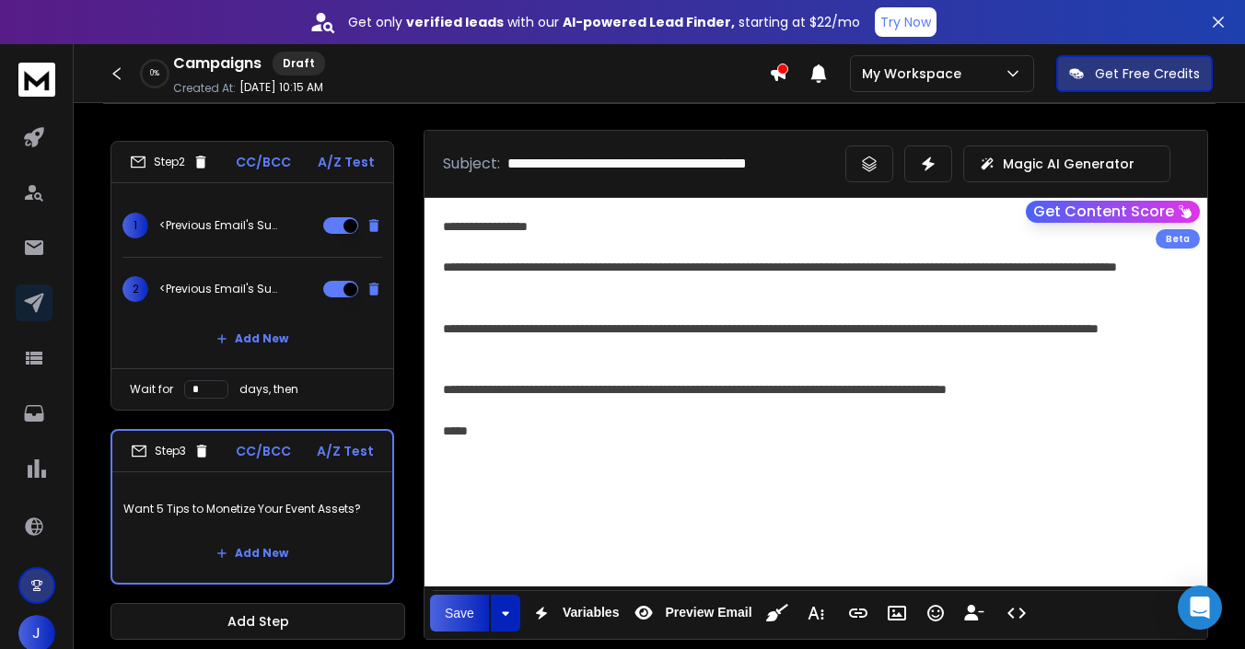
scroll to position [94, 0]
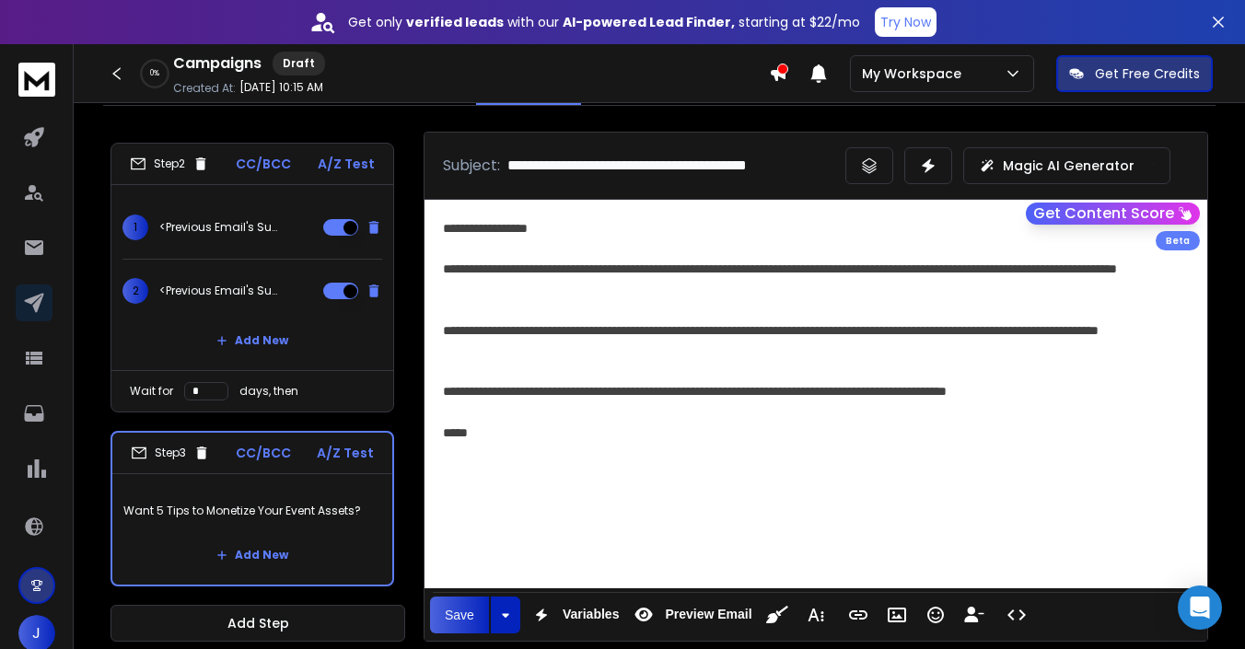
click at [1109, 213] on button "Get Content Score" at bounding box center [1113, 214] width 174 height 22
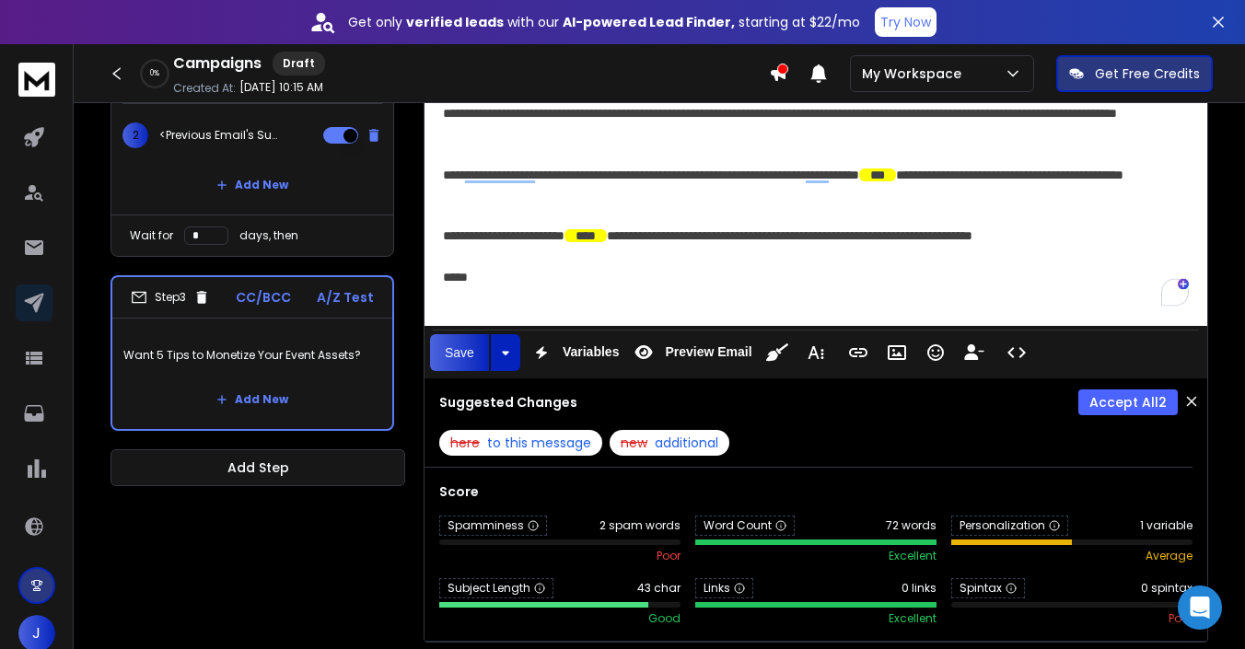
scroll to position [249, 0]
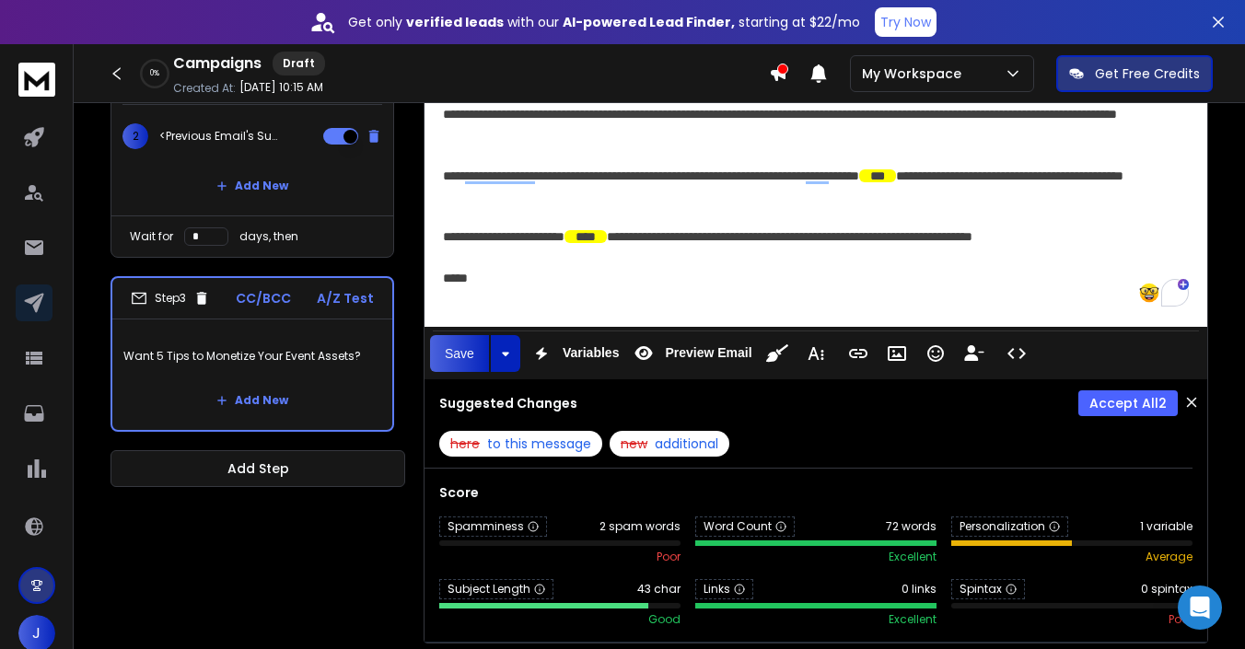
click at [520, 442] on span "to this message" at bounding box center [539, 444] width 104 height 18
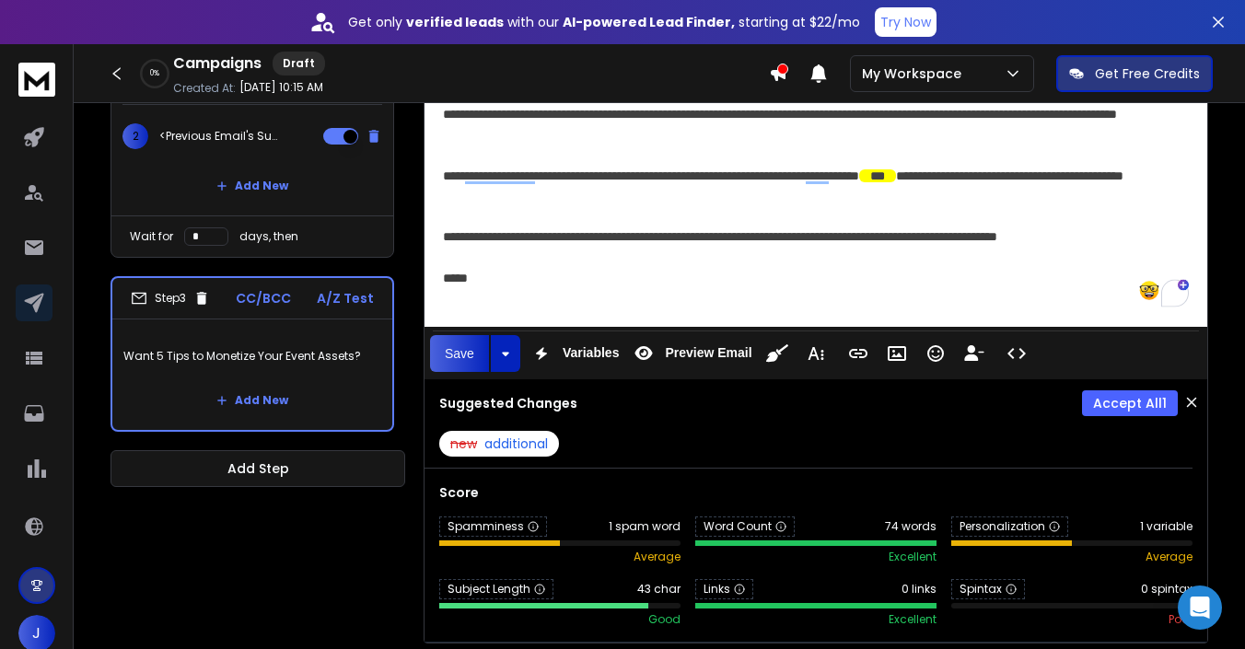
click at [532, 440] on span "additional" at bounding box center [516, 444] width 64 height 18
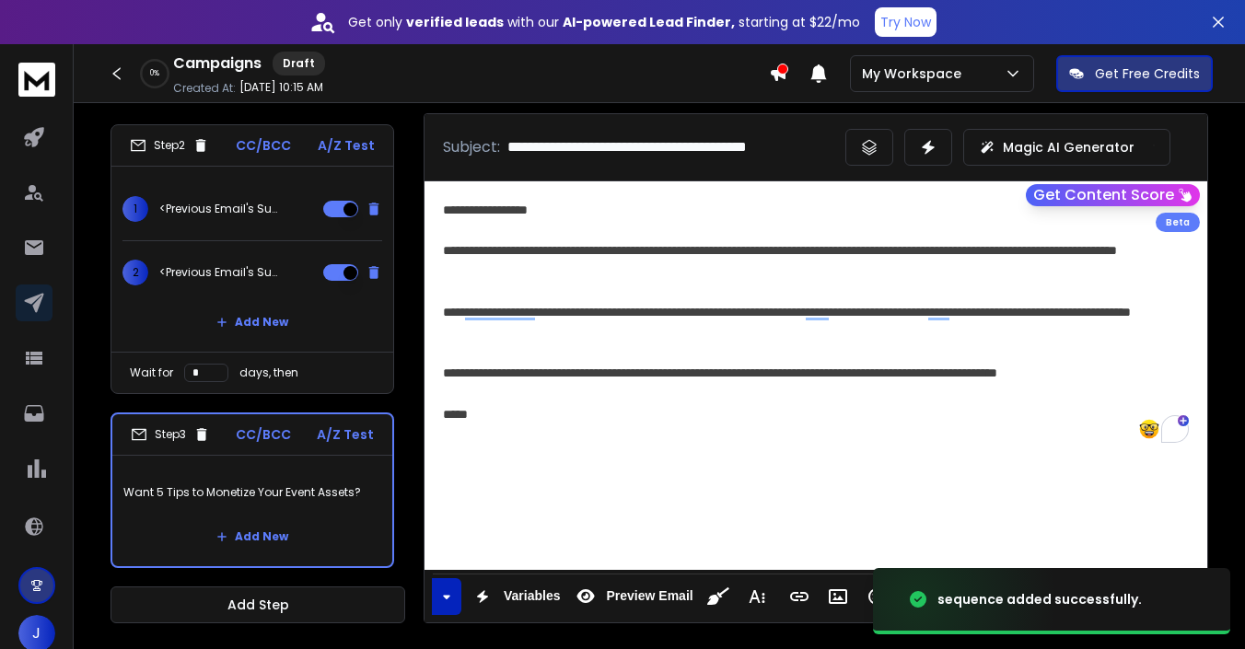
scroll to position [94, 0]
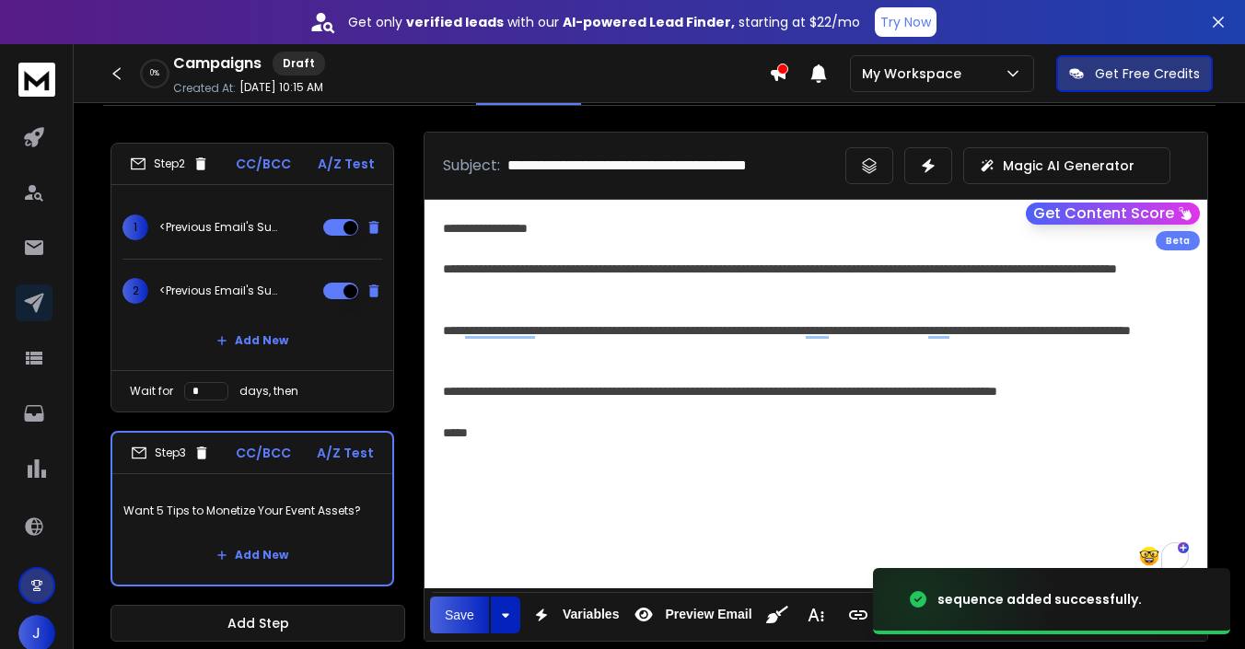
click at [203, 237] on div "1 <Previous Email's Subject>" at bounding box center [199, 228] width 155 height 26
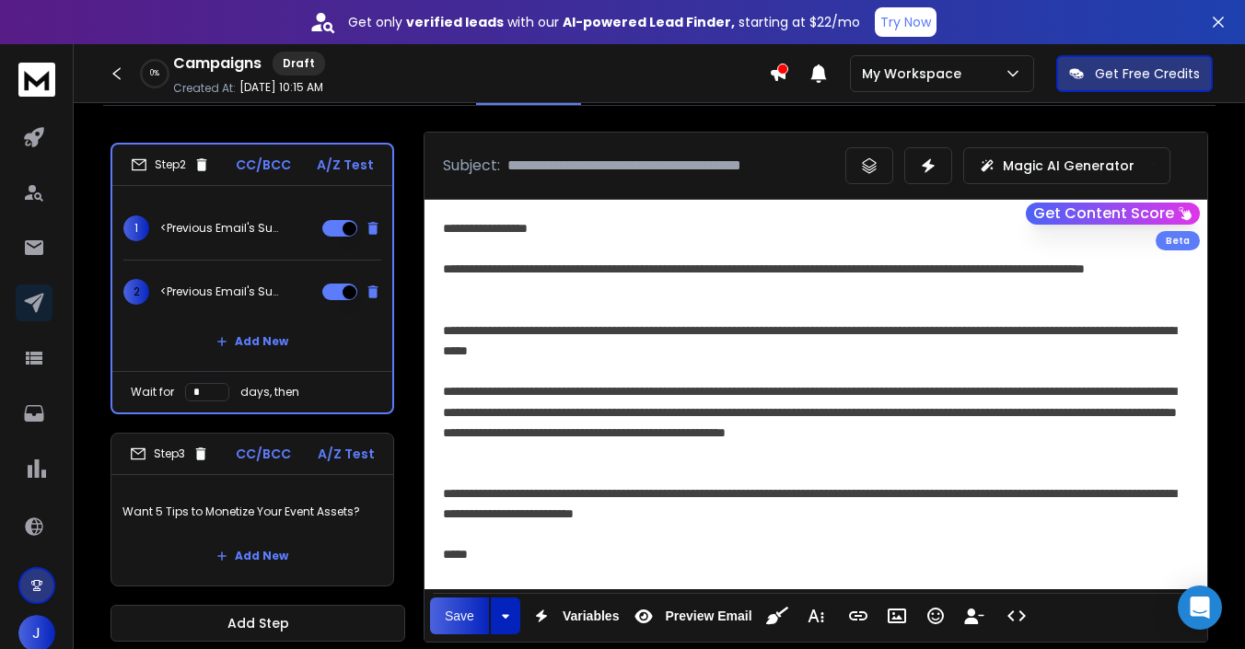
click at [1088, 210] on button "Get Content Score" at bounding box center [1113, 214] width 174 height 22
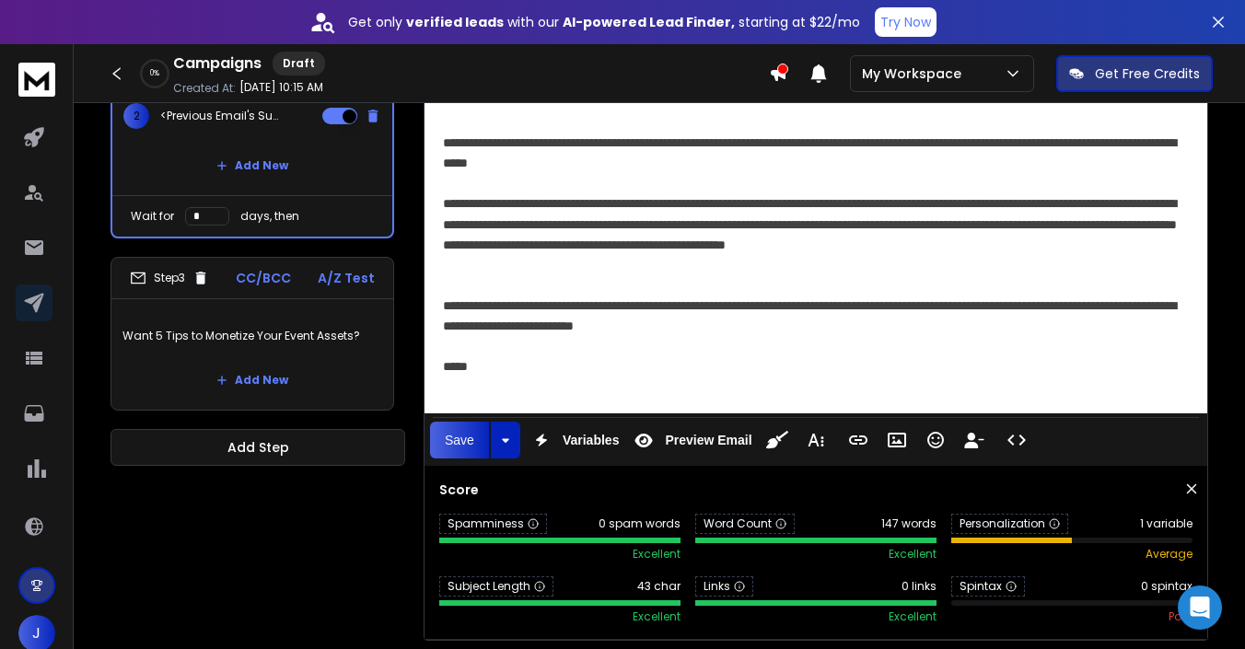
scroll to position [269, 0]
click at [287, 307] on div "Want 5 Tips to Monetize Your Event Assets? Add New" at bounding box center [252, 355] width 282 height 110
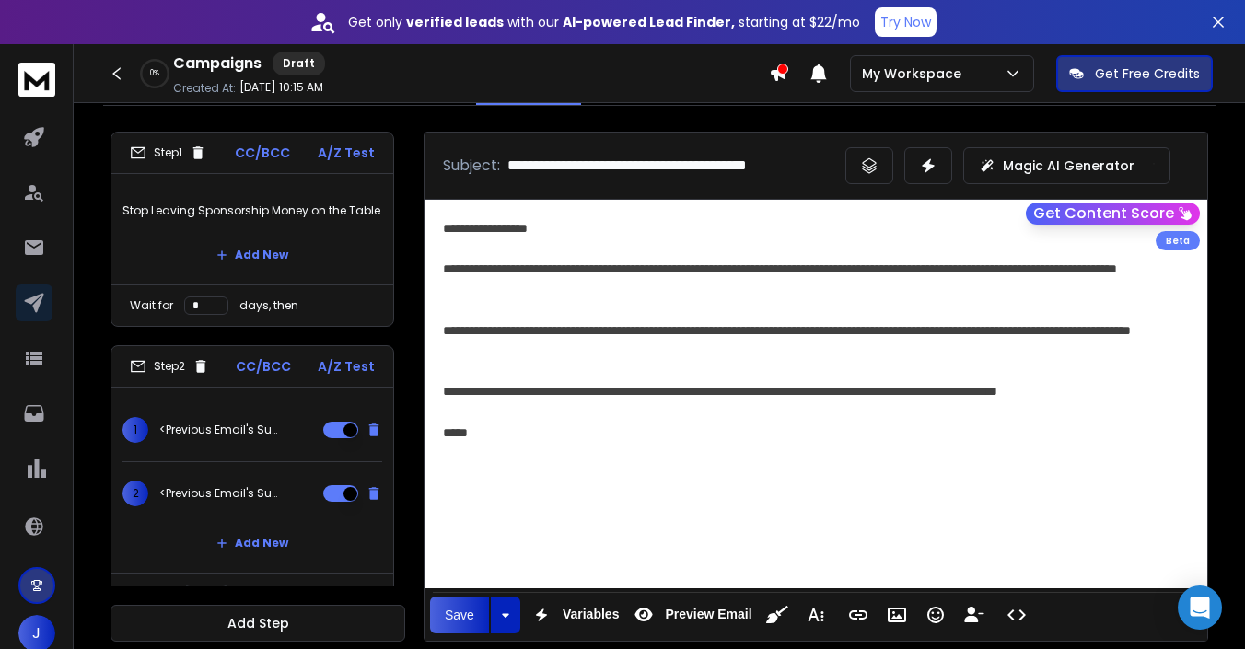
scroll to position [0, 0]
click at [302, 245] on div "Add New" at bounding box center [252, 255] width 260 height 37
type input "**********"
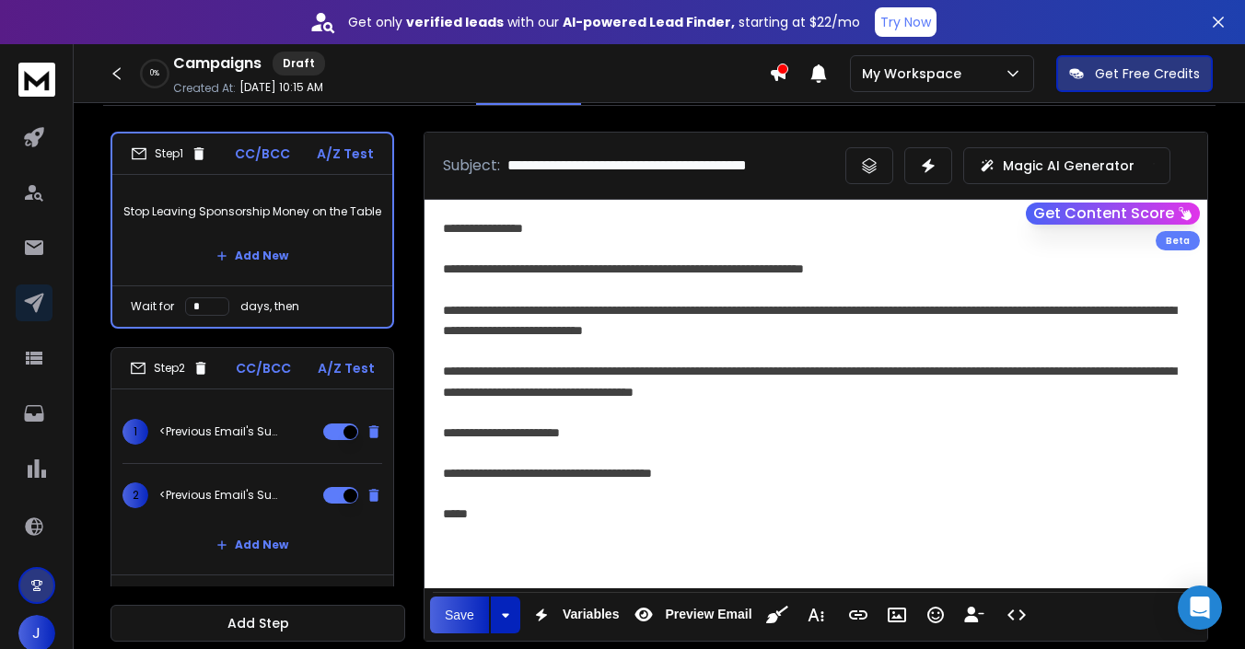
click at [1137, 223] on button "Get Content Score" at bounding box center [1113, 214] width 174 height 22
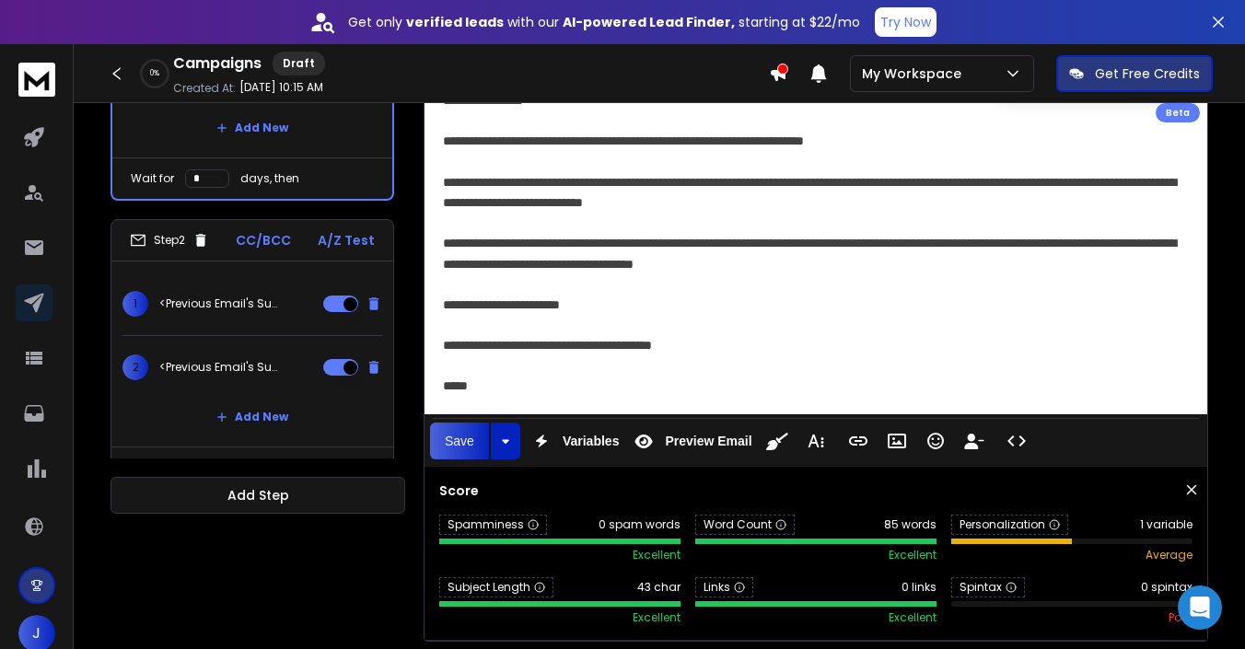
scroll to position [220, 0]
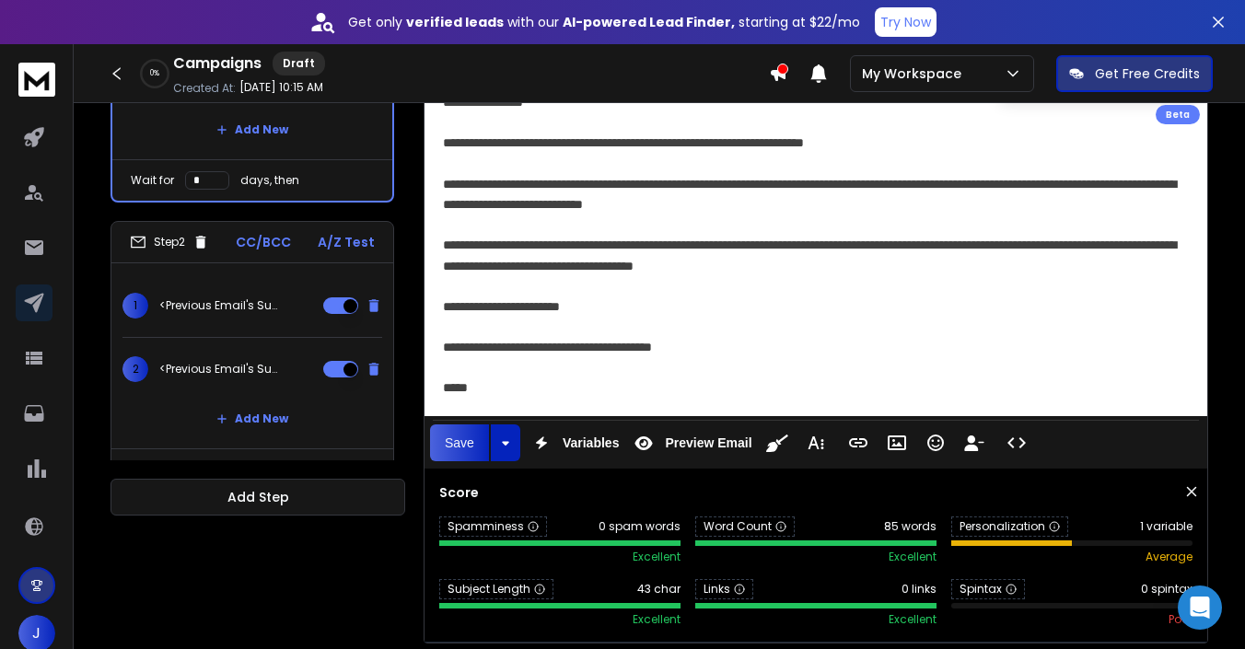
click at [261, 267] on div "1 <Previous Email's Subject> 2 <Previous Email's Subject> Add New" at bounding box center [252, 355] width 282 height 185
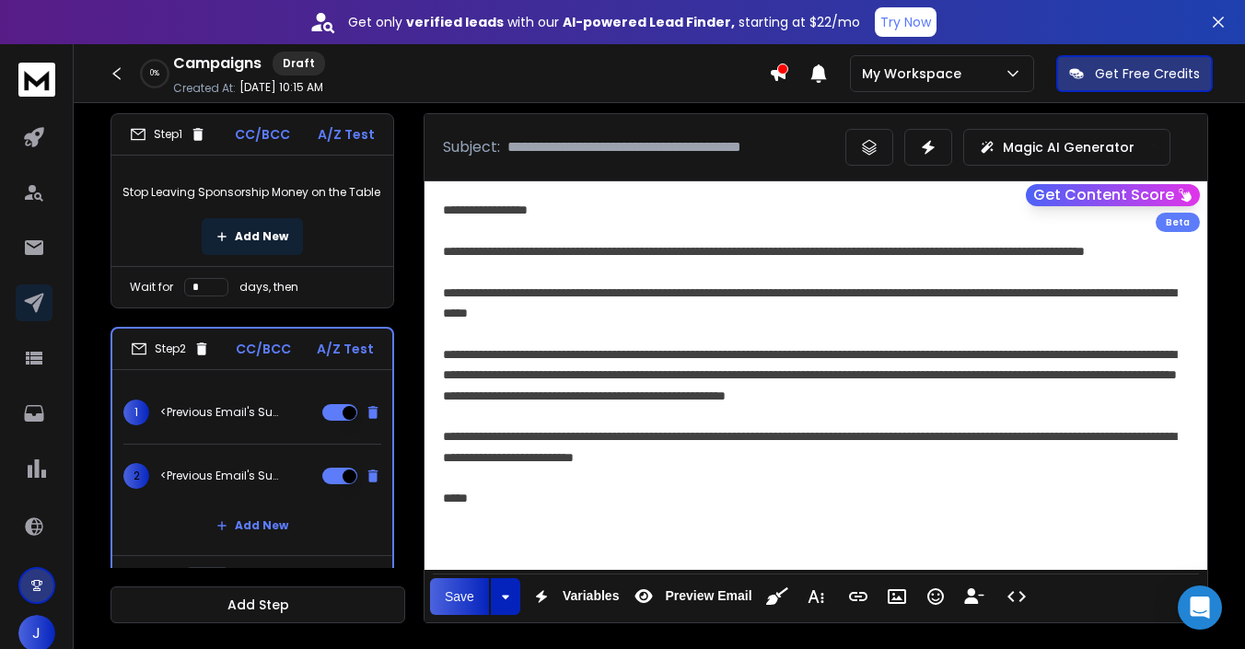
scroll to position [94, 0]
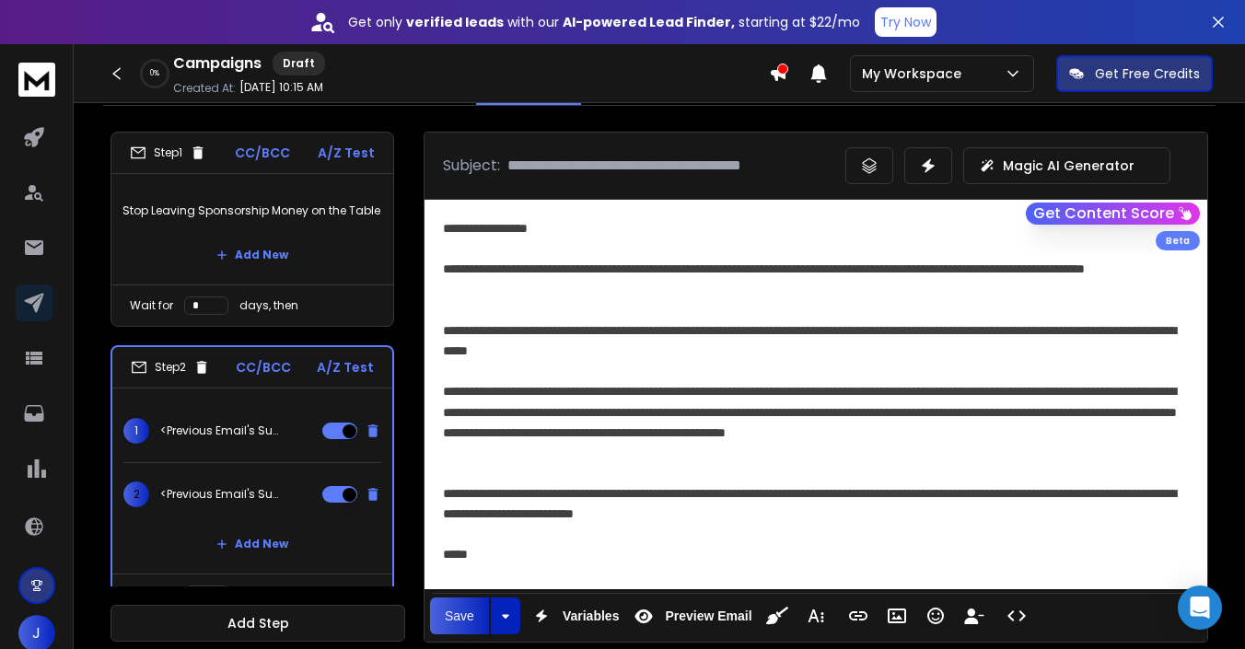
click at [1115, 212] on button "Get Content Score" at bounding box center [1113, 214] width 174 height 22
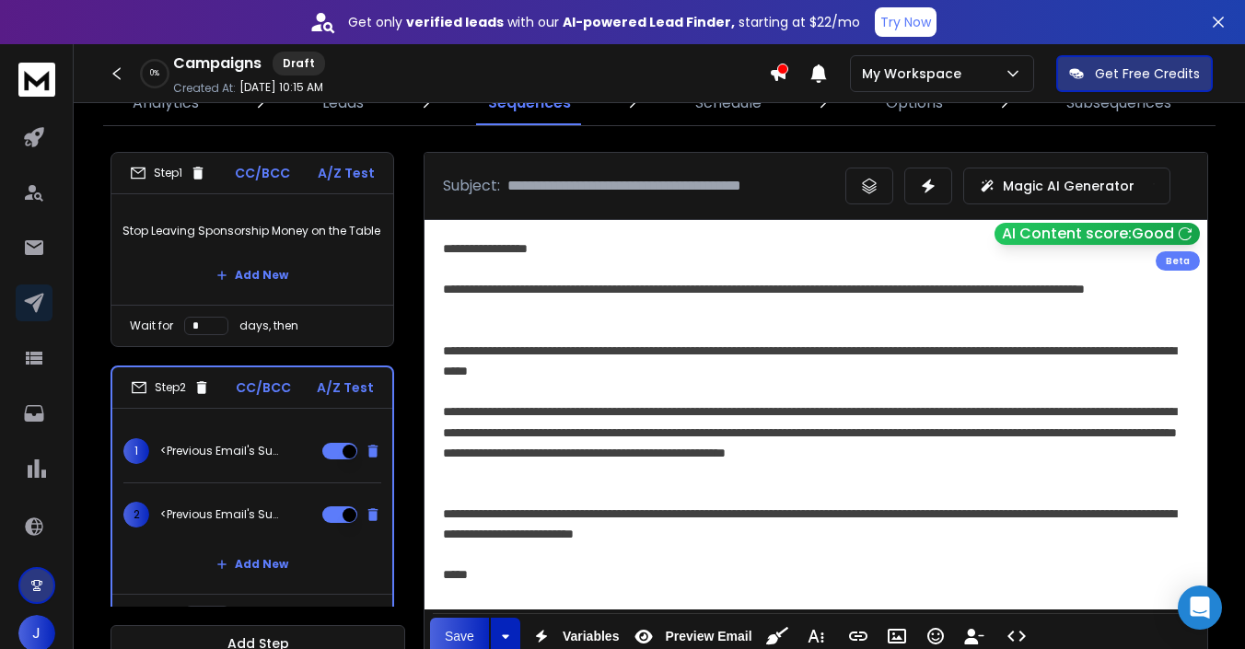
scroll to position [70, 0]
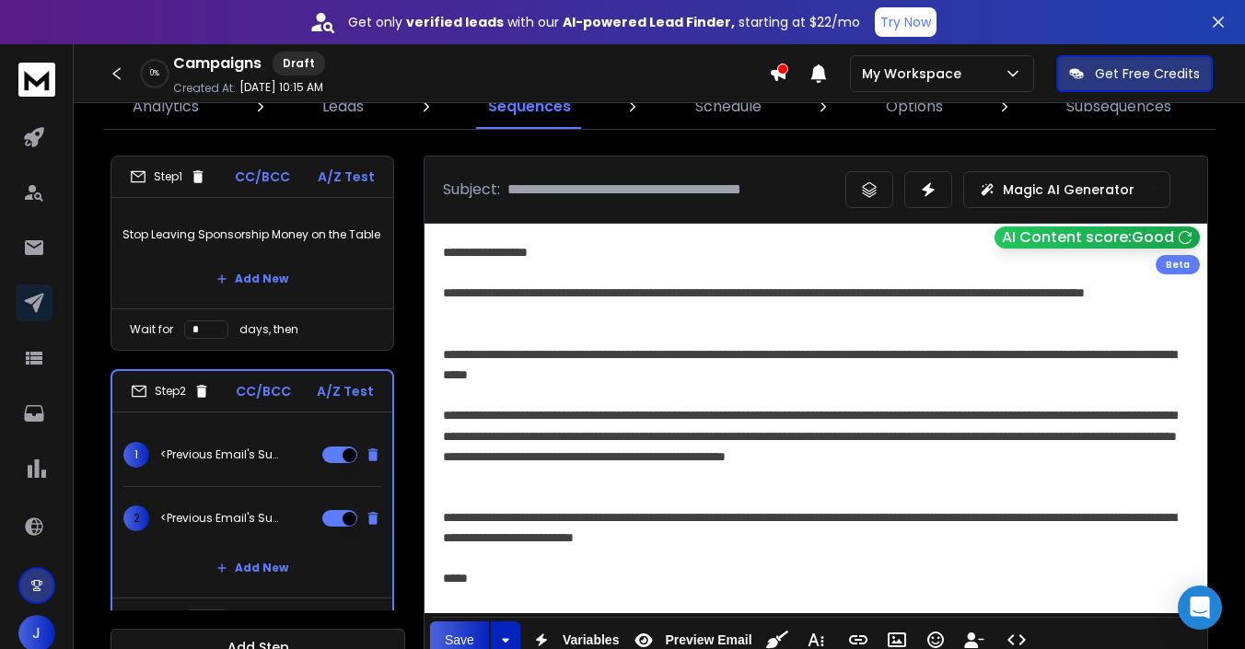
click at [313, 276] on div "Add New" at bounding box center [252, 279] width 260 height 37
type input "**********"
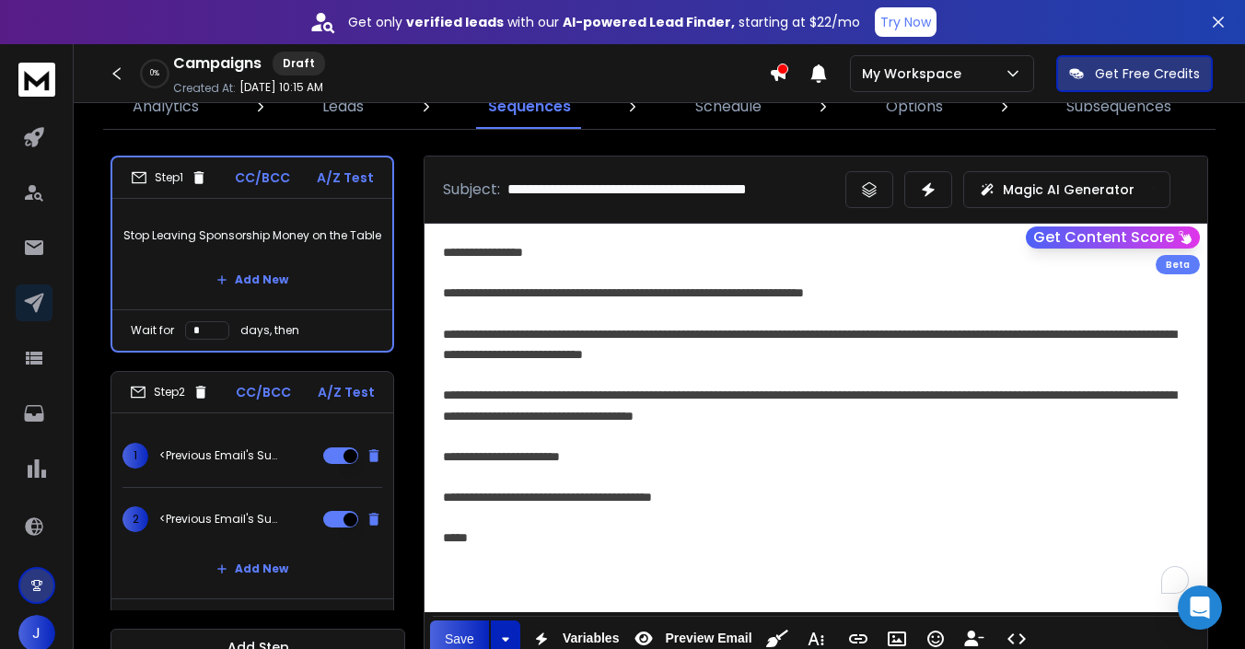
click at [509, 496] on div "**********" at bounding box center [816, 497] width 746 height 20
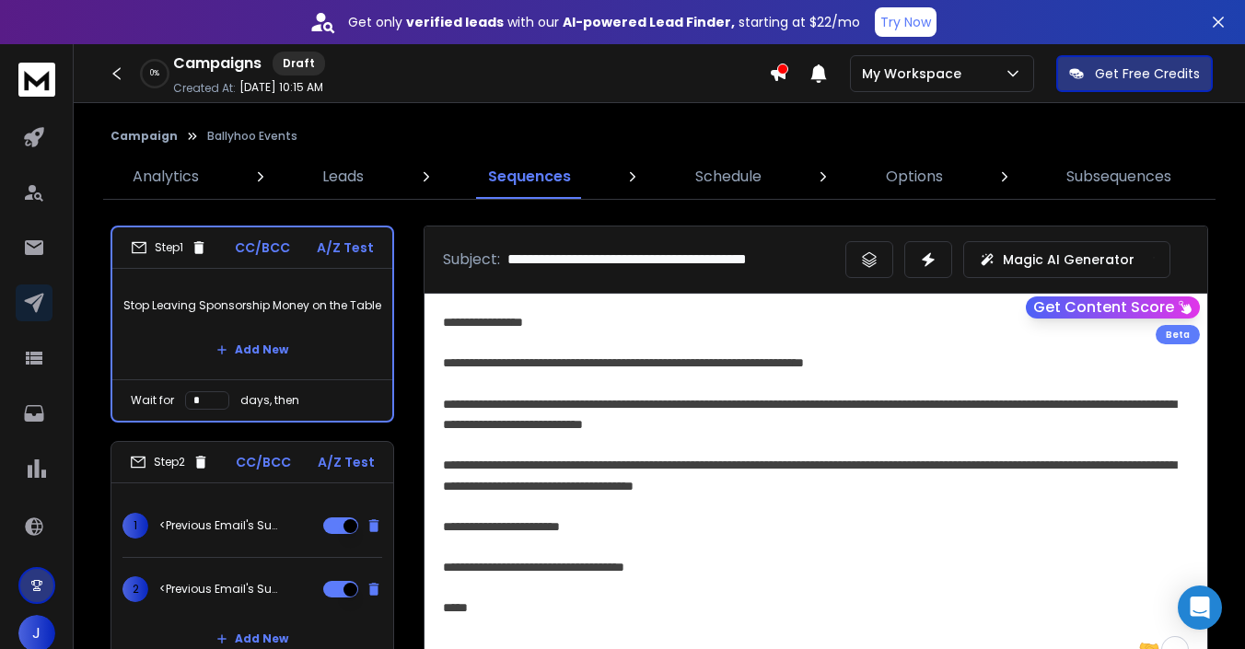
scroll to position [0, 0]
drag, startPoint x: 696, startPoint y: 570, endPoint x: 440, endPoint y: 561, distance: 256.1
click at [440, 561] on div "**********" at bounding box center [815, 488] width 783 height 388
drag, startPoint x: 561, startPoint y: 567, endPoint x: 421, endPoint y: 562, distance: 140.0
click at [421, 562] on div "**********" at bounding box center [658, 481] width 1097 height 510
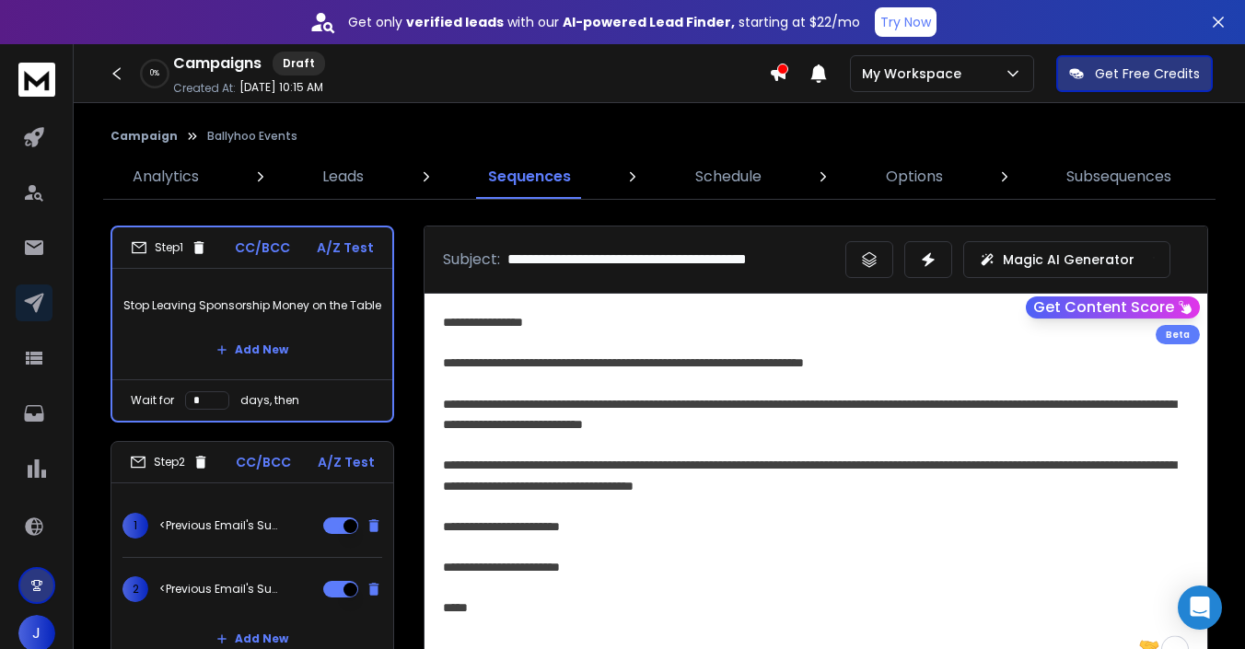
click at [597, 568] on div "**********" at bounding box center [816, 567] width 746 height 20
drag, startPoint x: 600, startPoint y: 520, endPoint x: 407, endPoint y: 526, distance: 193.4
click at [407, 526] on div "**********" at bounding box center [658, 481] width 1097 height 510
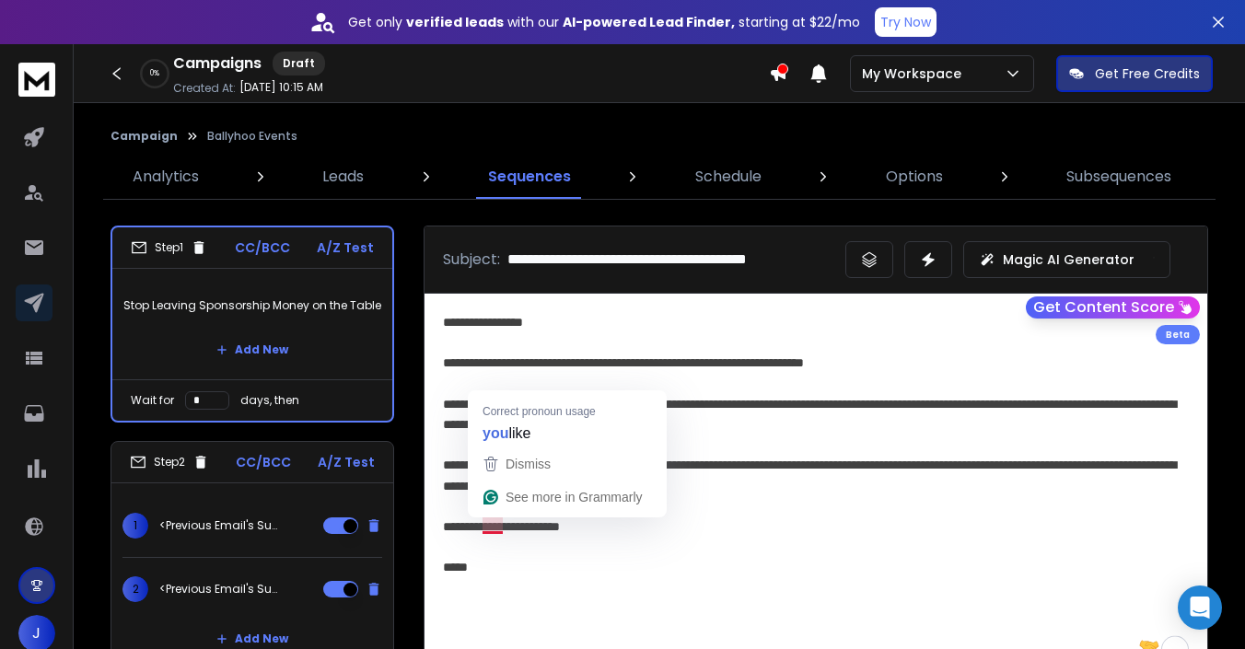
click at [483, 522] on div "**********" at bounding box center [816, 526] width 746 height 20
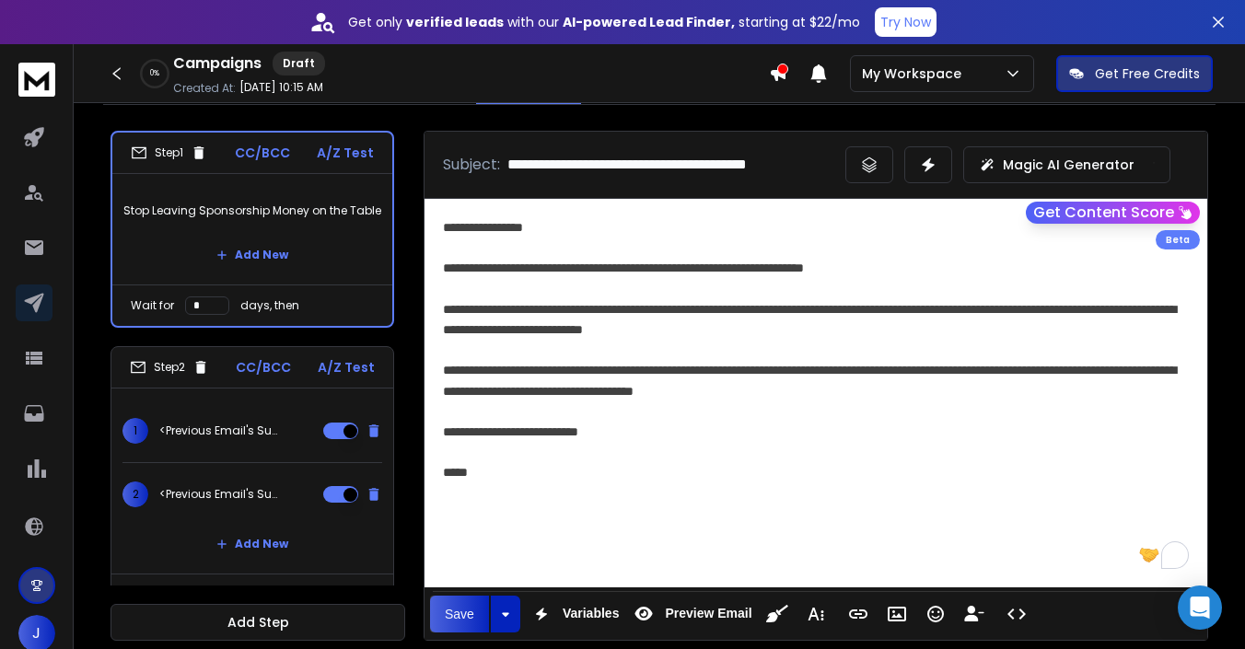
scroll to position [94, 0]
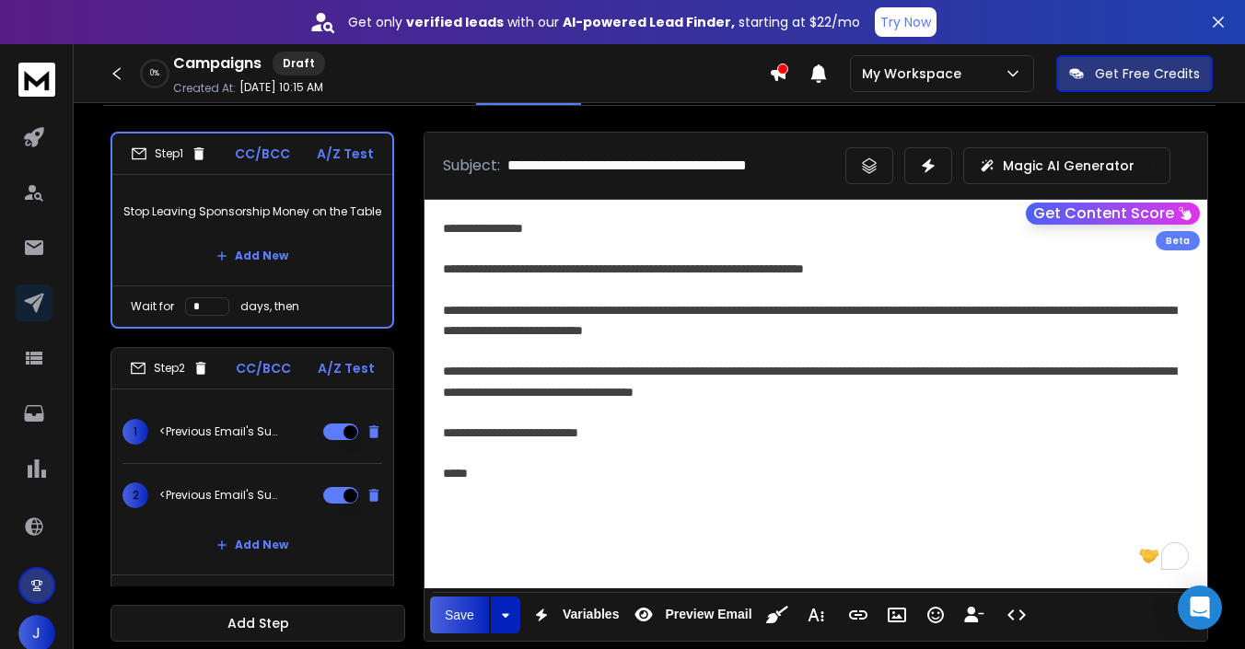
click at [225, 366] on div "Step 2 CC/BCC A/Z Test" at bounding box center [252, 368] width 282 height 41
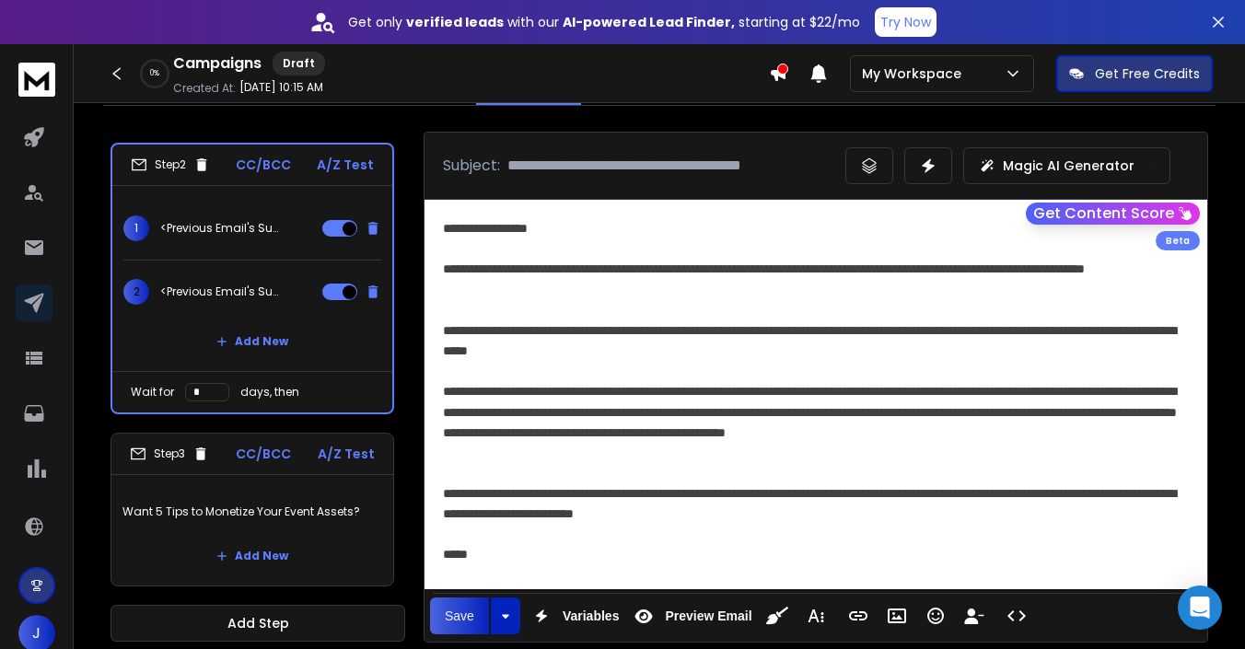
scroll to position [203, 0]
click at [224, 448] on div "Step 3 CC/BCC A/Z Test" at bounding box center [252, 454] width 282 height 41
type input "**********"
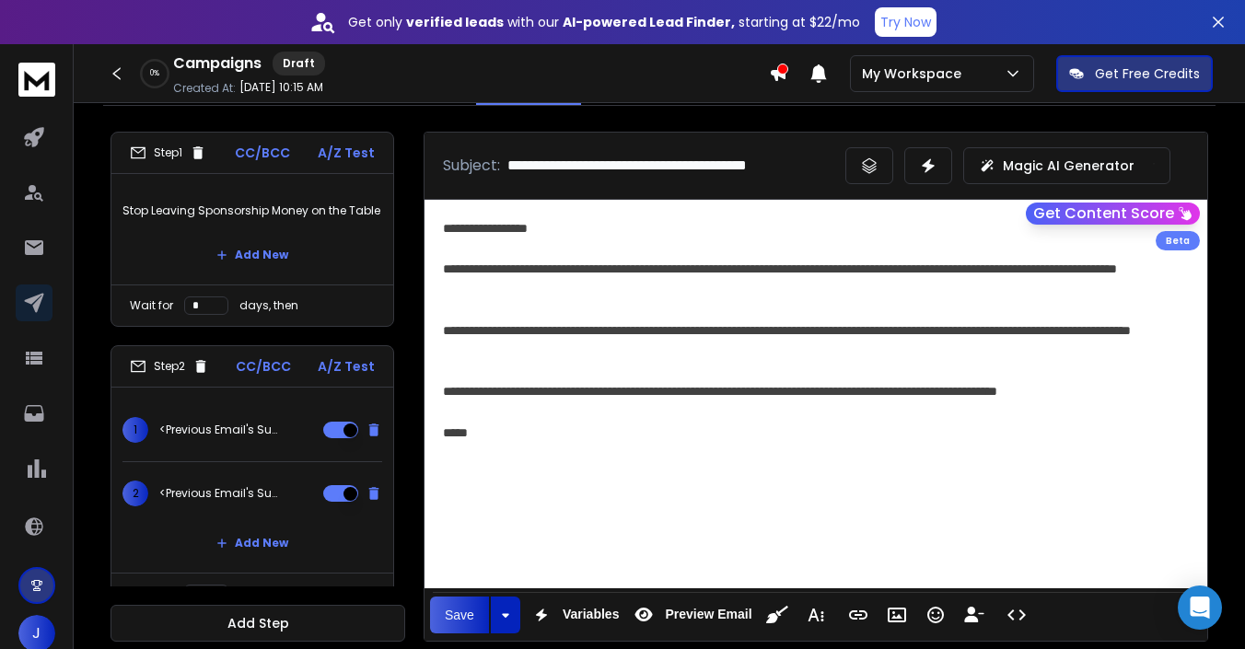
scroll to position [0, 0]
click at [1214, 24] on icon at bounding box center [1218, 22] width 17 height 17
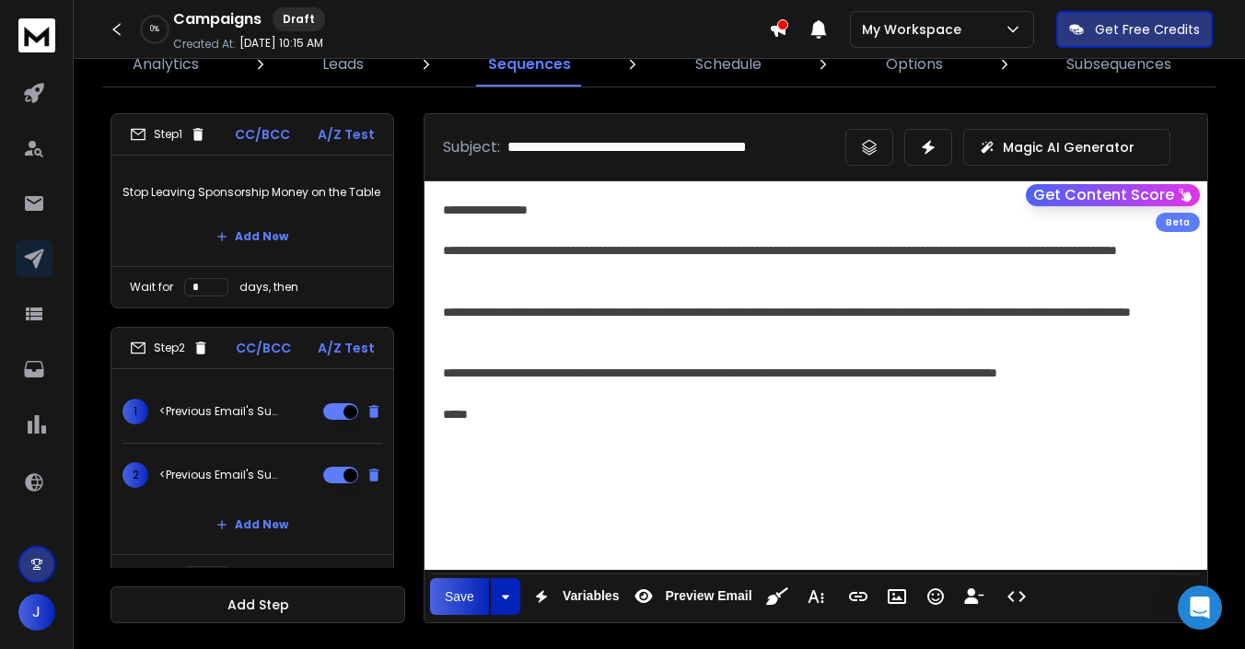
scroll to position [50, 0]
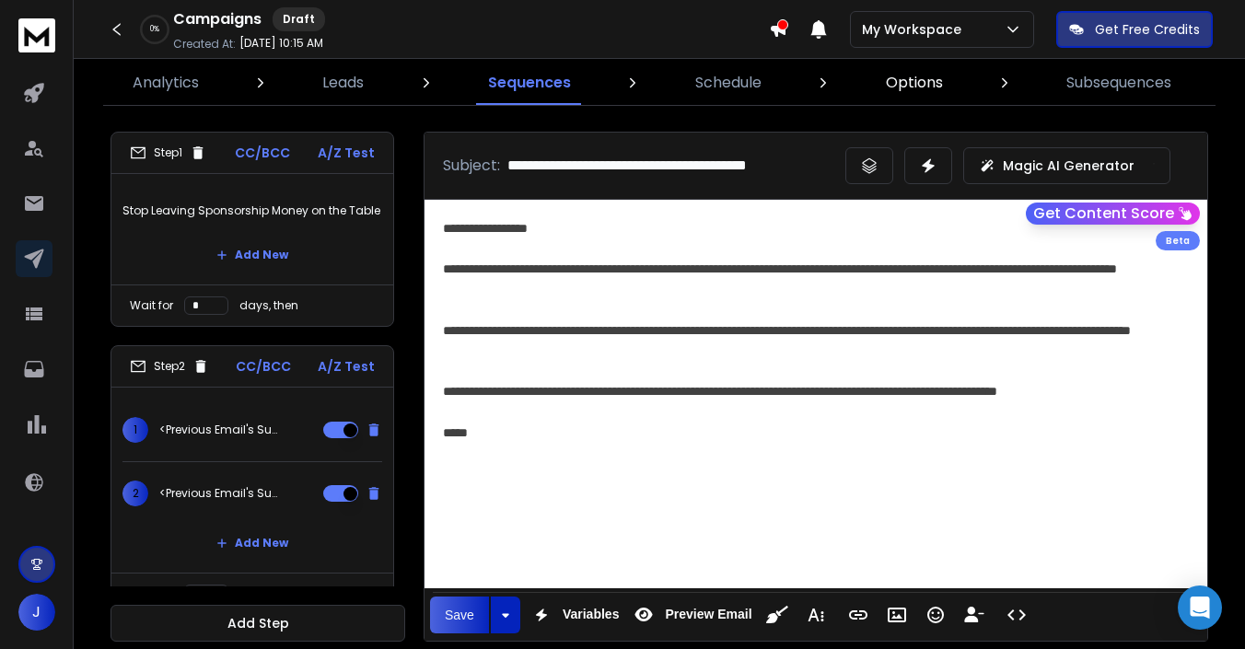
click at [899, 87] on p "Options" at bounding box center [914, 83] width 57 height 22
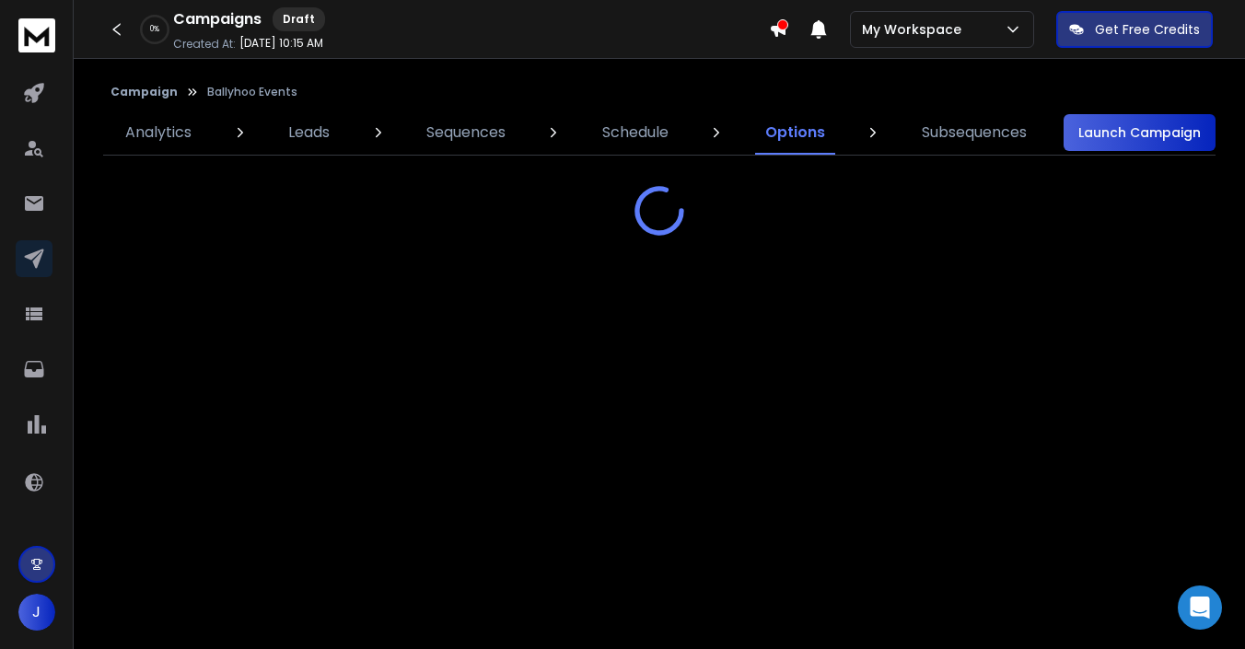
select select "*********"
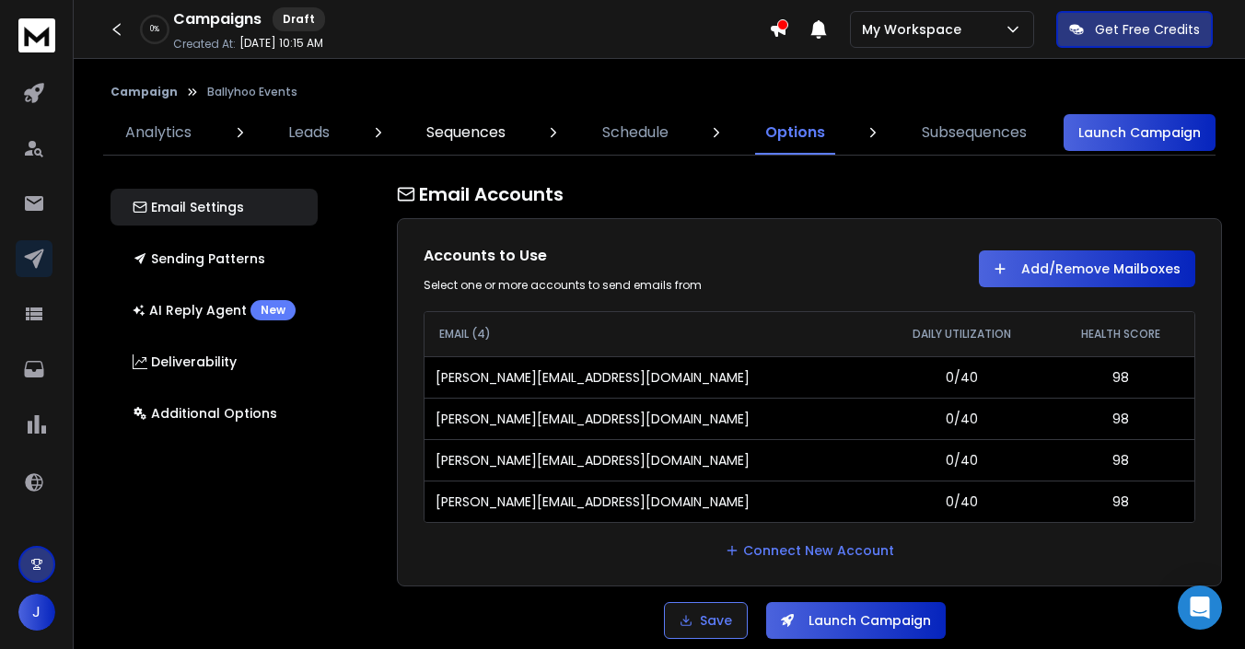
click at [489, 130] on p "Sequences" at bounding box center [465, 133] width 79 height 22
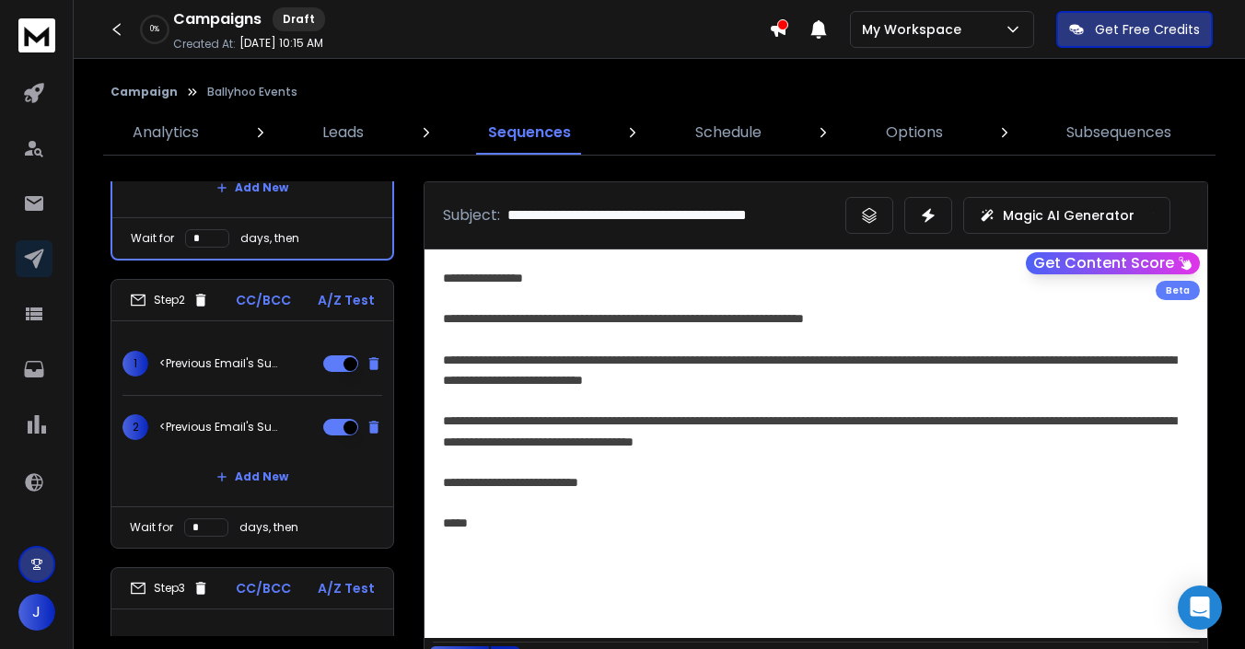
scroll to position [122, 0]
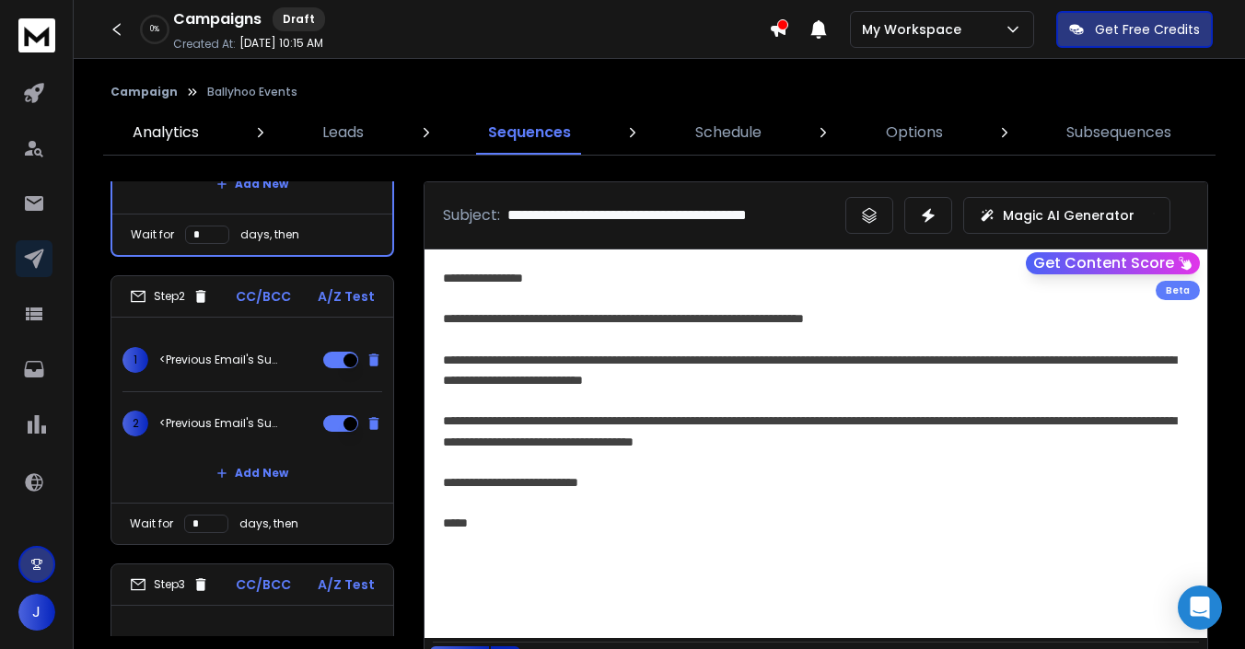
click at [160, 134] on p "Analytics" at bounding box center [166, 133] width 66 height 22
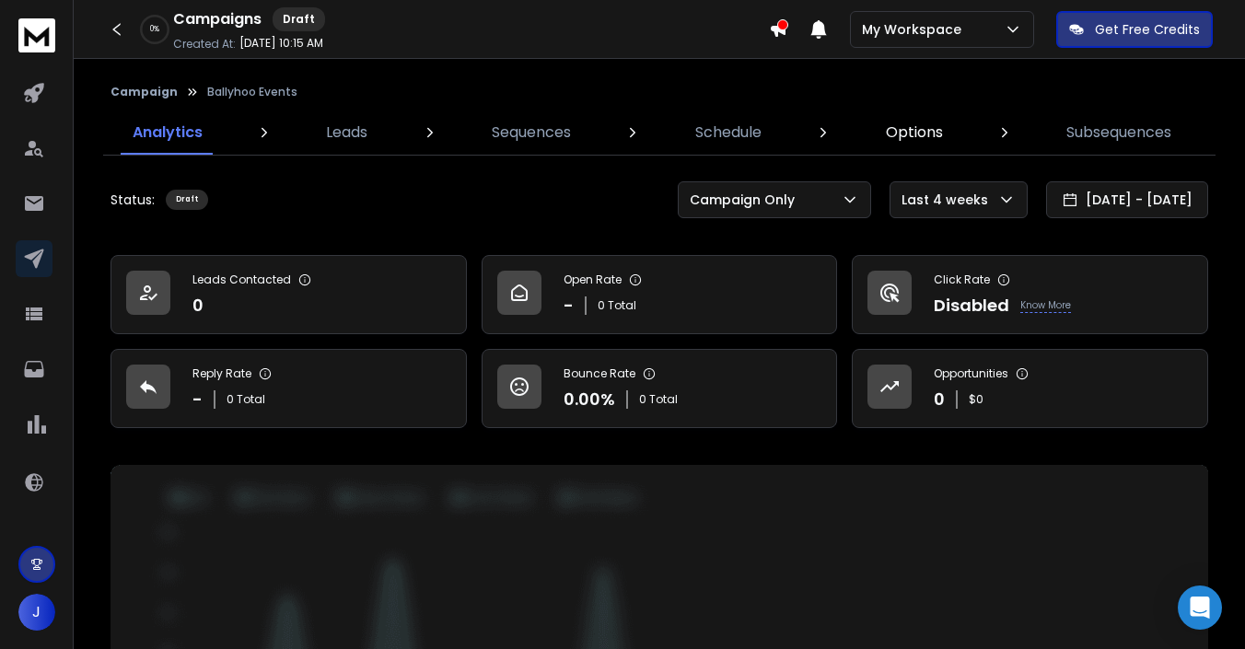
click at [893, 128] on p "Options" at bounding box center [914, 133] width 57 height 22
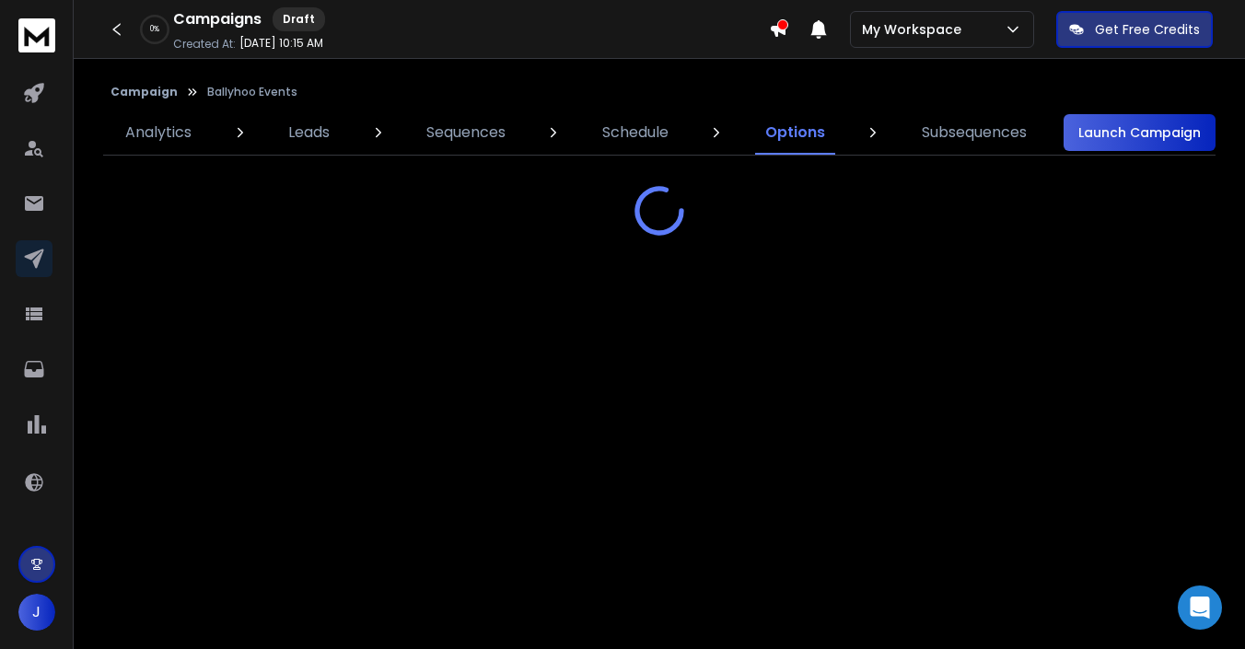
select select "*********"
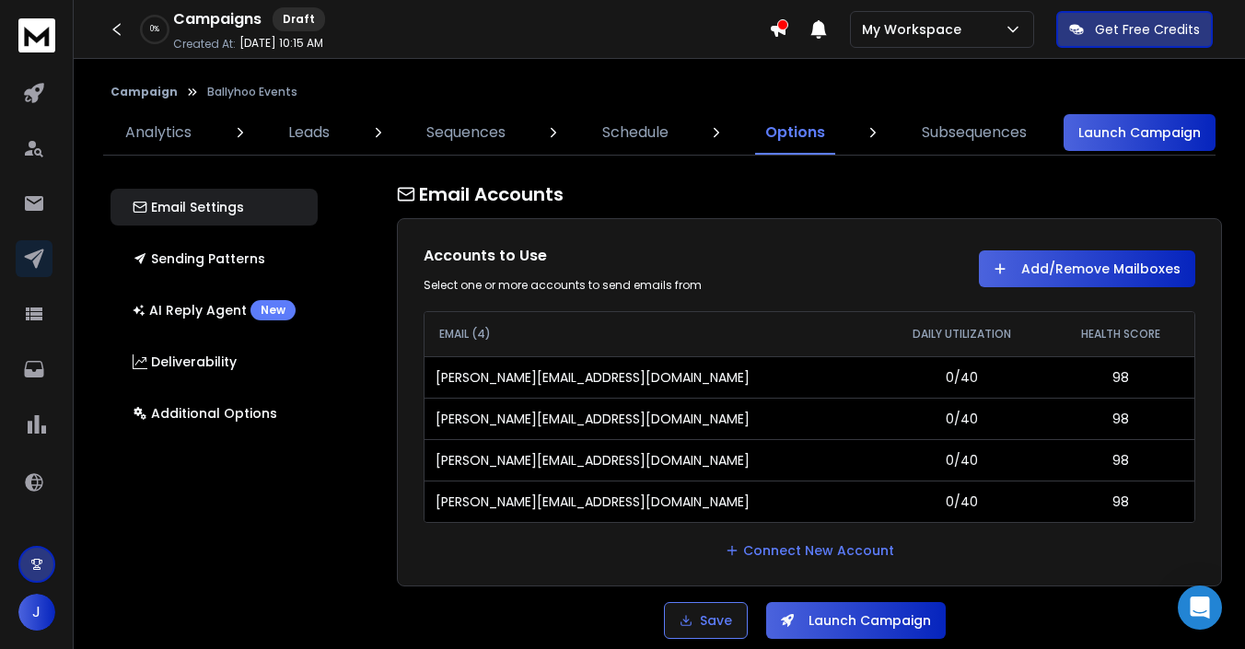
click at [853, 624] on button "Launch Campaign" at bounding box center [856, 620] width 180 height 37
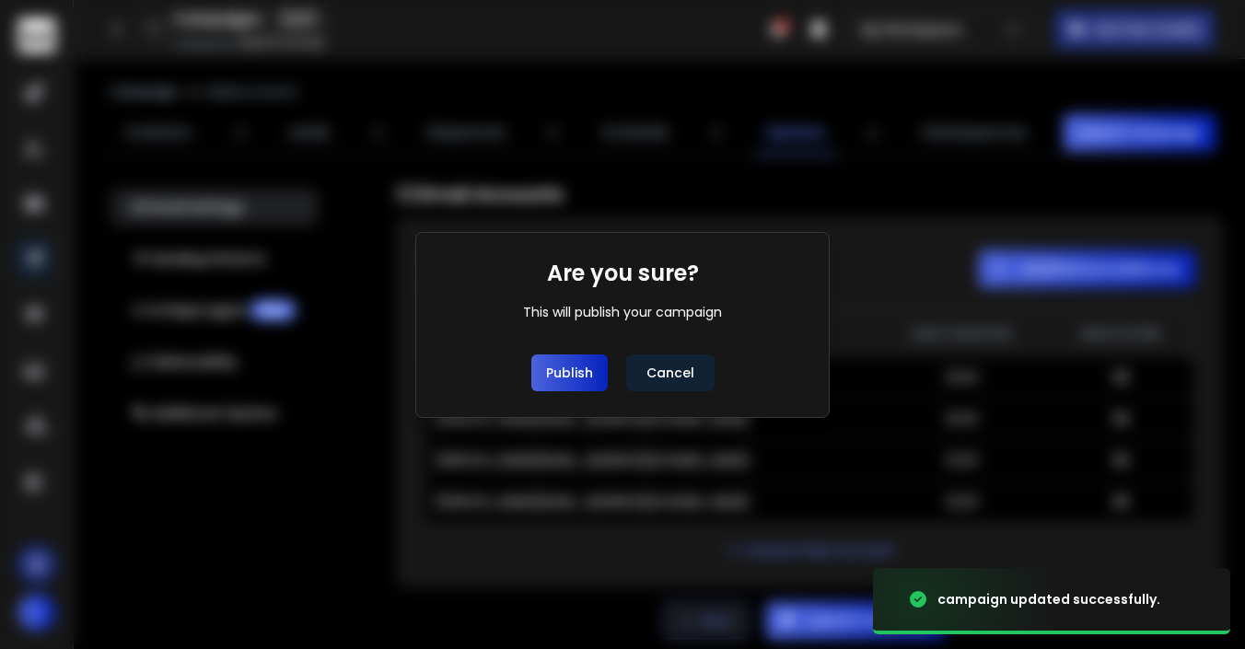
click at [565, 377] on button "Publish" at bounding box center [569, 372] width 76 height 37
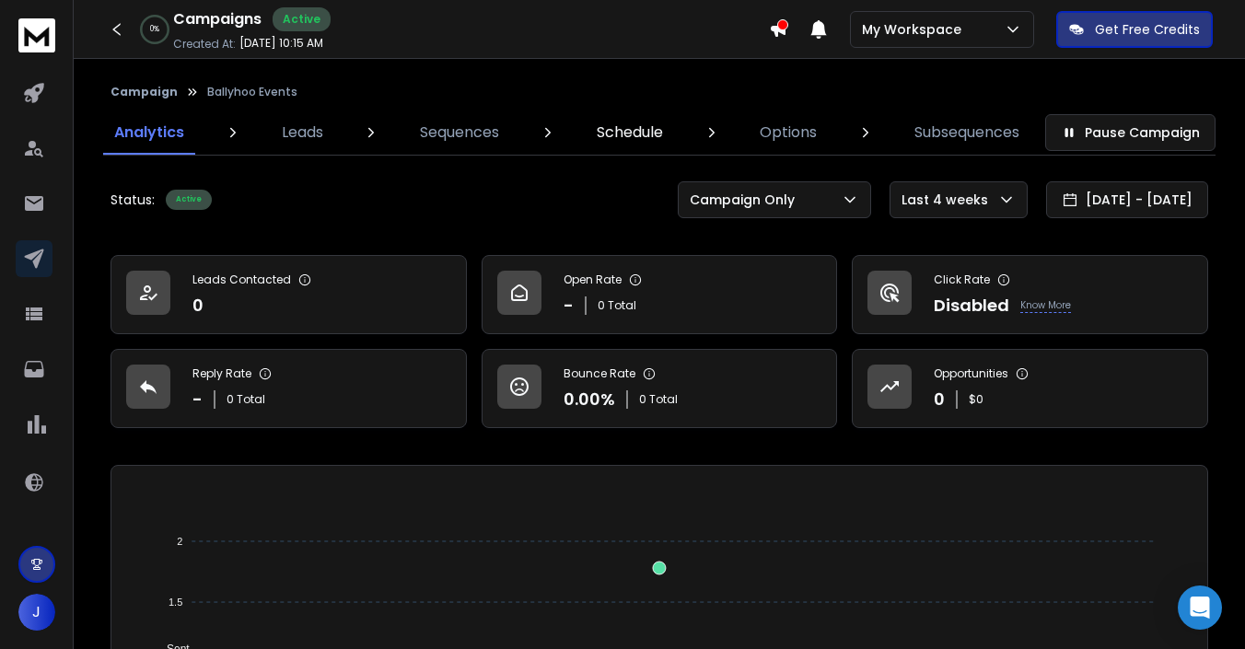
click at [633, 132] on p "Schedule" at bounding box center [630, 133] width 66 height 22
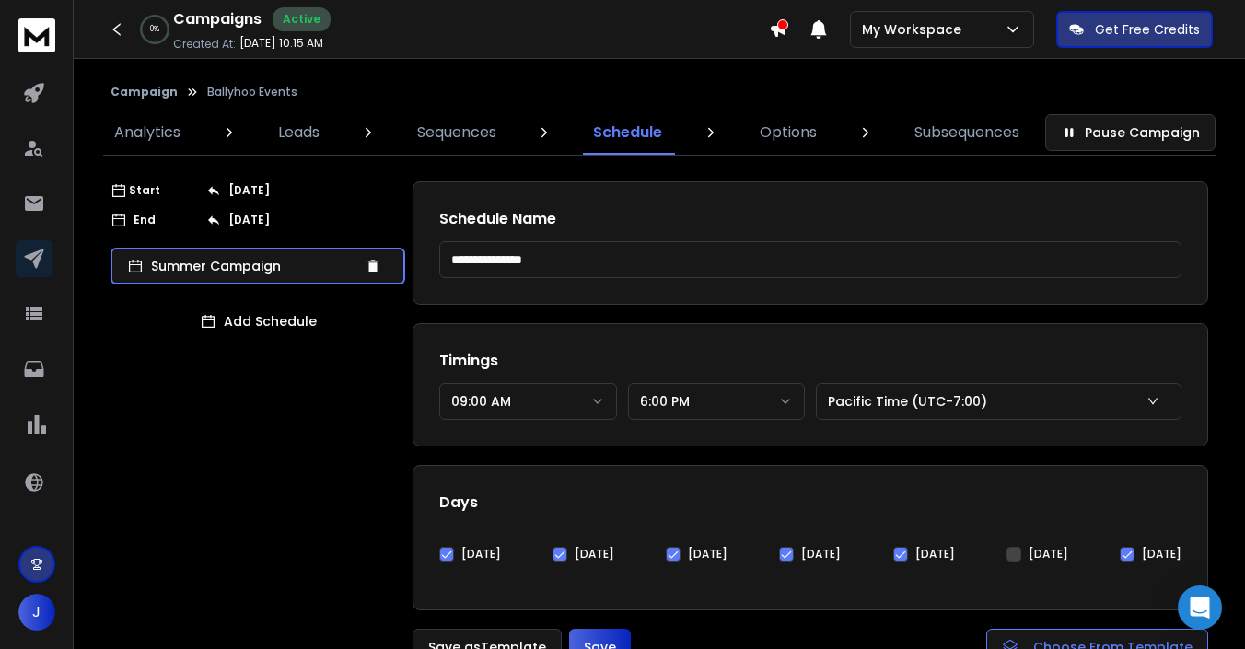
click at [601, 402] on icon "button" at bounding box center [597, 401] width 15 height 15
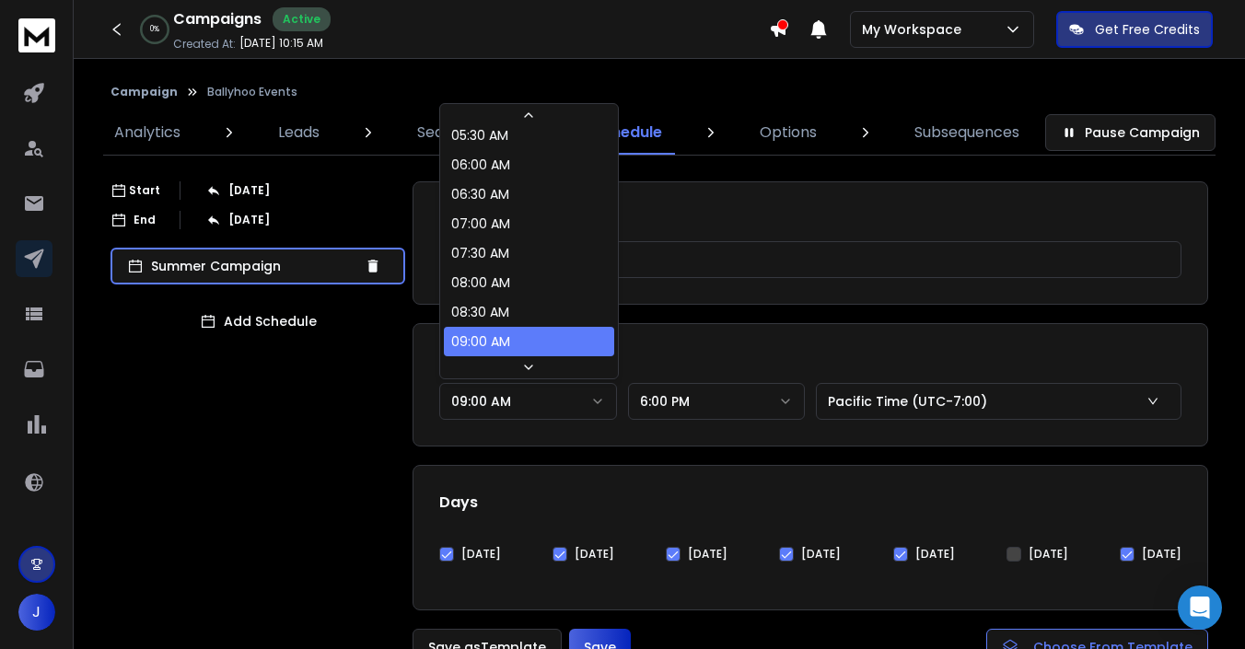
scroll to position [363, 0]
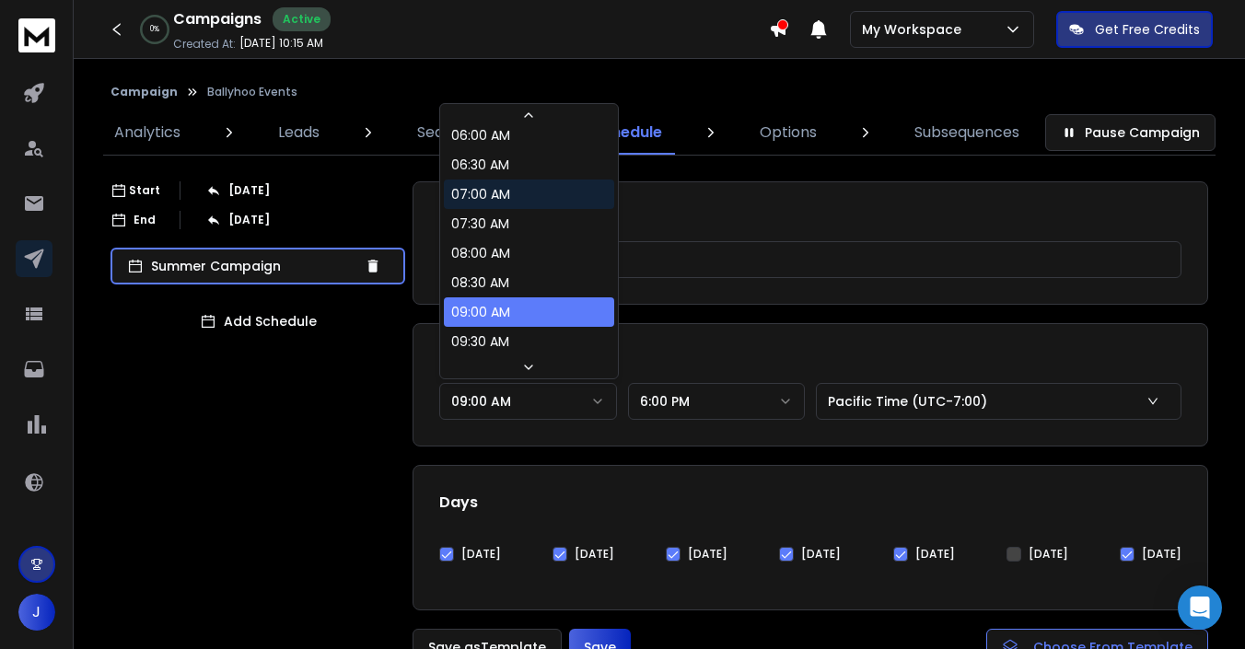
select select "********"
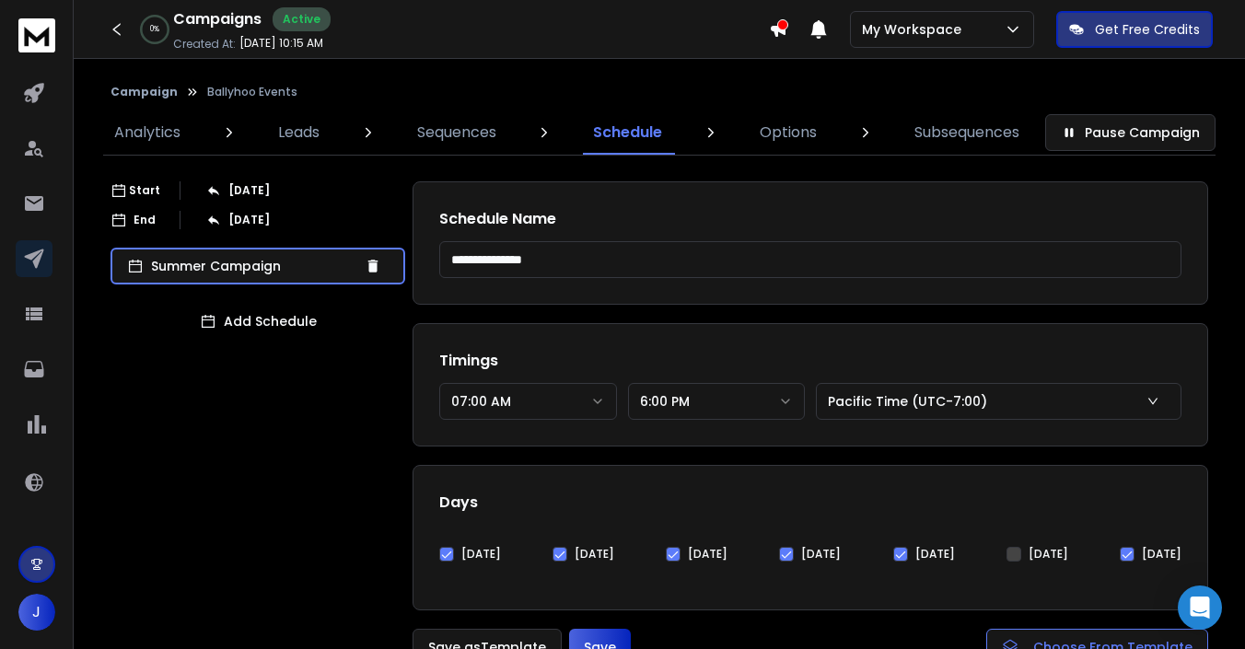
click at [587, 638] on button "Save" at bounding box center [600, 647] width 62 height 37
click at [154, 133] on p "Analytics" at bounding box center [147, 133] width 66 height 22
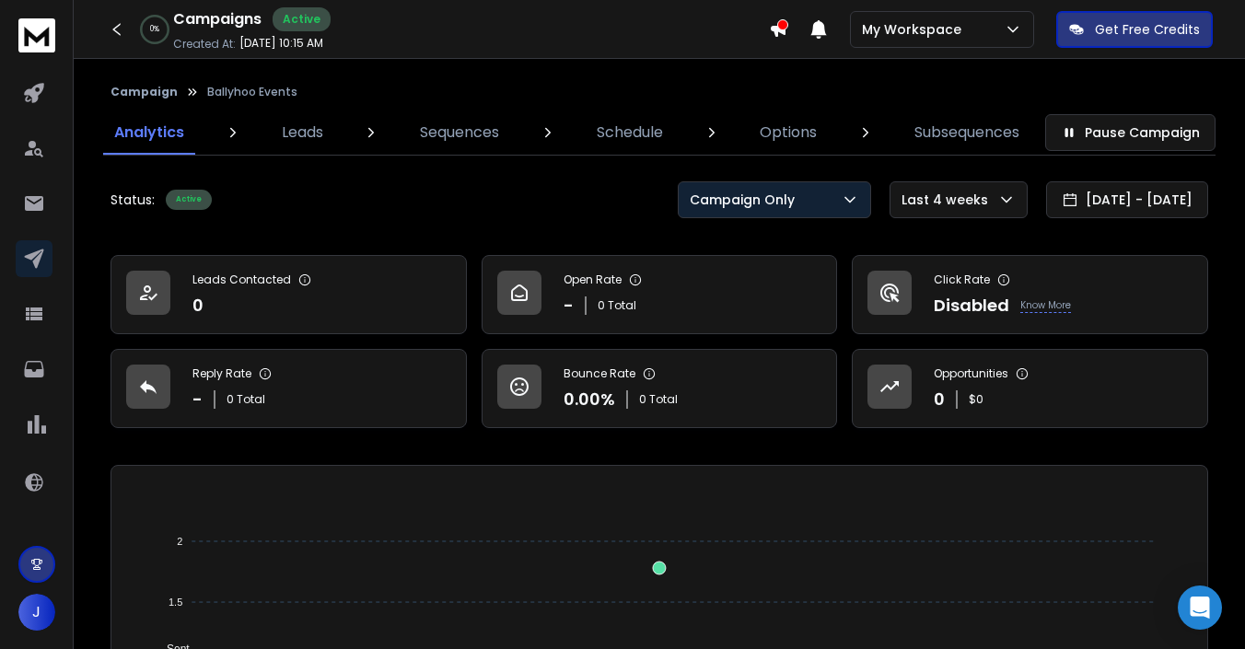
click at [841, 199] on icon at bounding box center [850, 200] width 18 height 18
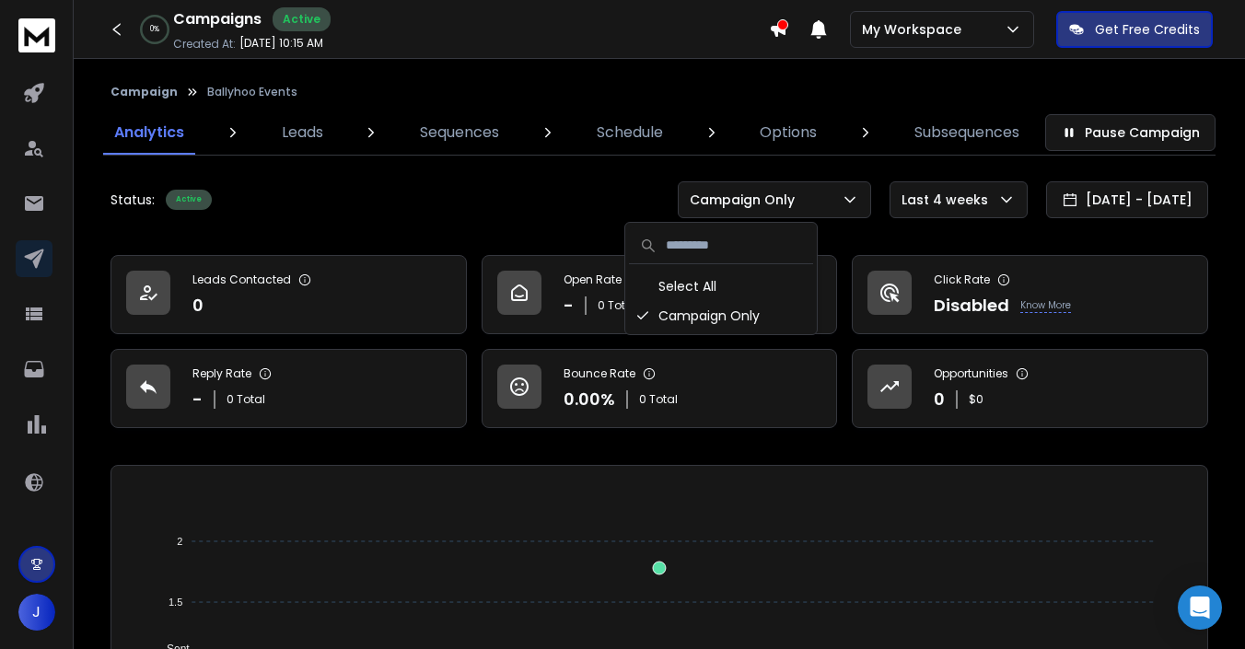
click at [692, 101] on div "Campaign Ballyhoo Events" at bounding box center [659, 91] width 1112 height 29
